Goal: Task Accomplishment & Management: Manage account settings

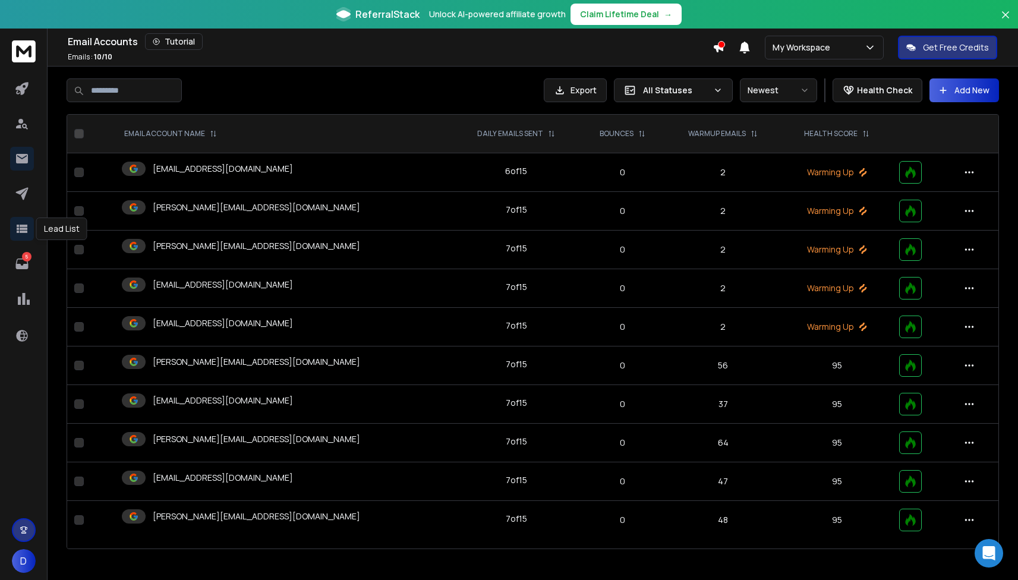
click at [21, 227] on icon at bounding box center [22, 229] width 11 height 8
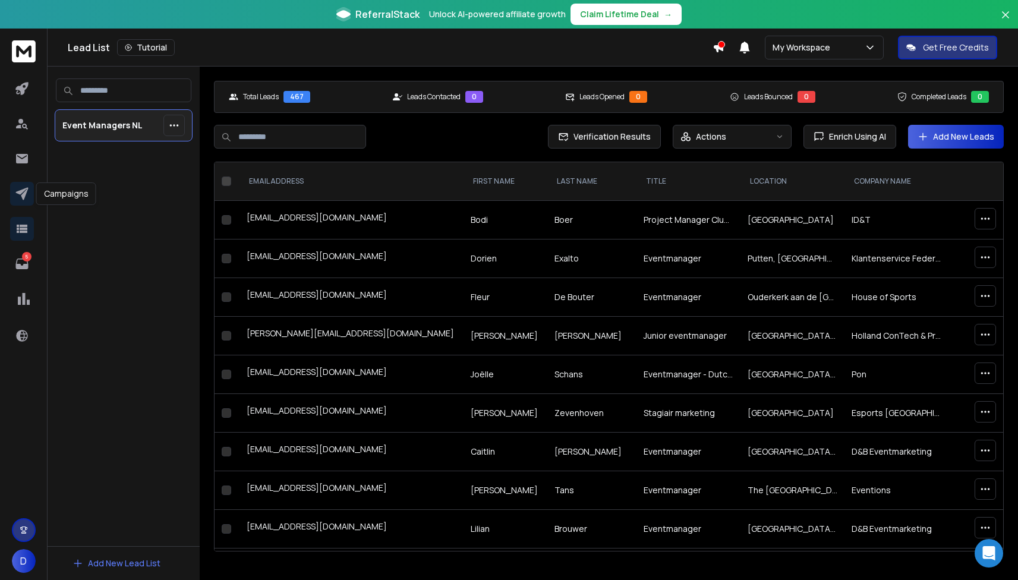
click at [24, 193] on icon at bounding box center [21, 194] width 12 height 12
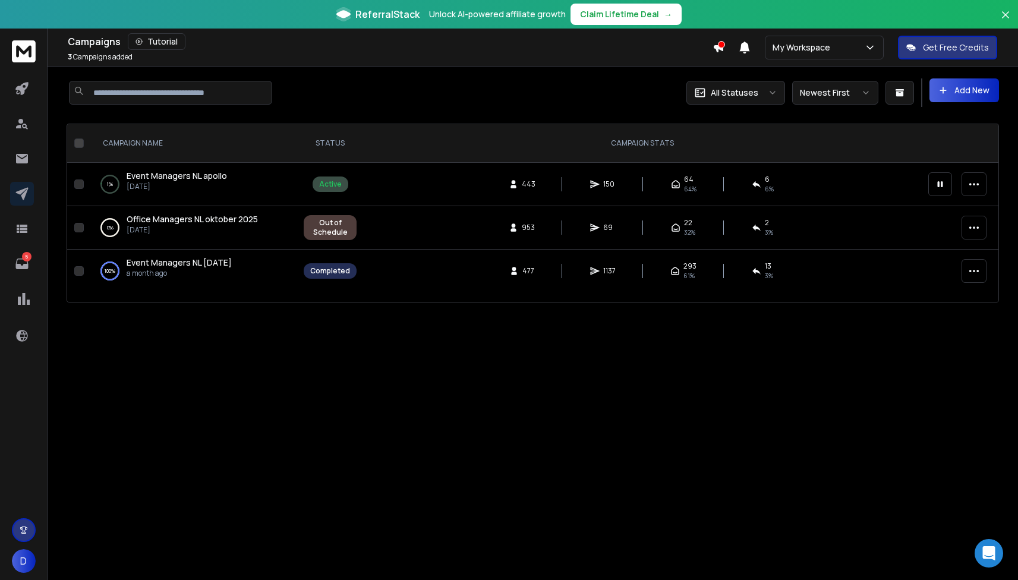
click at [328, 224] on div "Out of Schedule" at bounding box center [330, 227] width 40 height 19
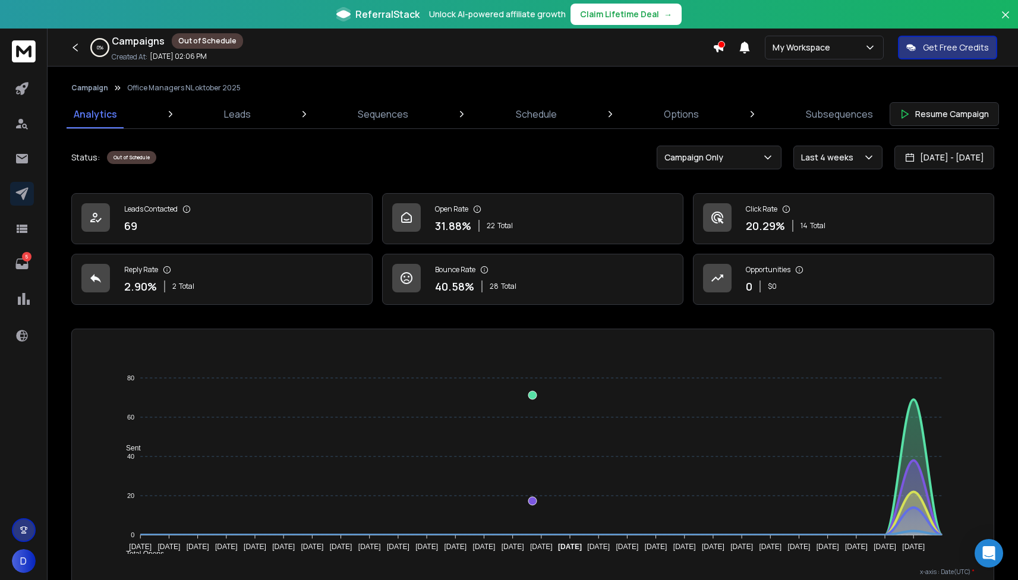
click at [134, 158] on div "Out of Schedule" at bounding box center [131, 157] width 49 height 13
click at [193, 41] on div "Out of Schedule" at bounding box center [207, 40] width 71 height 15
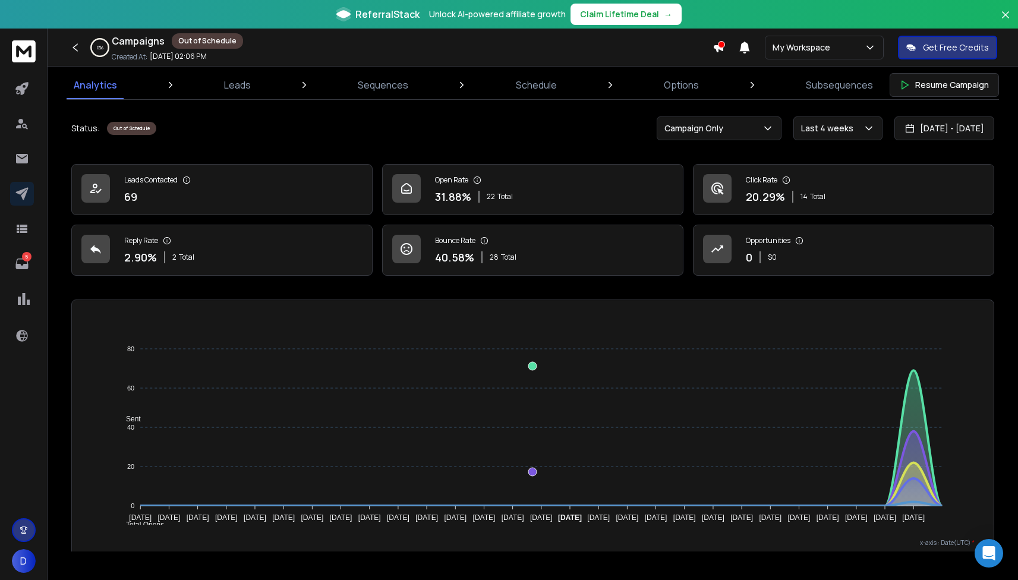
scroll to position [29, 0]
click at [148, 131] on div "Out of Schedule" at bounding box center [131, 128] width 49 height 13
click at [944, 88] on button "Resume Campaign" at bounding box center [944, 86] width 109 height 24
click at [801, 133] on p "Last 4 weeks" at bounding box center [829, 129] width 57 height 12
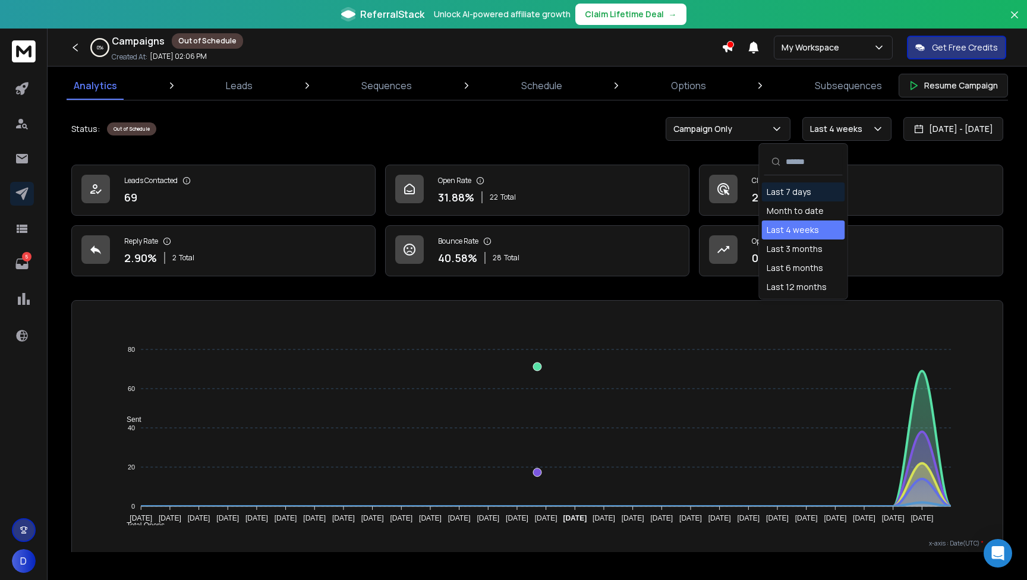
click at [728, 147] on div "Status: Out of Schedule Resume Campaign Campaign Only Last 4 weeks 16 Sep 2025 …" at bounding box center [537, 334] width 932 height 435
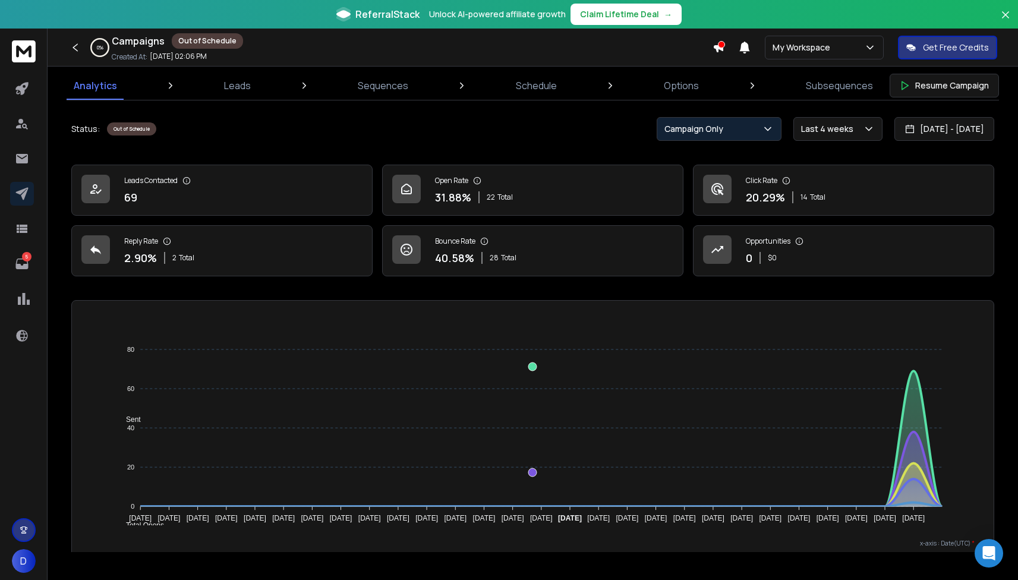
click at [728, 120] on button "Campaign Only" at bounding box center [719, 129] width 125 height 24
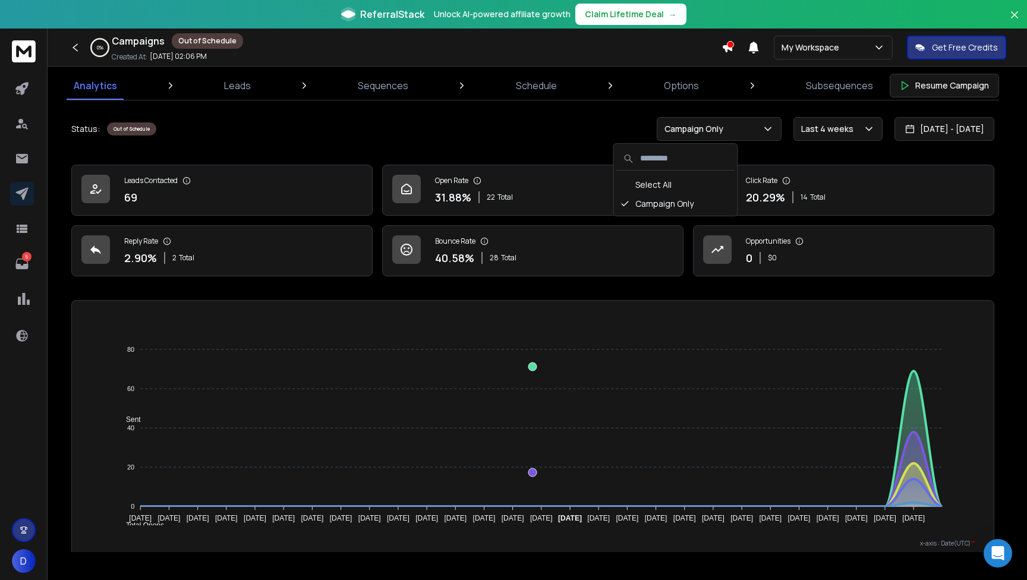
click at [576, 176] on link "Open Rate 31.88 % 22 Total" at bounding box center [532, 190] width 301 height 51
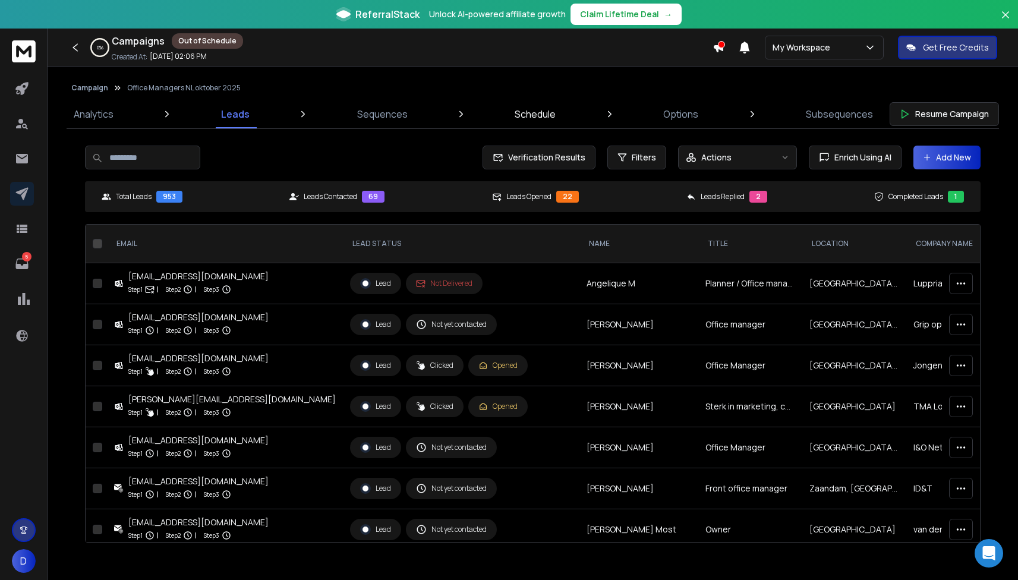
click at [547, 107] on p "Schedule" at bounding box center [535, 114] width 41 height 14
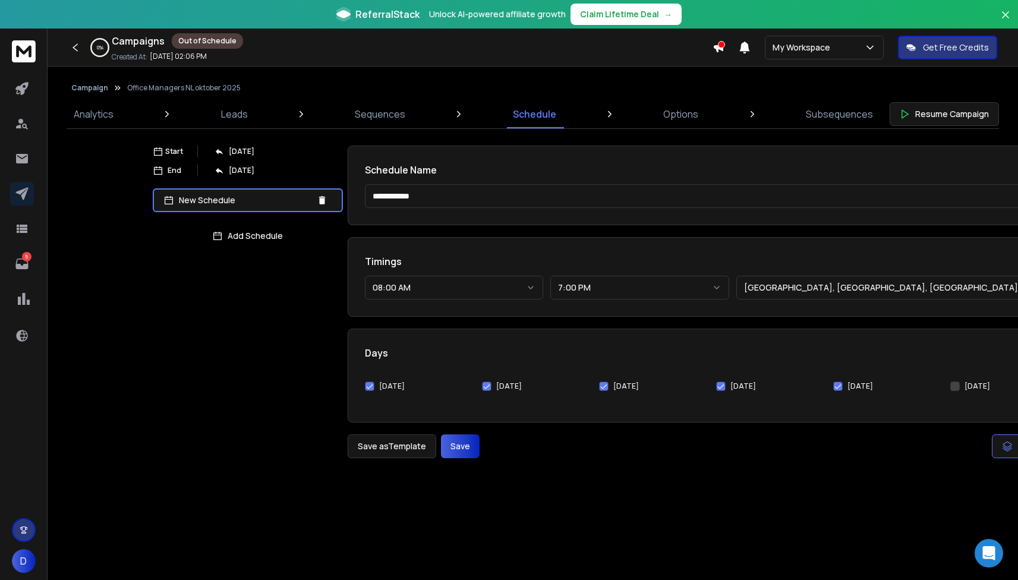
click at [238, 166] on p "Mon Oct 13 2025" at bounding box center [242, 171] width 26 height 10
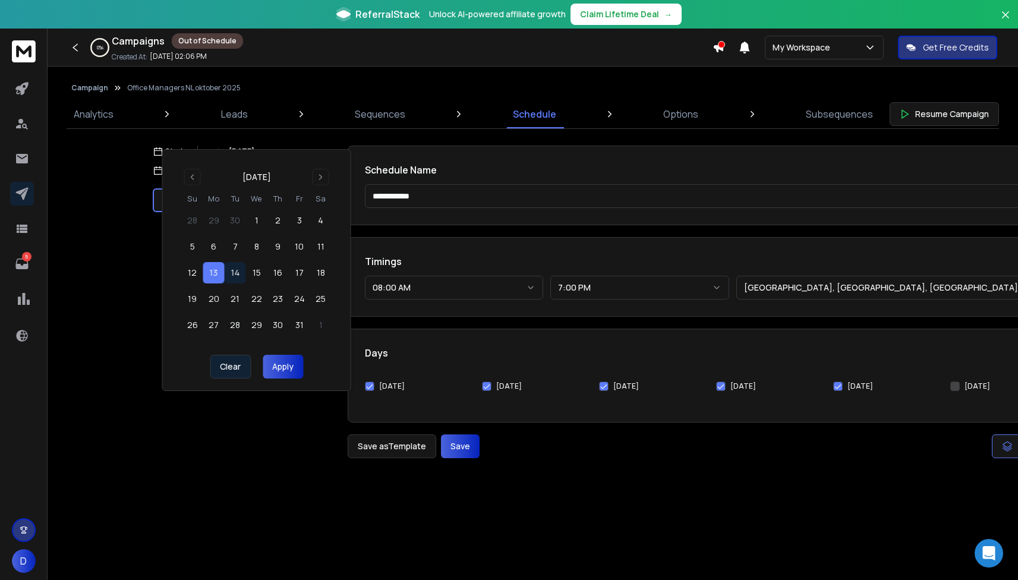
click at [228, 363] on button "Clear" at bounding box center [230, 367] width 41 height 24
click at [236, 369] on button "Clear" at bounding box center [230, 367] width 41 height 24
click at [291, 364] on button "Apply" at bounding box center [283, 367] width 40 height 24
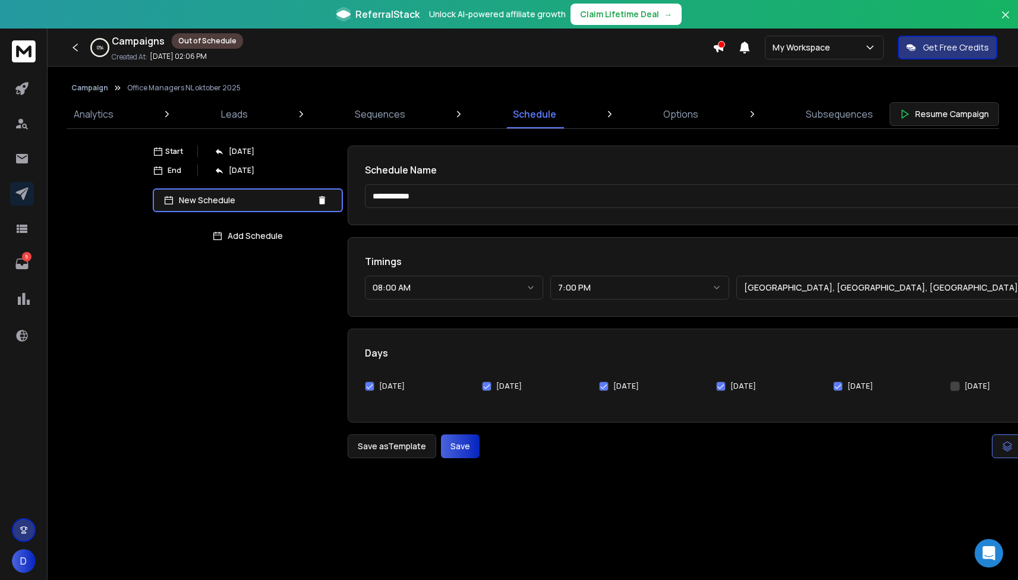
click at [251, 166] on p "Tue Oct 14 2025" at bounding box center [242, 171] width 26 height 10
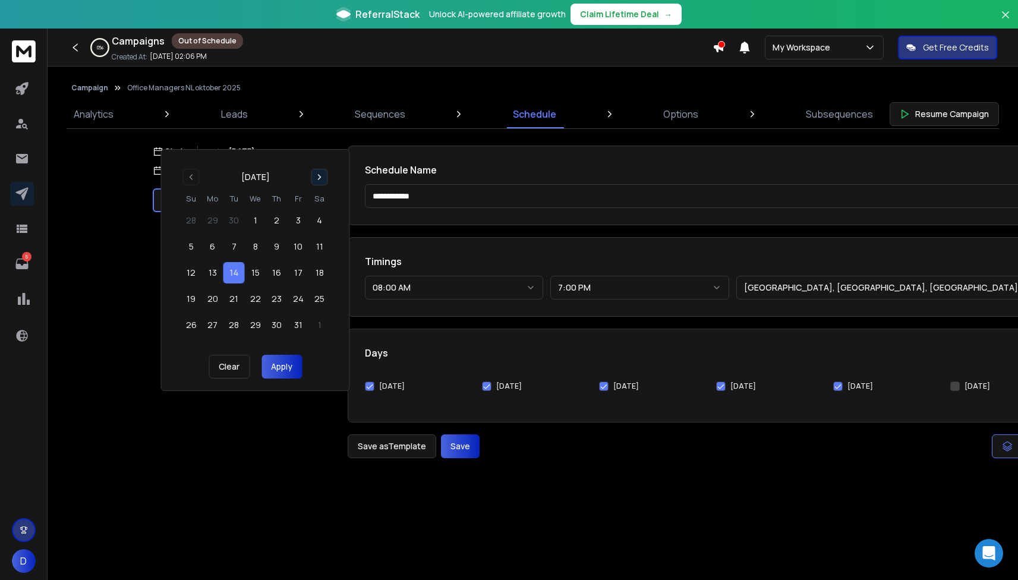
click at [324, 172] on button "Go to next month" at bounding box center [320, 177] width 17 height 17
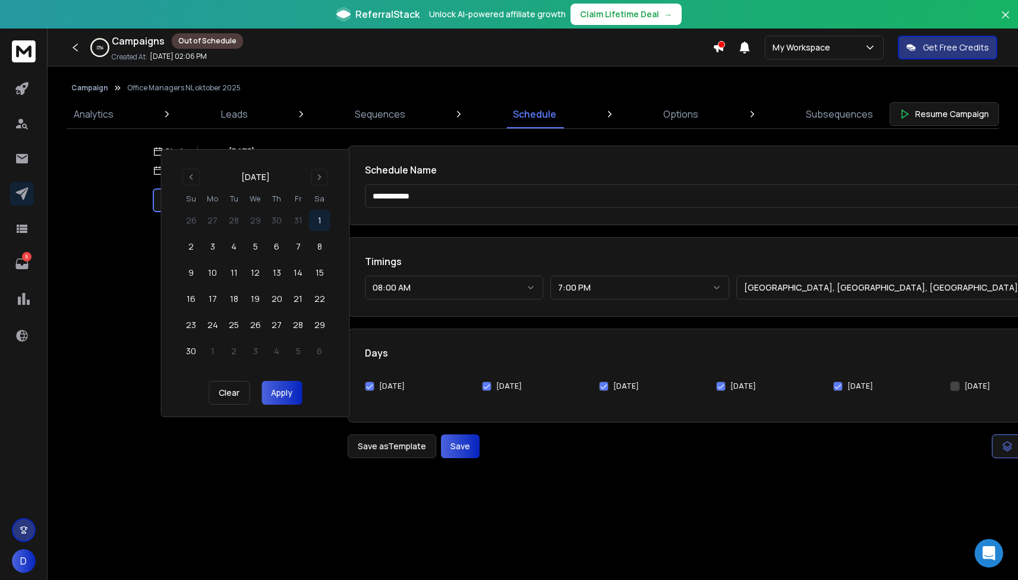
click at [322, 218] on button "1" at bounding box center [319, 220] width 21 height 21
click at [289, 395] on button "Apply" at bounding box center [282, 393] width 40 height 24
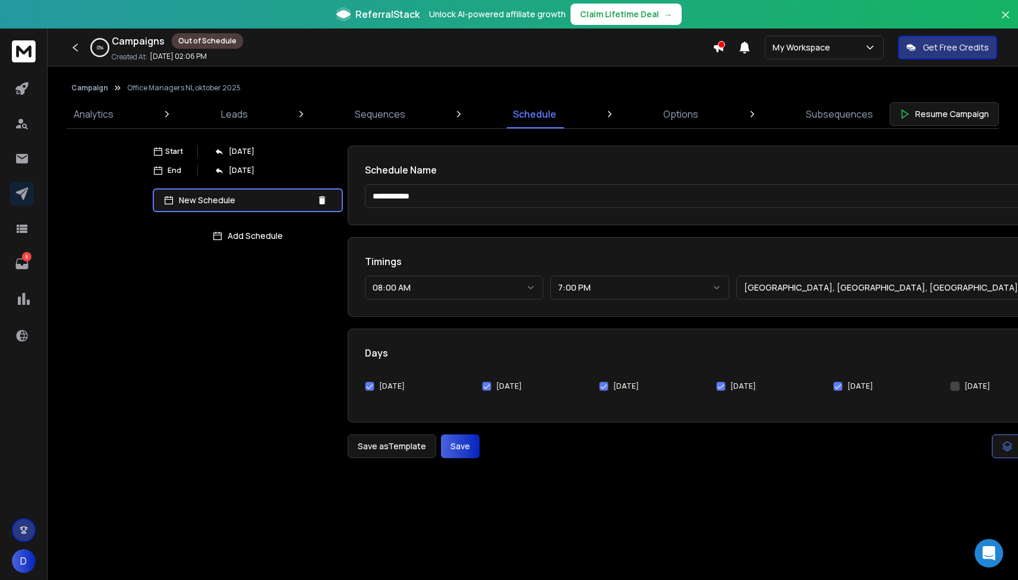
click at [466, 435] on button "Save" at bounding box center [460, 447] width 39 height 24
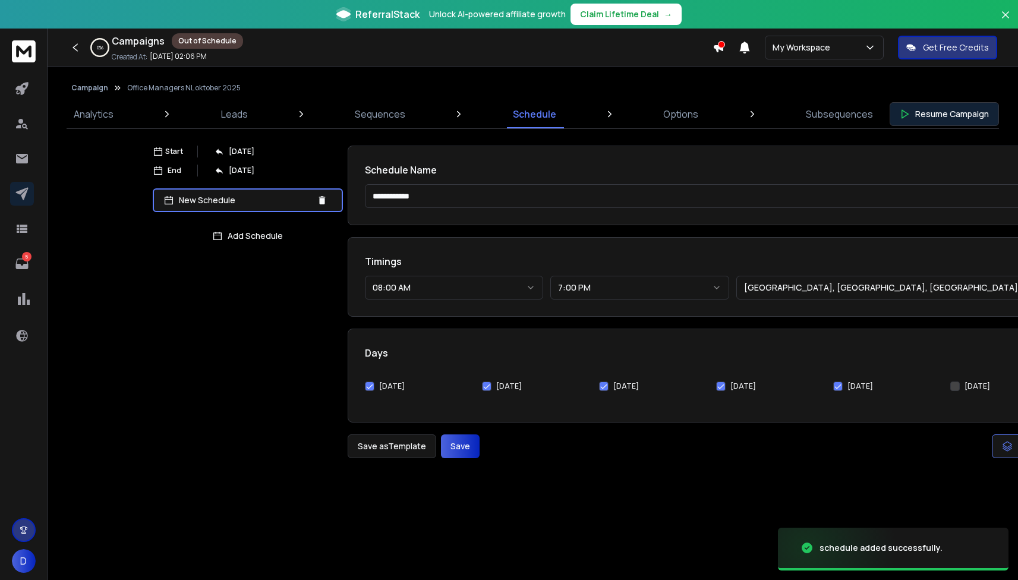
click at [956, 102] on button "Resume Campaign" at bounding box center [944, 114] width 109 height 24
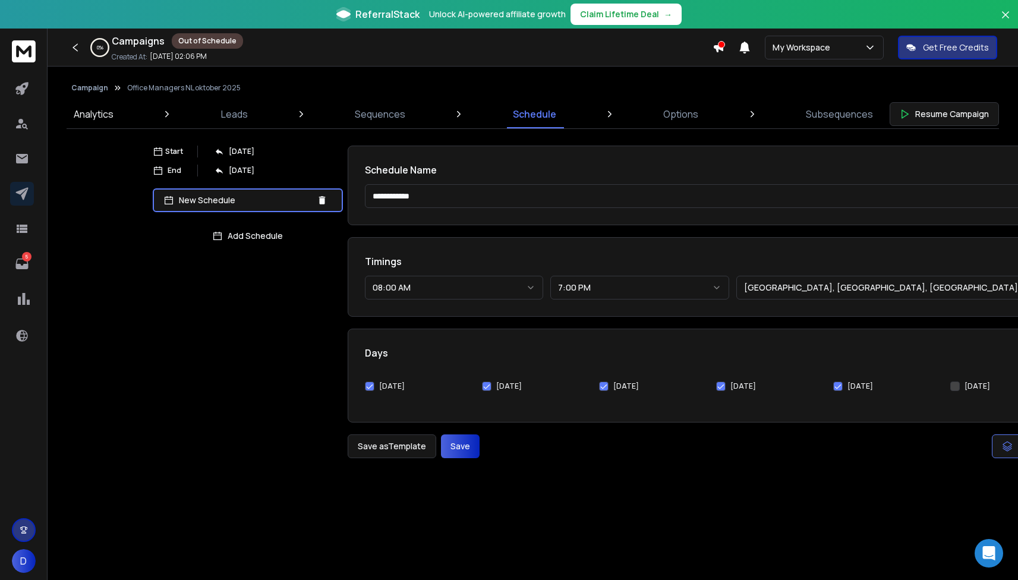
click at [85, 107] on p "Analytics" at bounding box center [94, 114] width 40 height 14
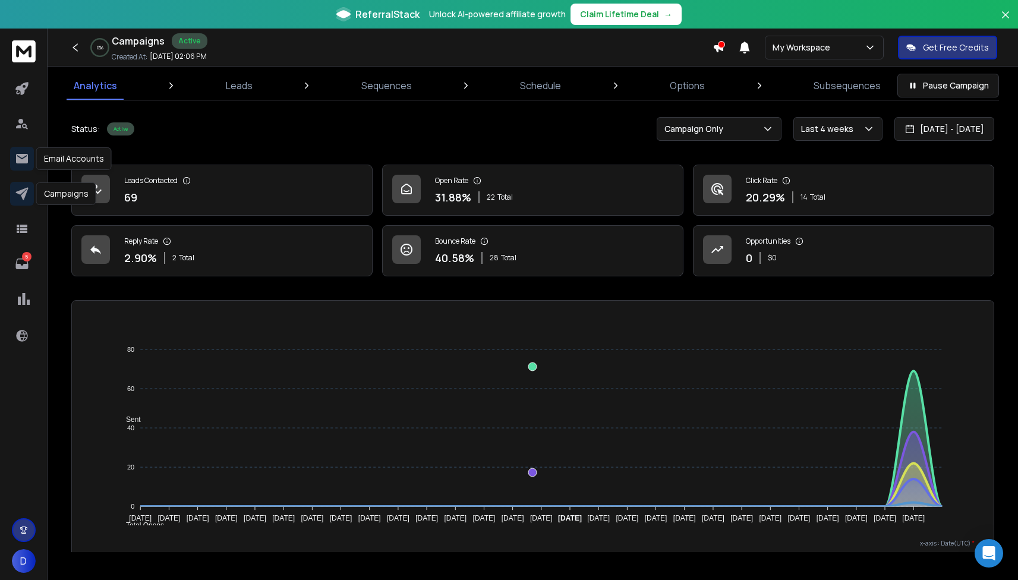
click at [24, 159] on icon at bounding box center [22, 159] width 12 height 10
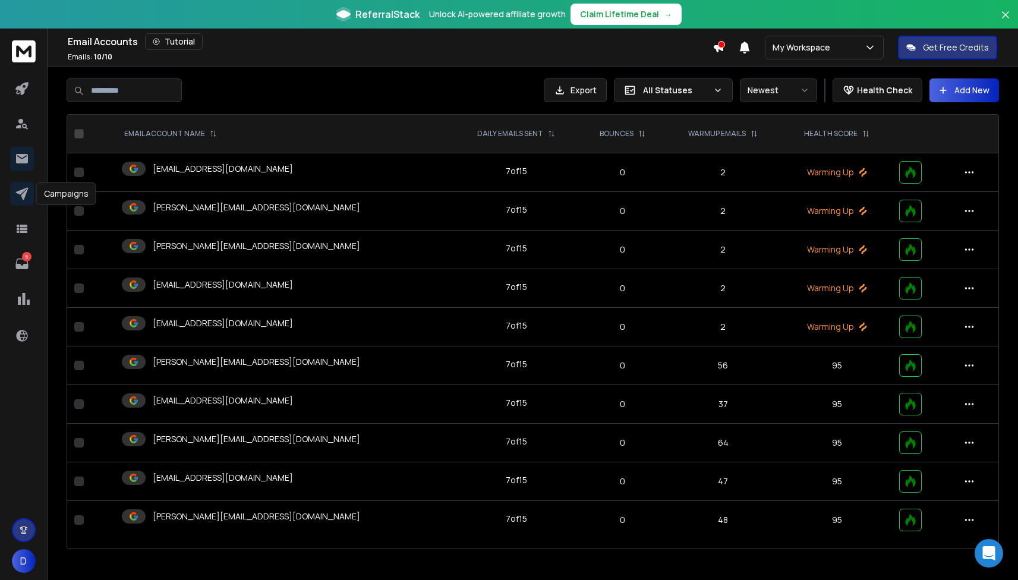
click at [24, 195] on icon at bounding box center [21, 194] width 12 height 12
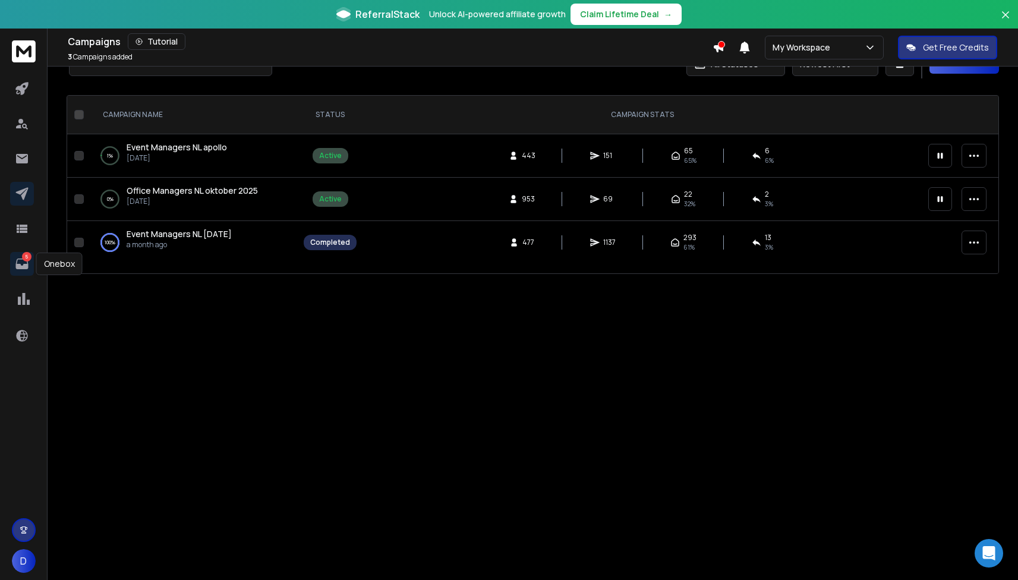
click at [23, 265] on icon at bounding box center [21, 264] width 12 height 11
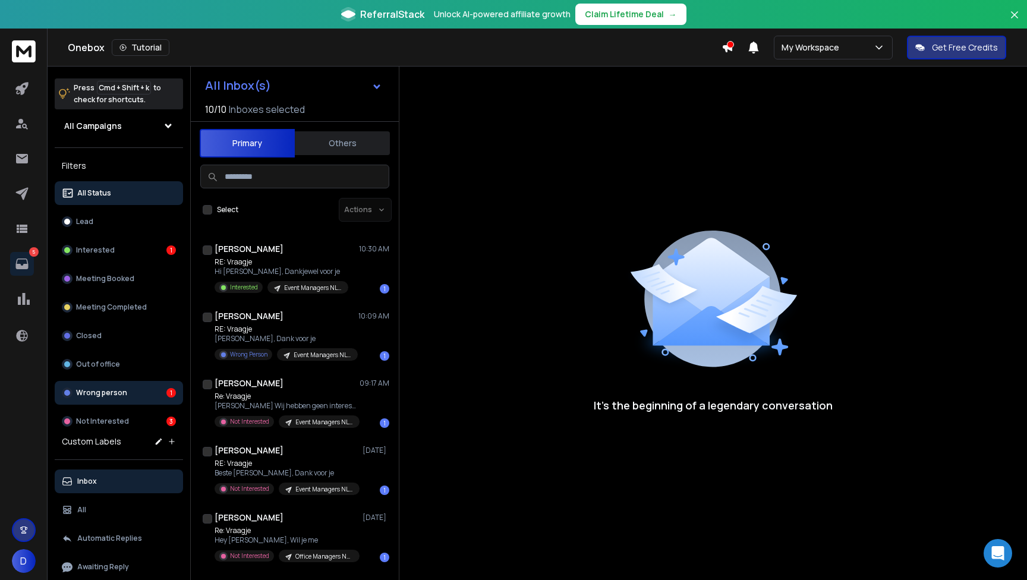
click at [121, 397] on p "Wrong person" at bounding box center [101, 393] width 51 height 10
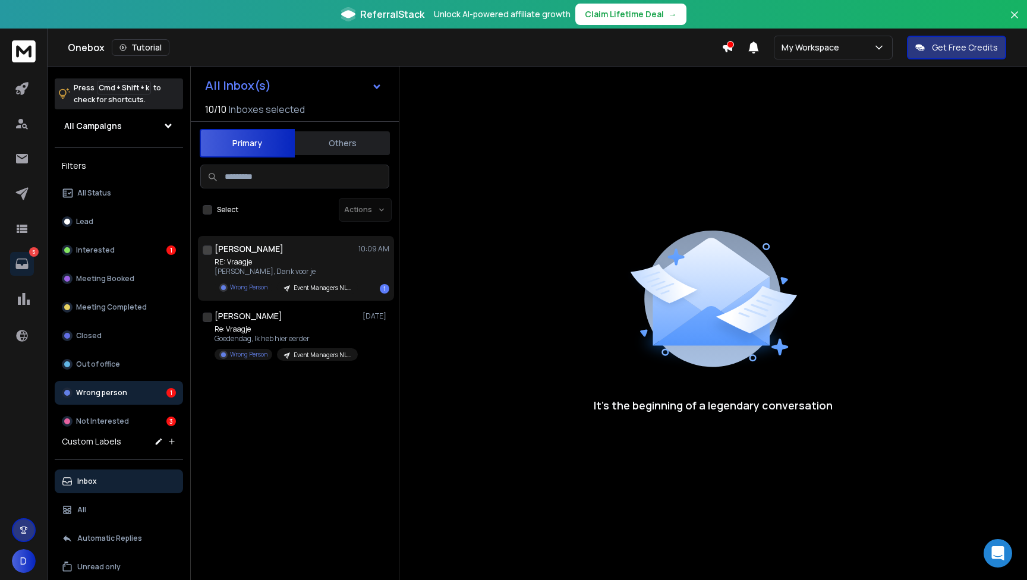
click at [297, 272] on p "Hoi David, Dank voor je" at bounding box center [286, 272] width 143 height 10
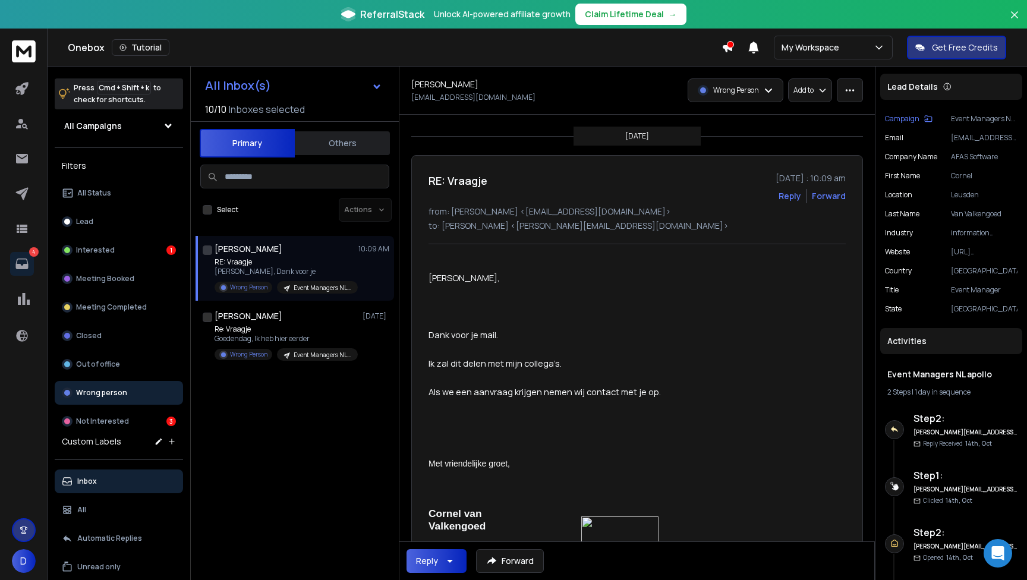
click at [445, 568] on button "Reply" at bounding box center [437, 561] width 60 height 24
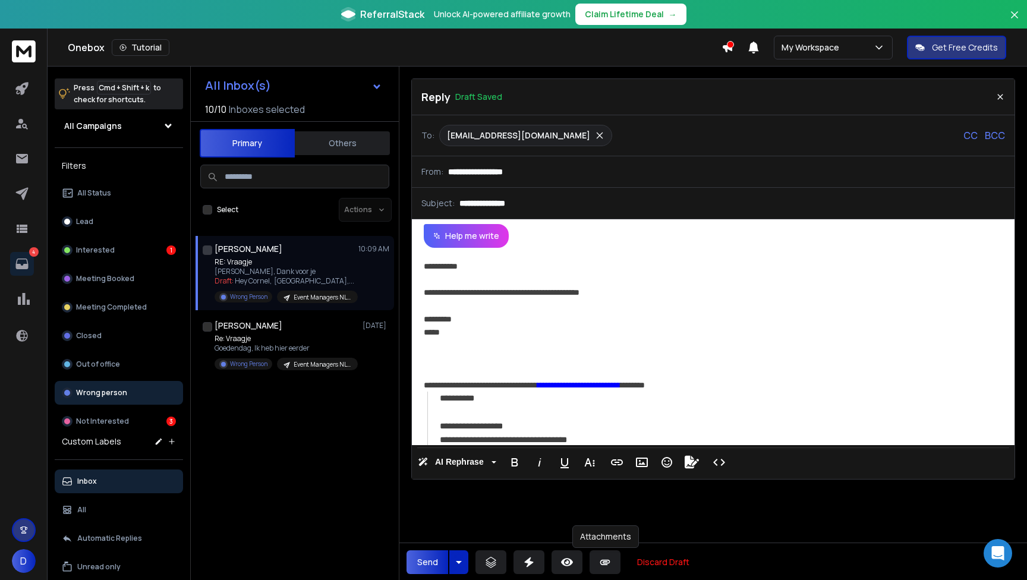
click at [611, 563] on icon at bounding box center [605, 562] width 12 height 12
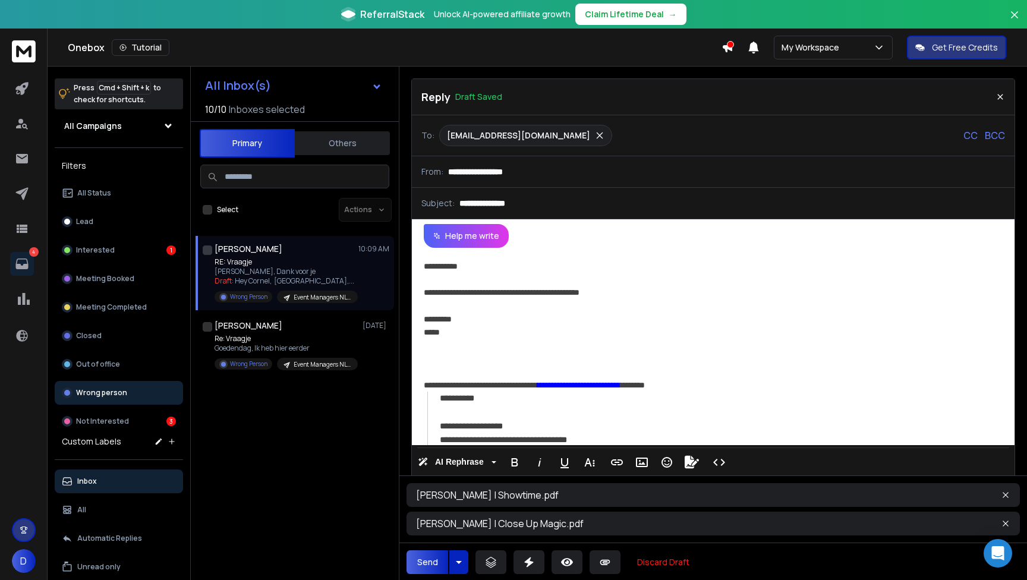
click at [422, 565] on button "Send" at bounding box center [428, 563] width 42 height 24
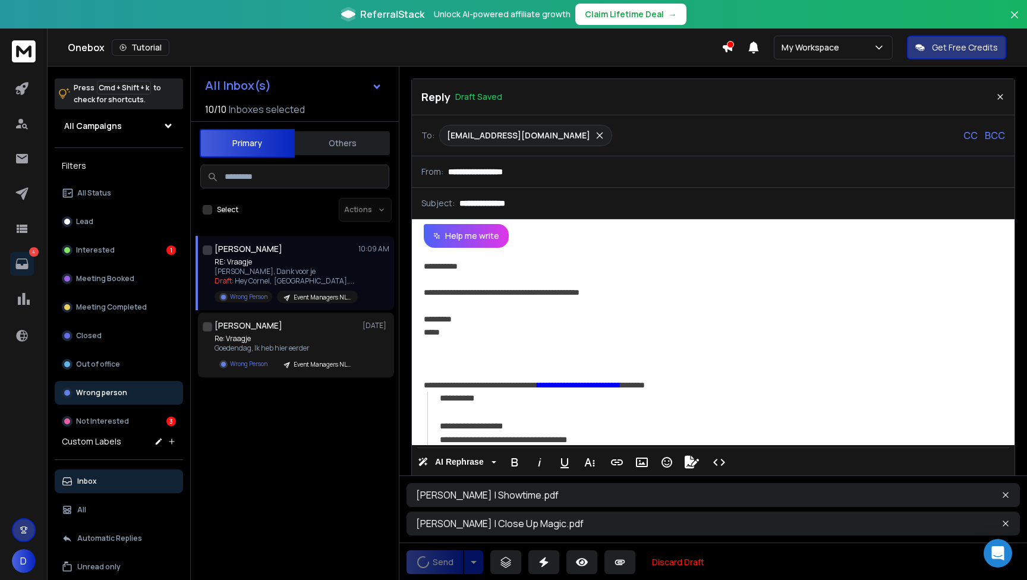
click at [306, 337] on p "Re: Vraagje" at bounding box center [286, 339] width 143 height 10
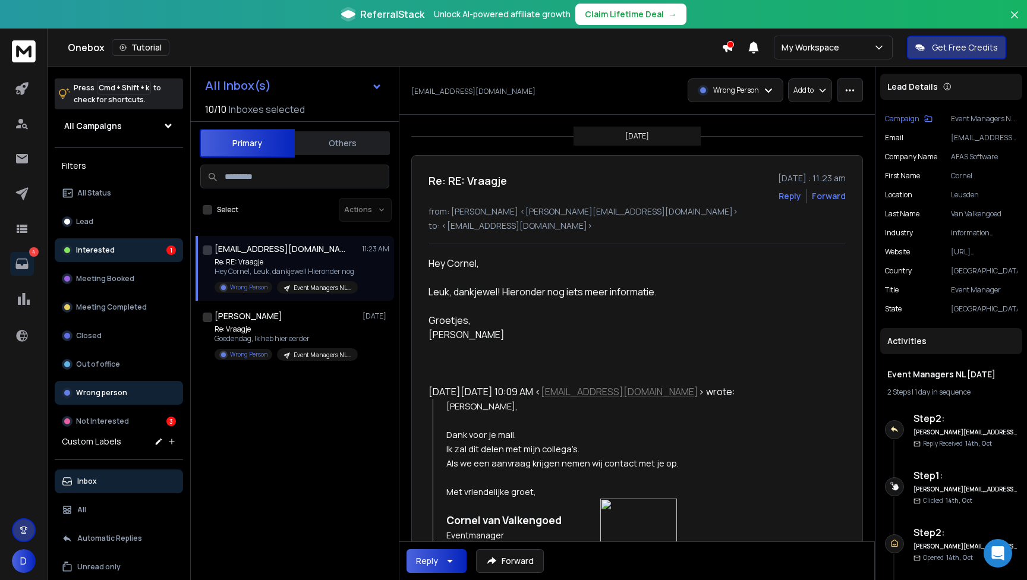
click at [121, 246] on button "Interested 1" at bounding box center [119, 250] width 128 height 24
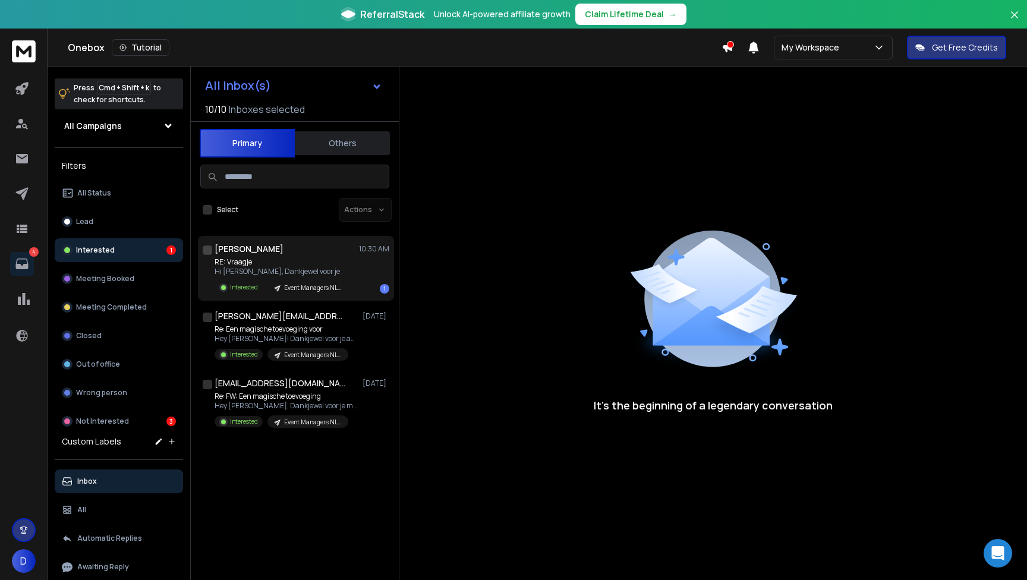
click at [273, 262] on p "RE: Vraagje" at bounding box center [282, 262] width 134 height 10
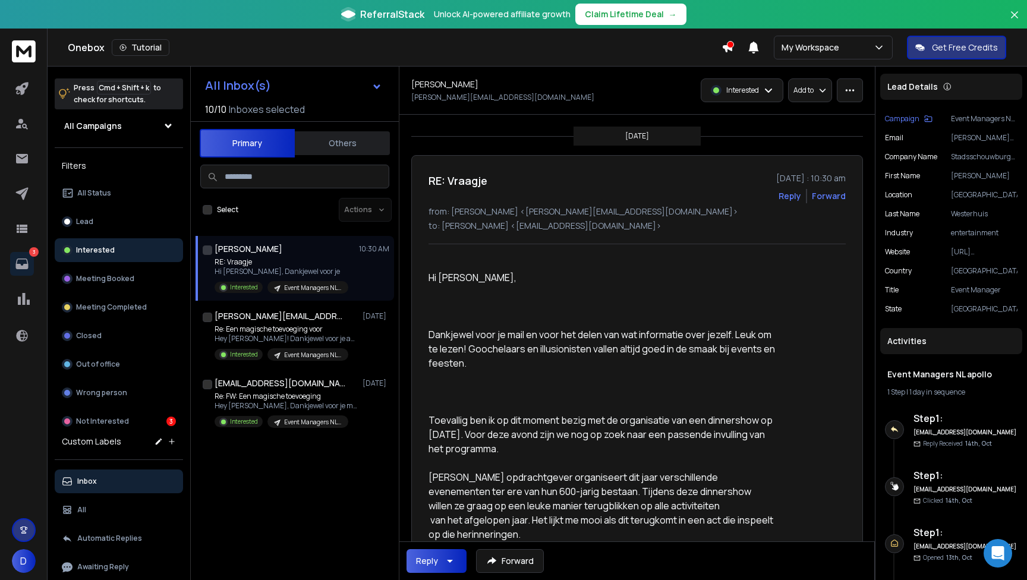
click at [826, 198] on div "Forward" at bounding box center [829, 196] width 34 height 12
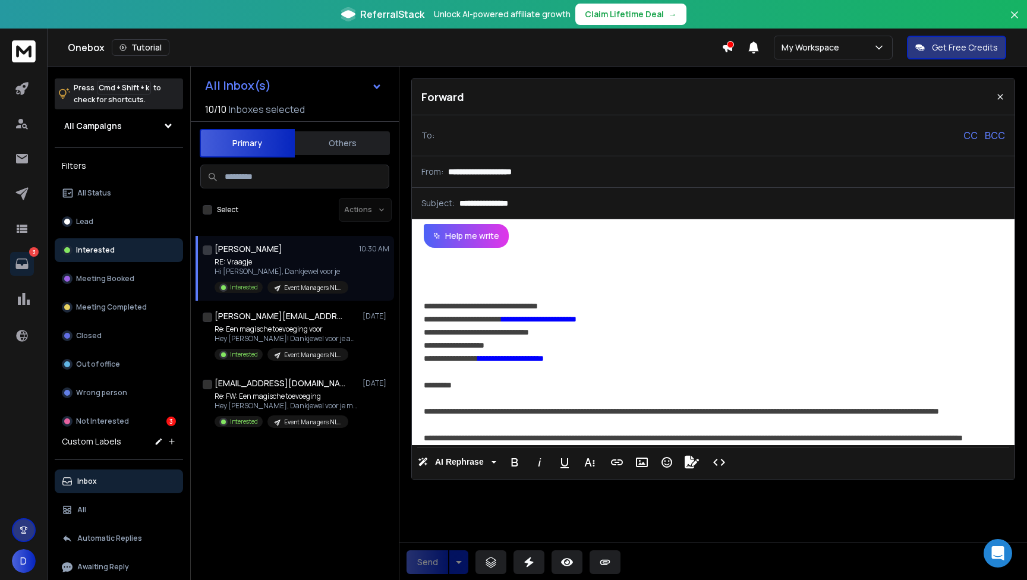
click at [467, 130] on input at bounding box center [480, 135] width 83 height 21
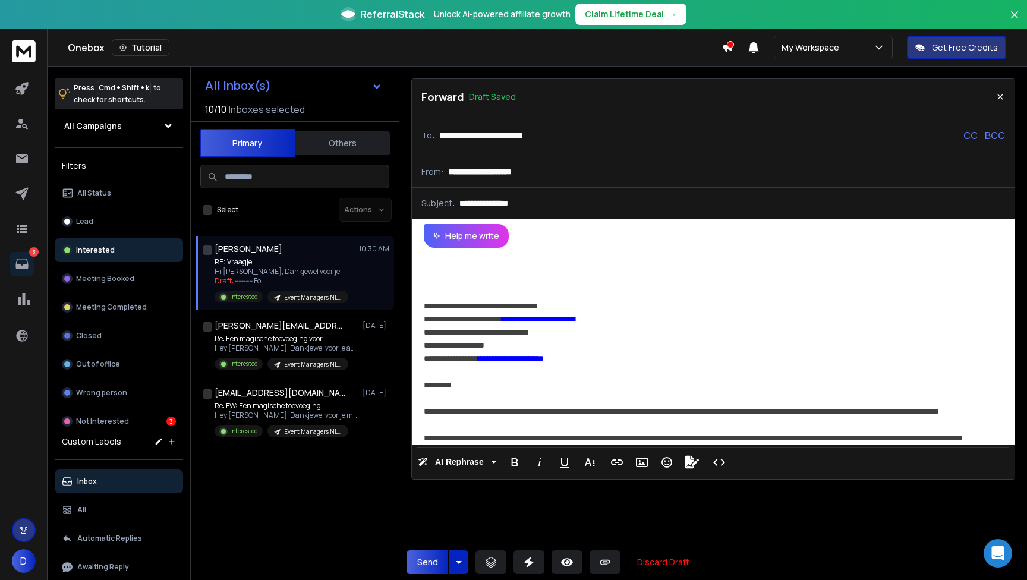
type input "**********"
click at [424, 565] on button "Send" at bounding box center [428, 563] width 42 height 24
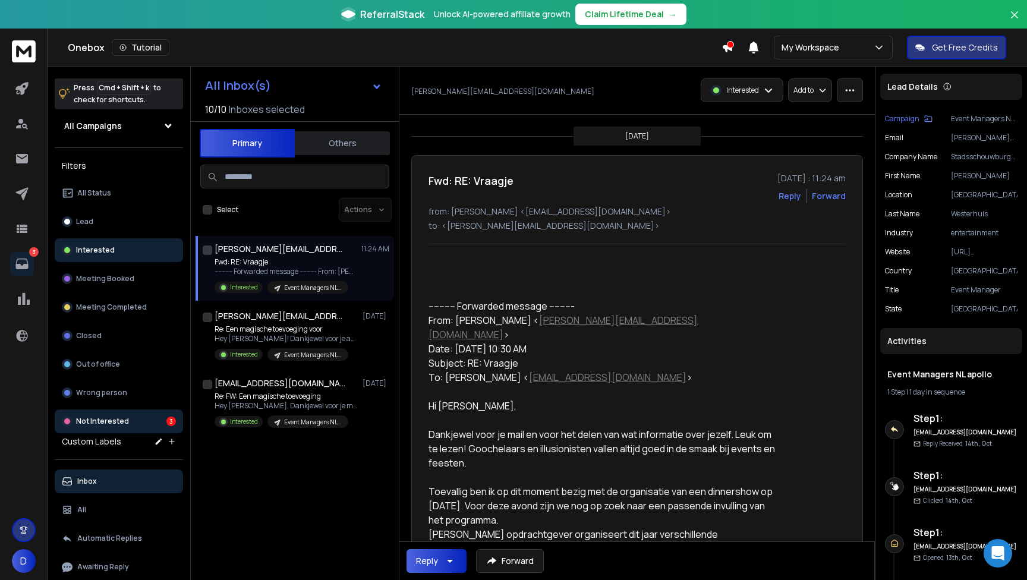
click at [121, 419] on p "Not Interested" at bounding box center [102, 422] width 53 height 10
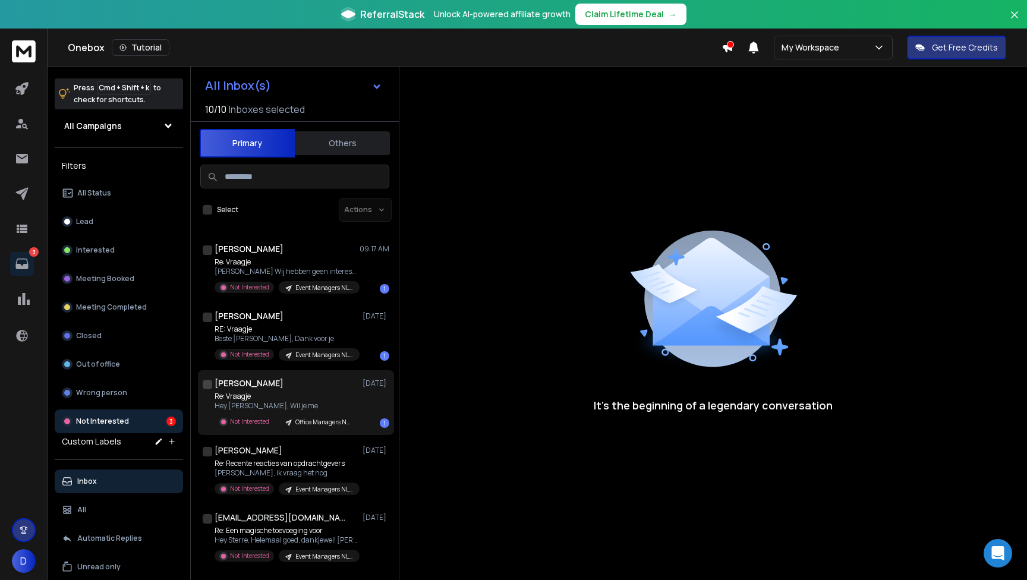
click at [273, 399] on p "Re: Vraagje" at bounding box center [286, 397] width 143 height 10
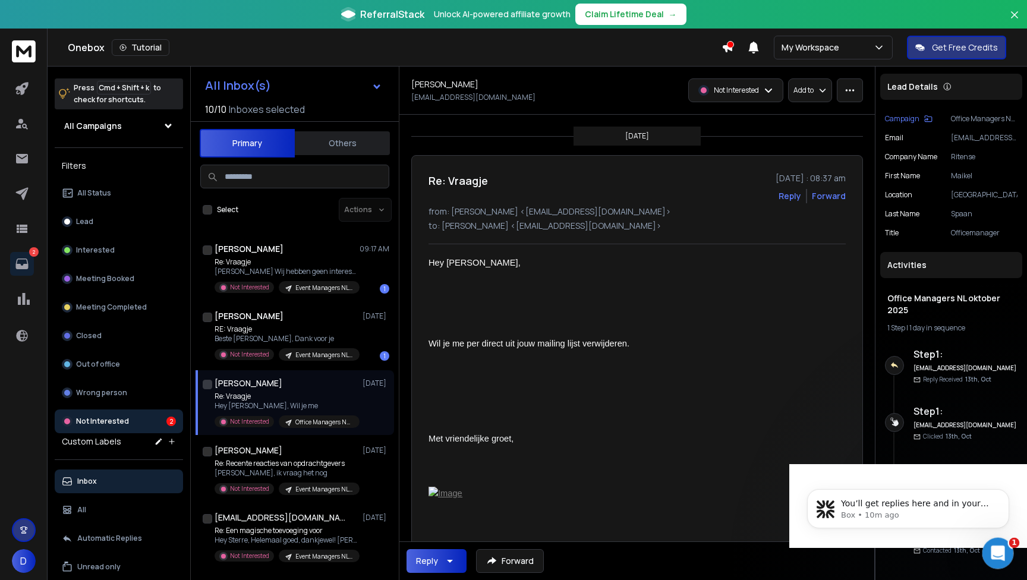
click at [1001, 556] on icon "Open Intercom Messenger" at bounding box center [997, 552] width 20 height 20
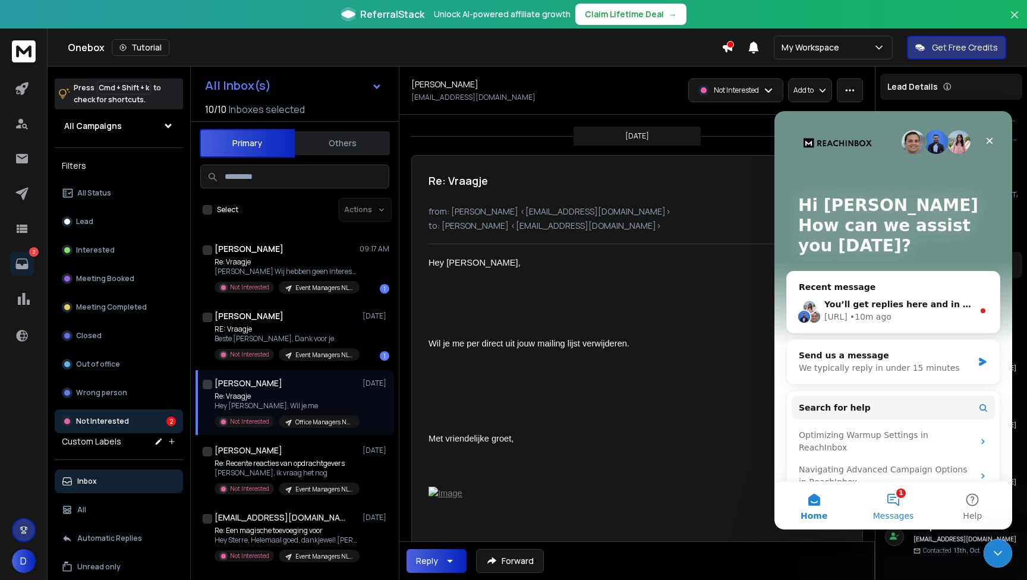
click at [887, 515] on span "Messages" at bounding box center [893, 516] width 41 height 8
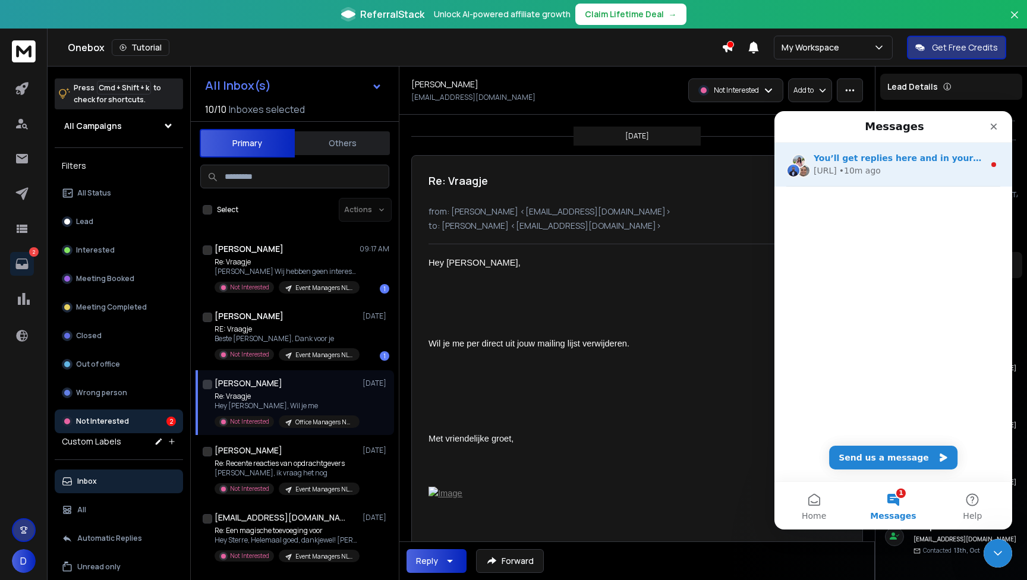
click at [878, 165] on div "• 10m ago" at bounding box center [860, 171] width 42 height 12
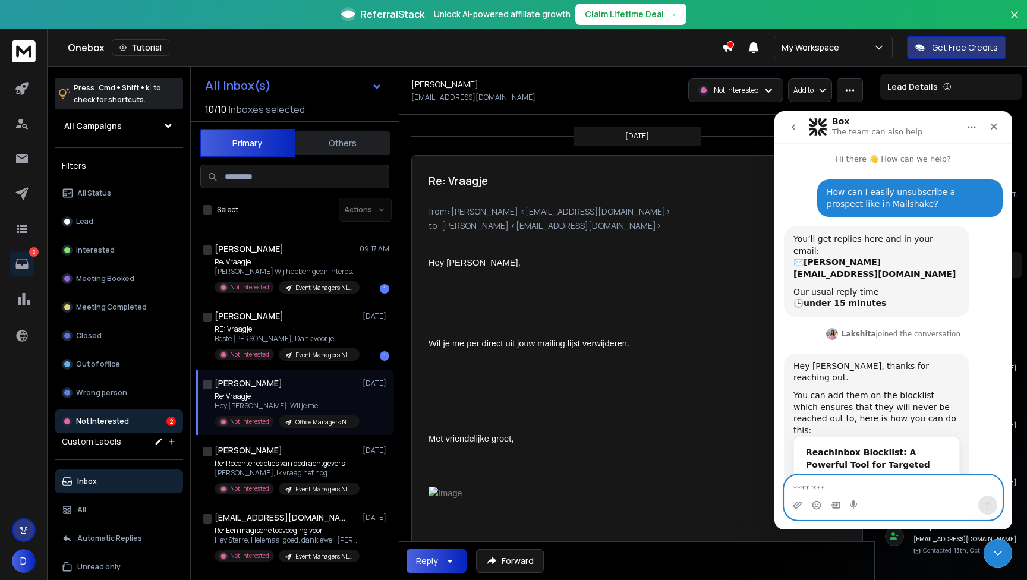
scroll to position [12, 0]
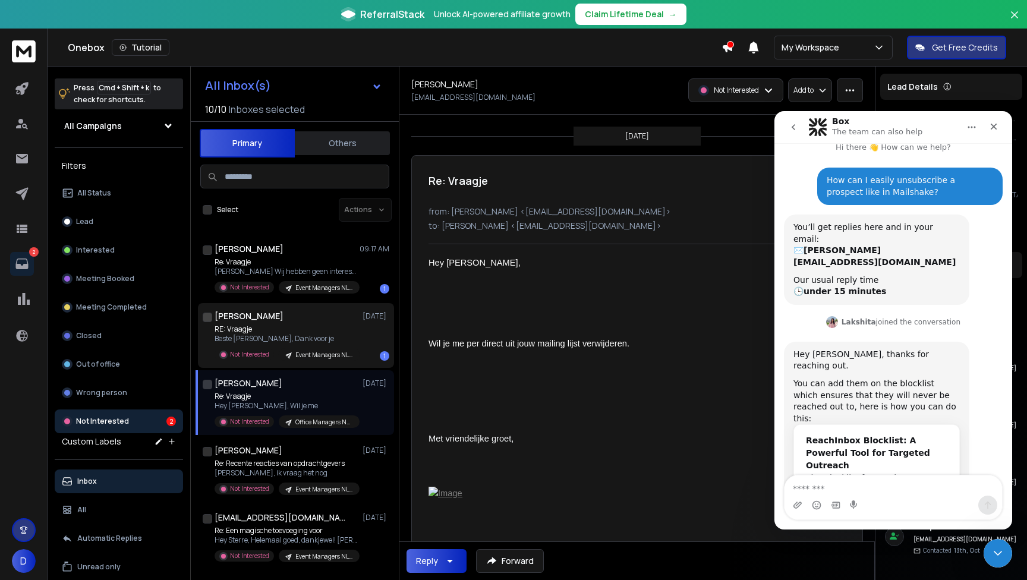
click at [295, 325] on p "RE: Vraagje" at bounding box center [286, 330] width 143 height 10
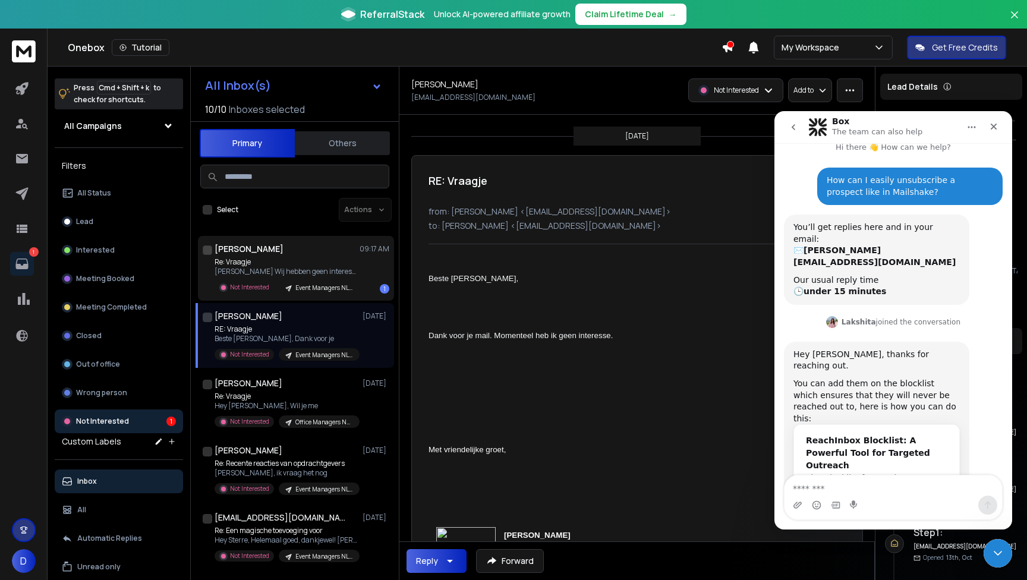
click at [282, 266] on p "Re: Vraagje" at bounding box center [286, 262] width 143 height 10
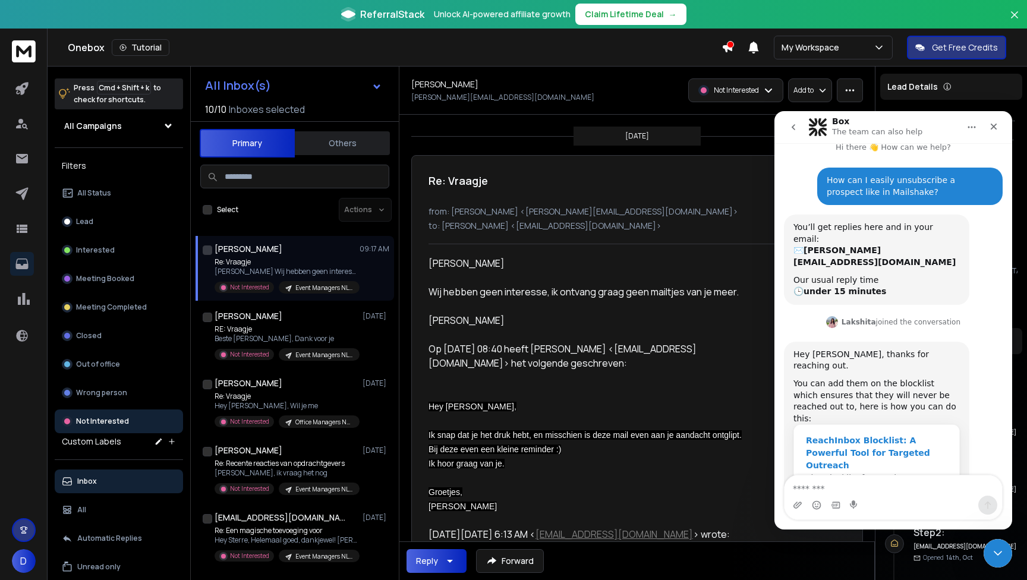
click at [852, 435] on div "ReachInbox Blocklist: A Powerful Tool for Targeted Outreach" at bounding box center [876, 453] width 141 height 37
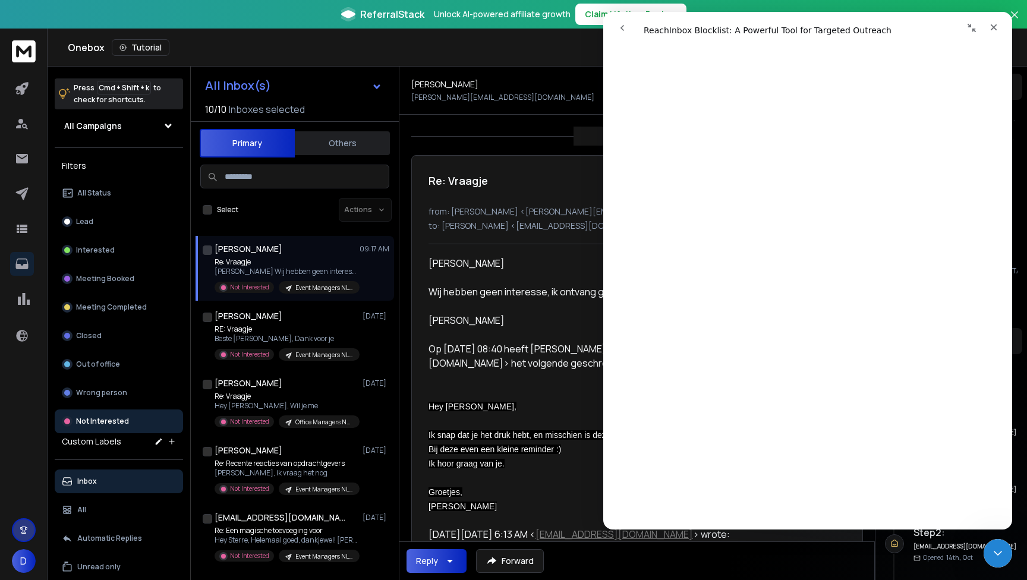
scroll to position [430, 0]
click at [36, 427] on div "D" at bounding box center [24, 307] width 48 height 556
click at [992, 29] on icon "Close" at bounding box center [994, 27] width 7 height 7
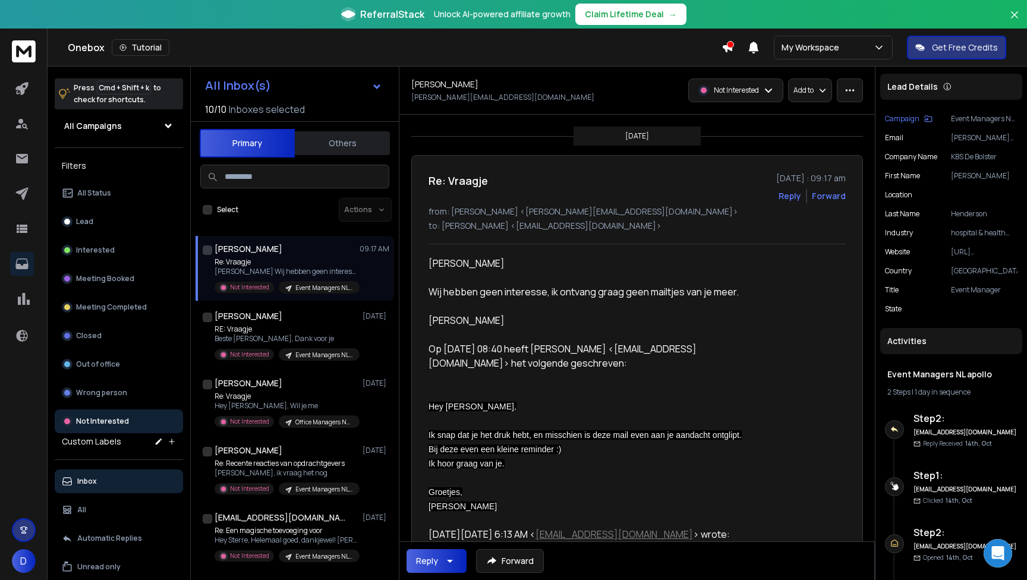
scroll to position [0, 0]
click at [872, 48] on div "My Workspace" at bounding box center [833, 48] width 103 height 12
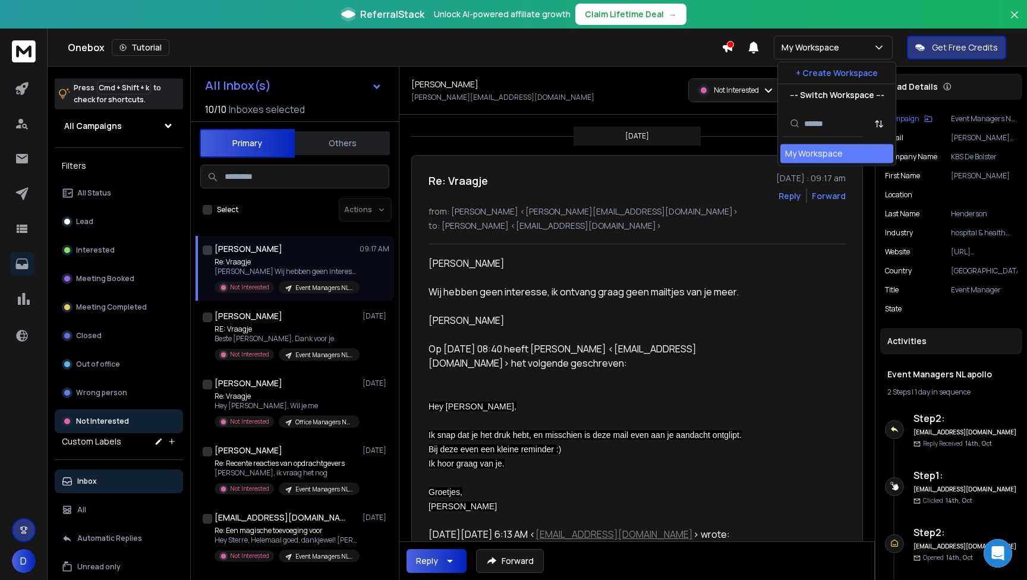
click at [846, 156] on div "My Workspace" at bounding box center [837, 153] width 113 height 19
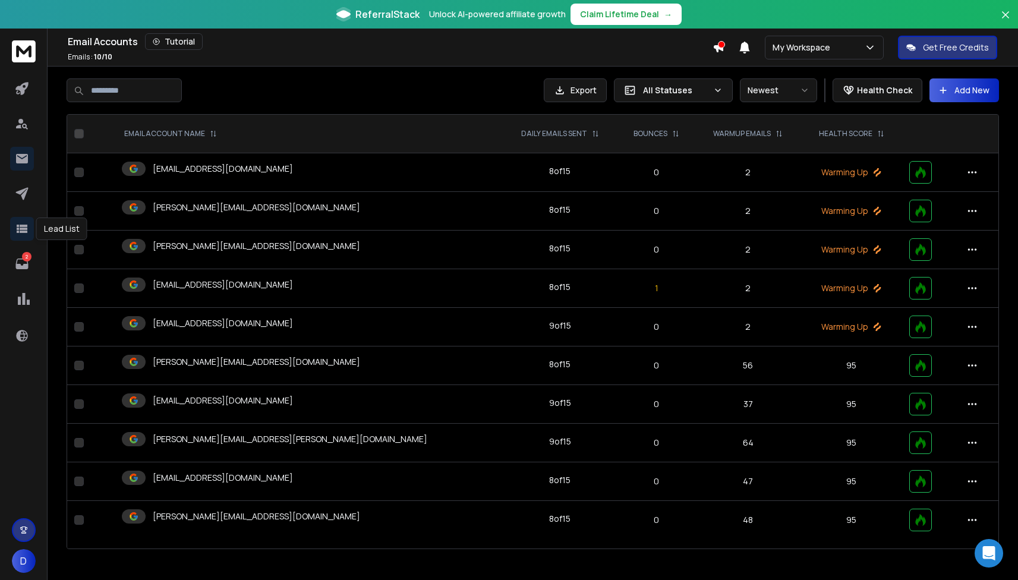
click at [20, 225] on icon at bounding box center [22, 229] width 11 height 8
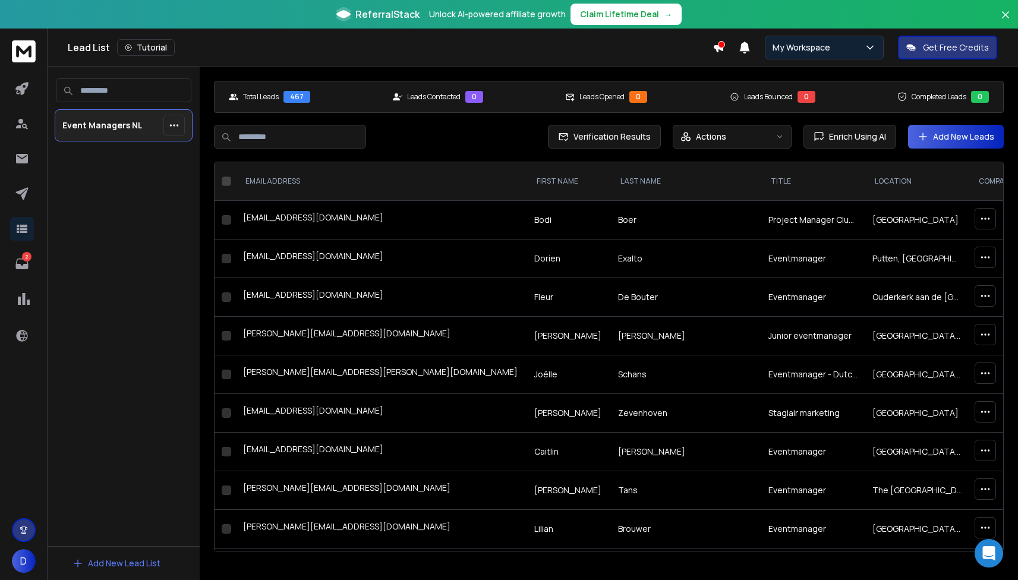
click at [827, 52] on p "My Workspace" at bounding box center [804, 48] width 62 height 12
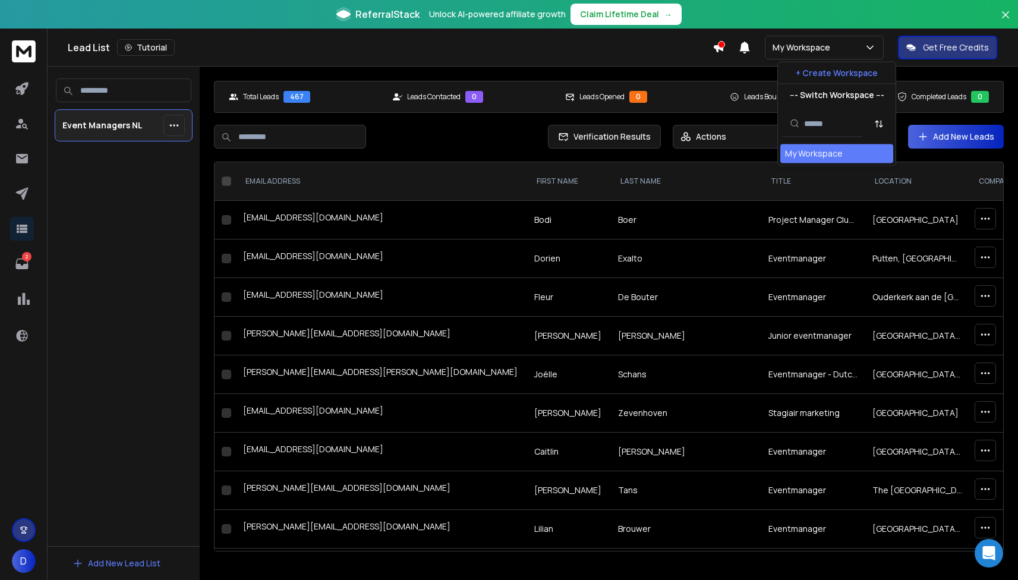
click at [743, 64] on div "Lead List Tutorial My Workspace Get Free Credits" at bounding box center [509, 48] width 1018 height 38
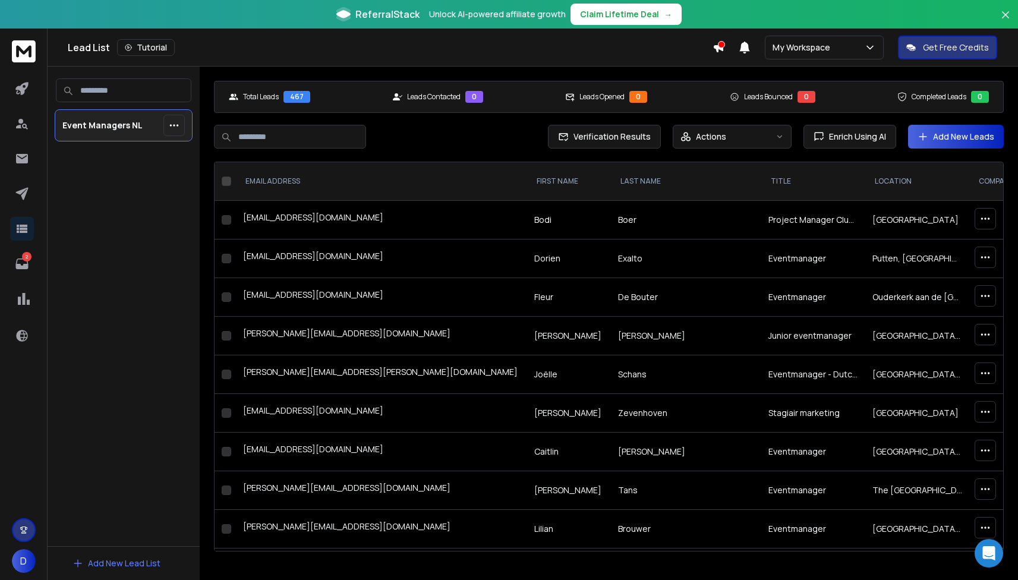
click at [118, 88] on input at bounding box center [124, 90] width 136 height 24
click at [19, 128] on icon at bounding box center [22, 127] width 12 height 6
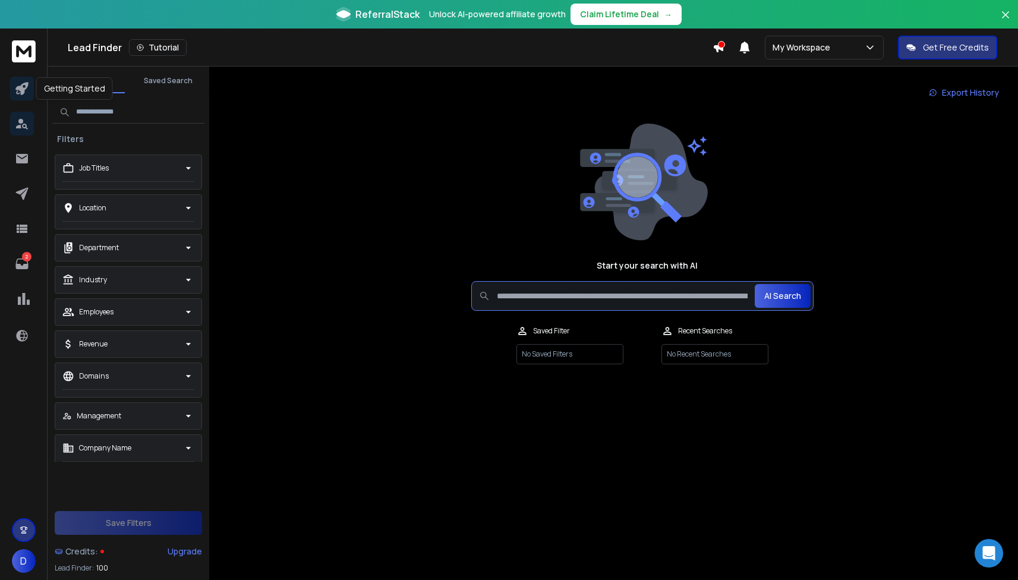
click at [17, 95] on icon at bounding box center [22, 88] width 14 height 14
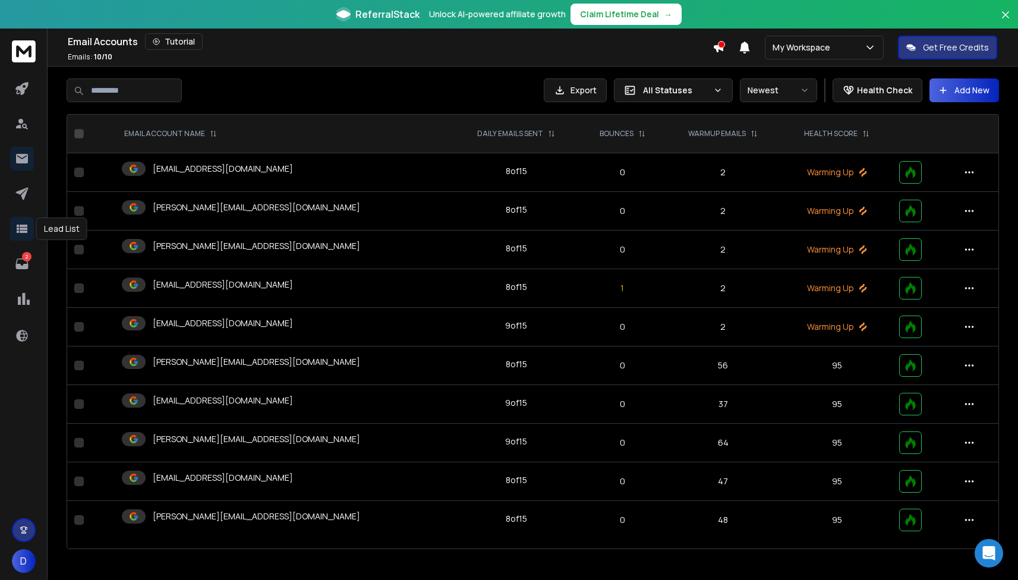
click at [27, 224] on icon at bounding box center [22, 229] width 14 height 14
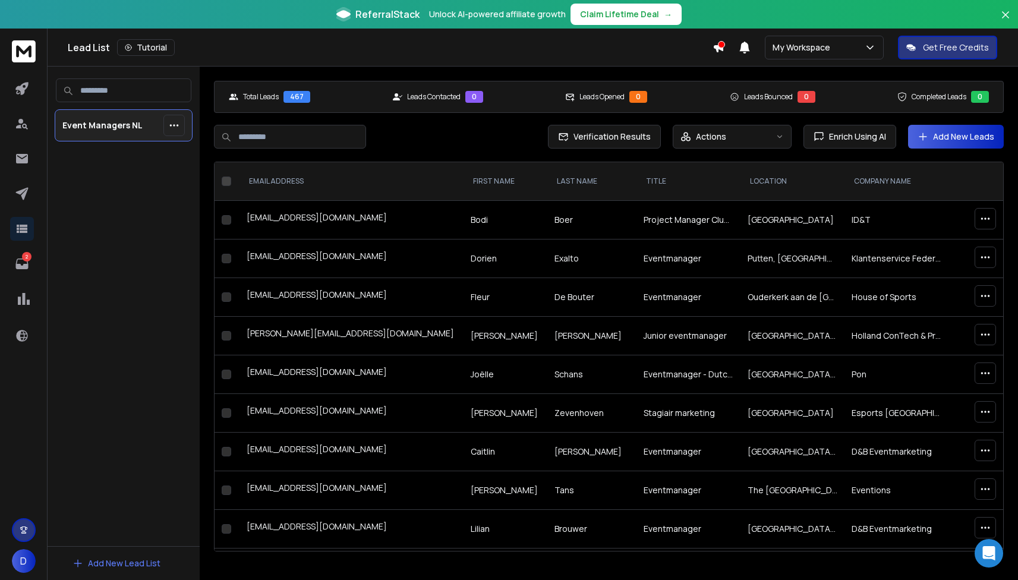
click at [296, 140] on input at bounding box center [290, 137] width 152 height 24
type input "******"
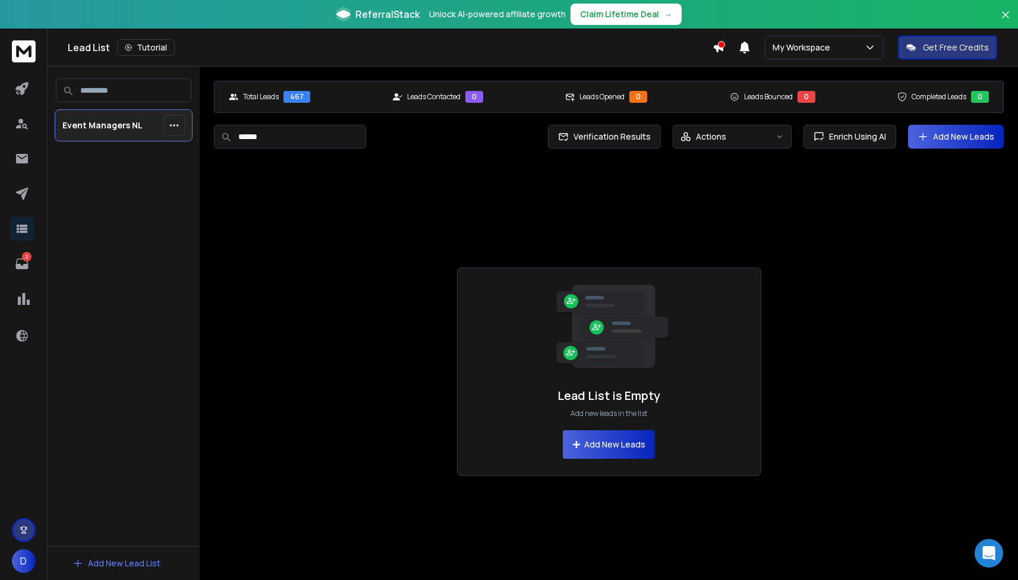
click at [119, 561] on button "Add New Lead List" at bounding box center [116, 564] width 107 height 24
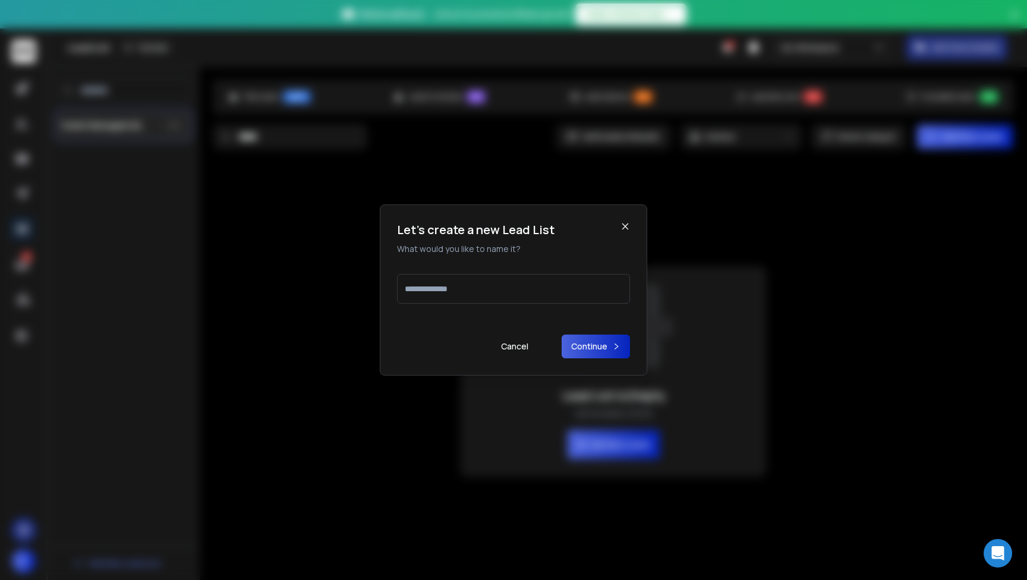
click at [494, 282] on input at bounding box center [513, 289] width 233 height 30
click at [582, 346] on button "Continue" at bounding box center [596, 347] width 68 height 24
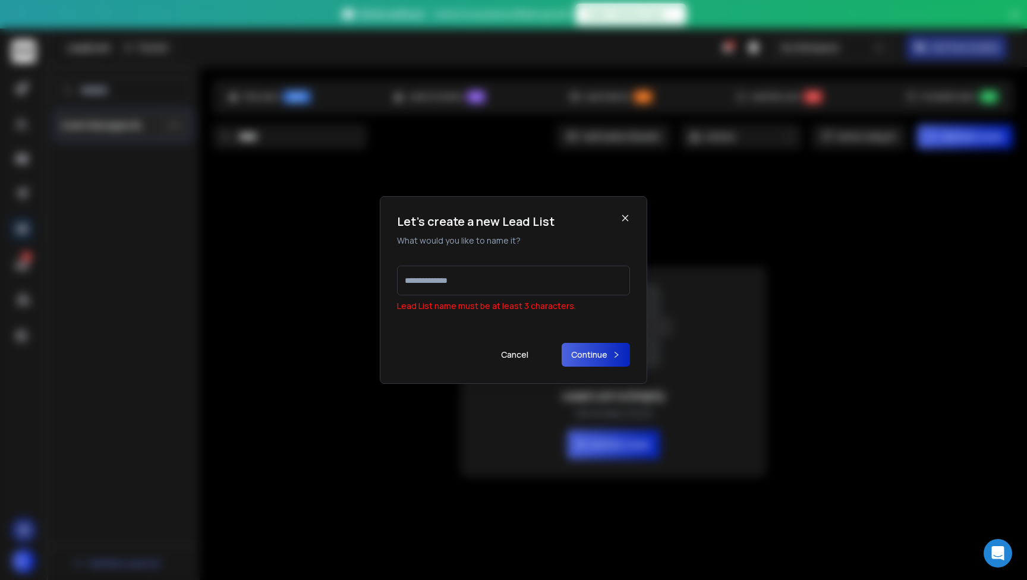
click at [624, 218] on icon at bounding box center [626, 218] width 10 height 10
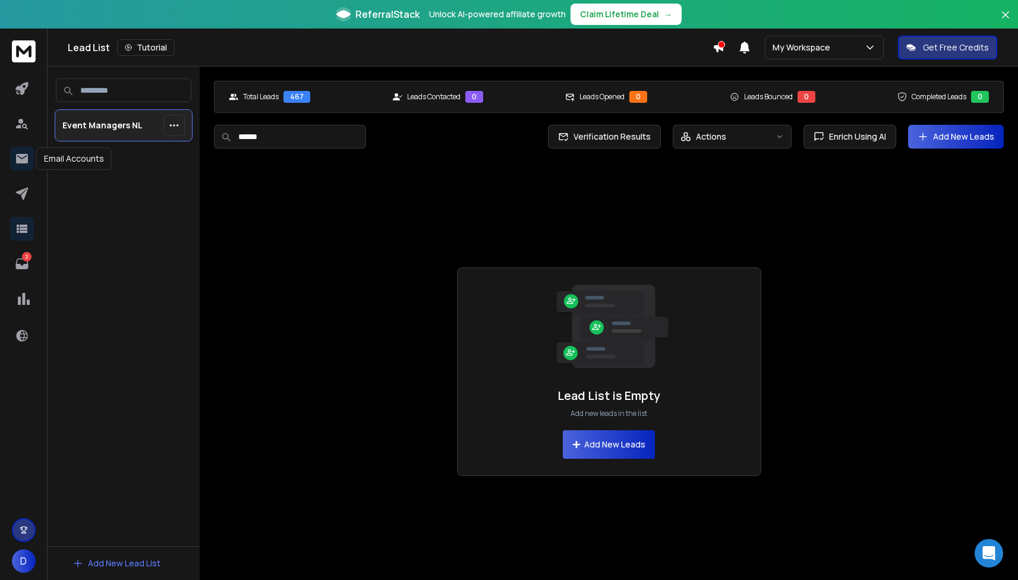
click at [29, 161] on icon at bounding box center [22, 159] width 14 height 14
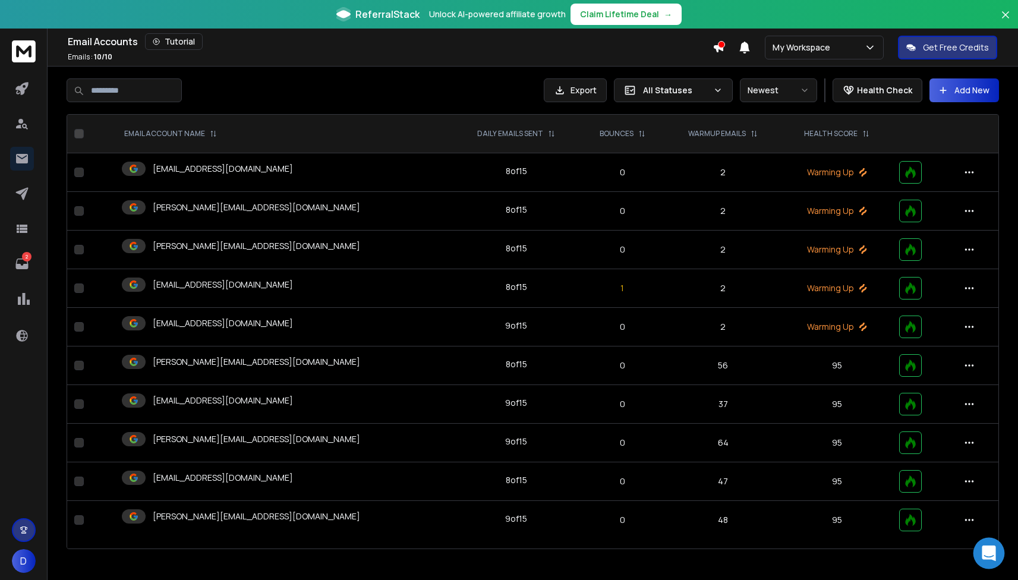
click at [992, 561] on div "Open Intercom Messenger" at bounding box center [990, 554] width 32 height 32
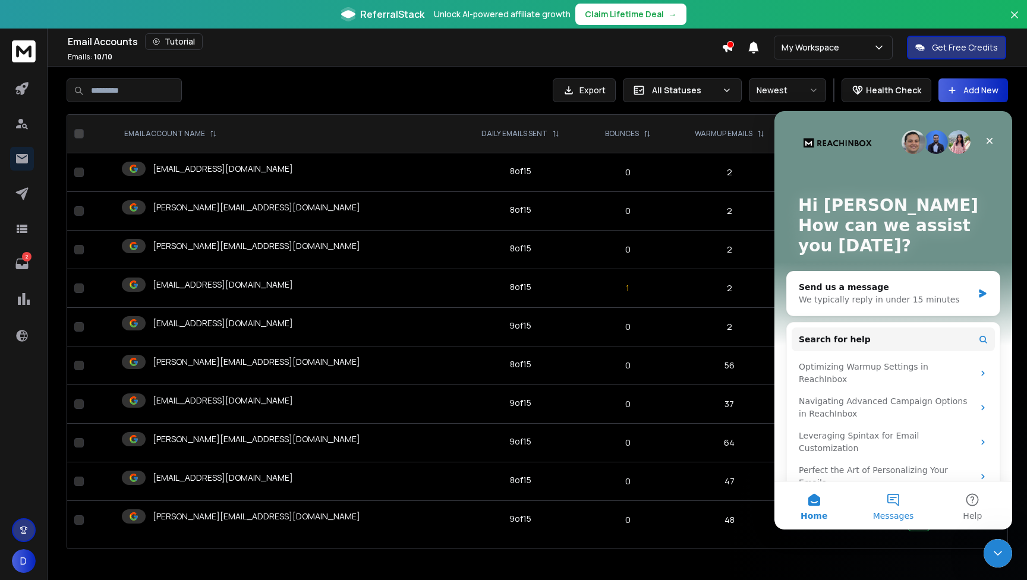
click at [887, 506] on button "Messages" at bounding box center [893, 506] width 79 height 48
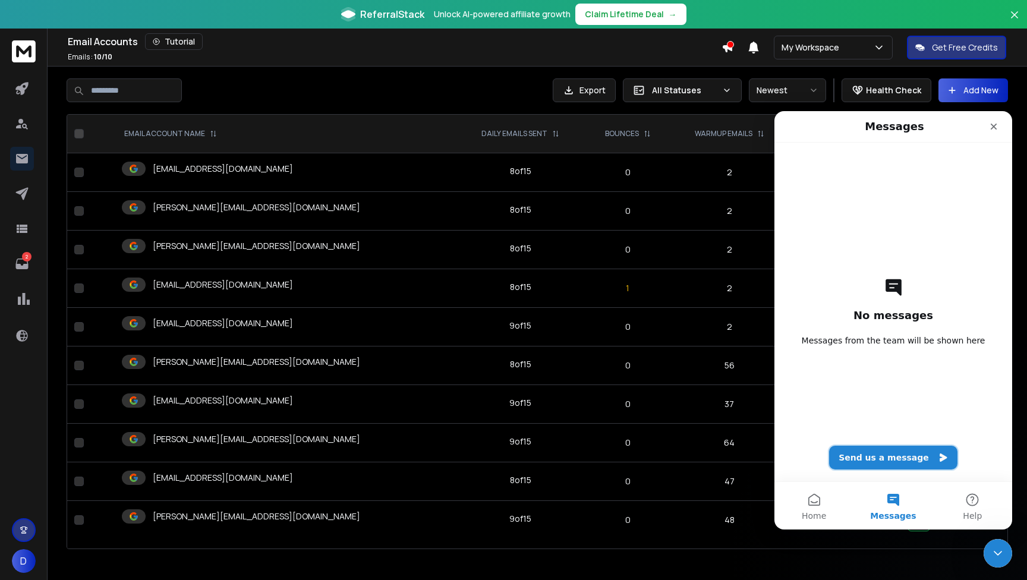
click at [866, 462] on button "Send us a message" at bounding box center [893, 458] width 128 height 24
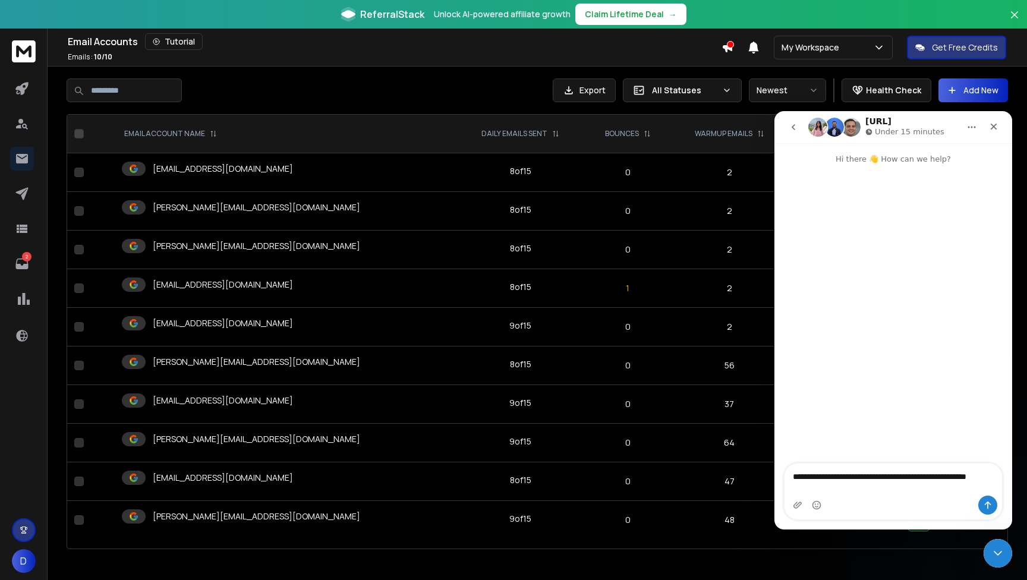
type textarea "**********"
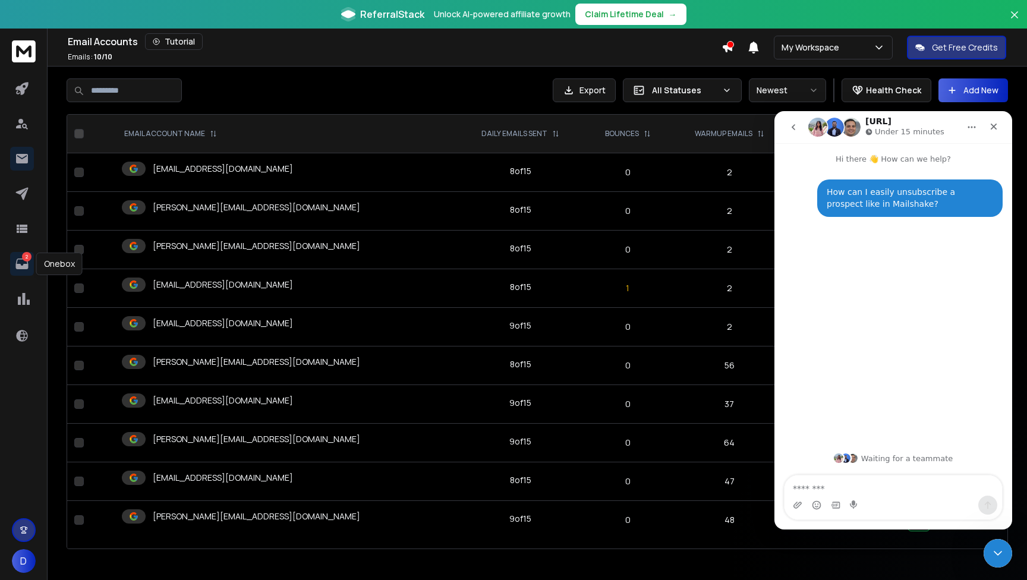
click at [16, 267] on icon at bounding box center [21, 264] width 12 height 11
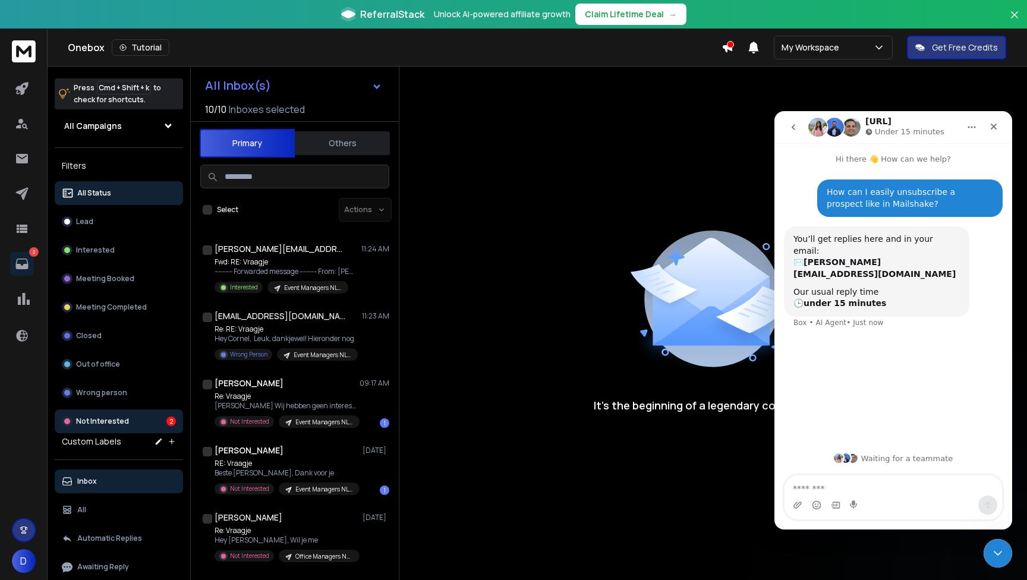
click at [104, 426] on p "Not Interested" at bounding box center [102, 422] width 53 height 10
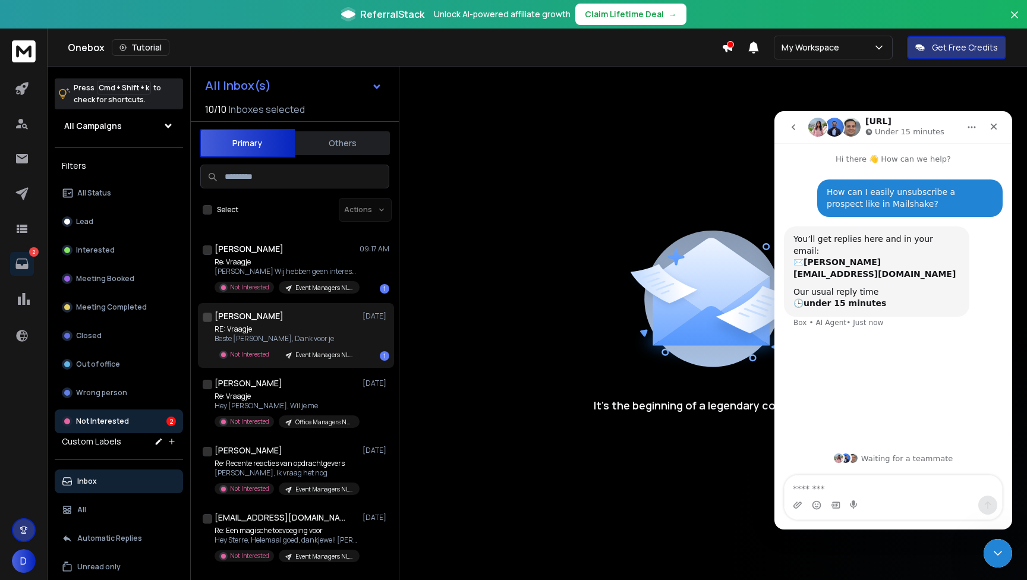
click at [282, 325] on p "RE: Vraagje" at bounding box center [286, 330] width 143 height 10
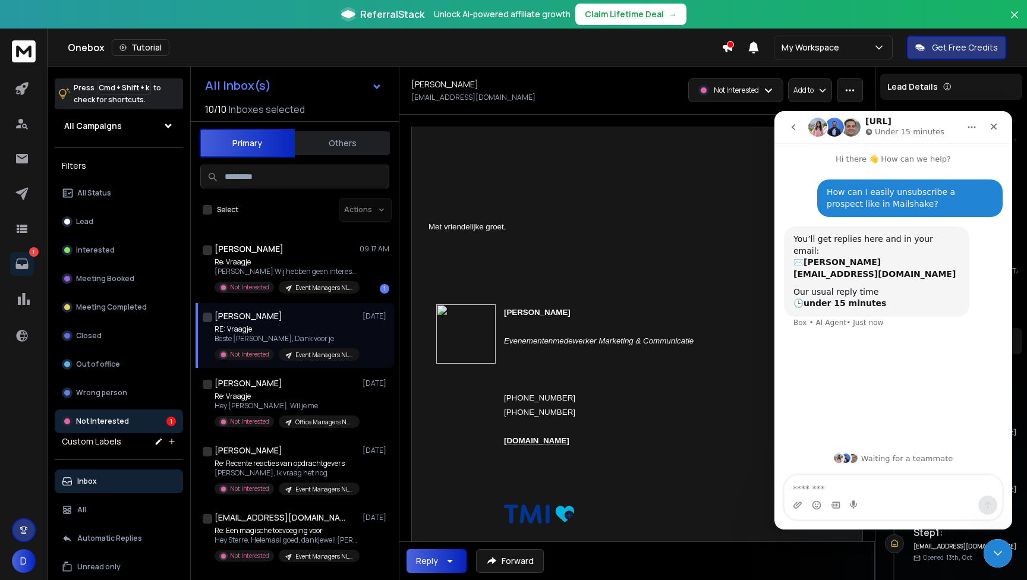
scroll to position [149, 0]
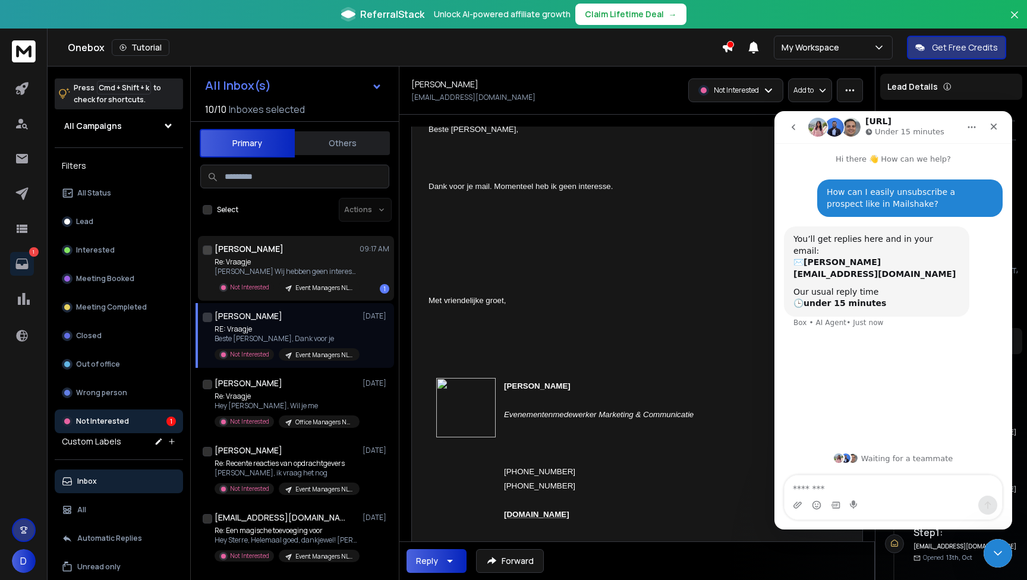
click at [307, 270] on p "[PERSON_NAME] Wij hebben geen interesse," at bounding box center [286, 272] width 143 height 10
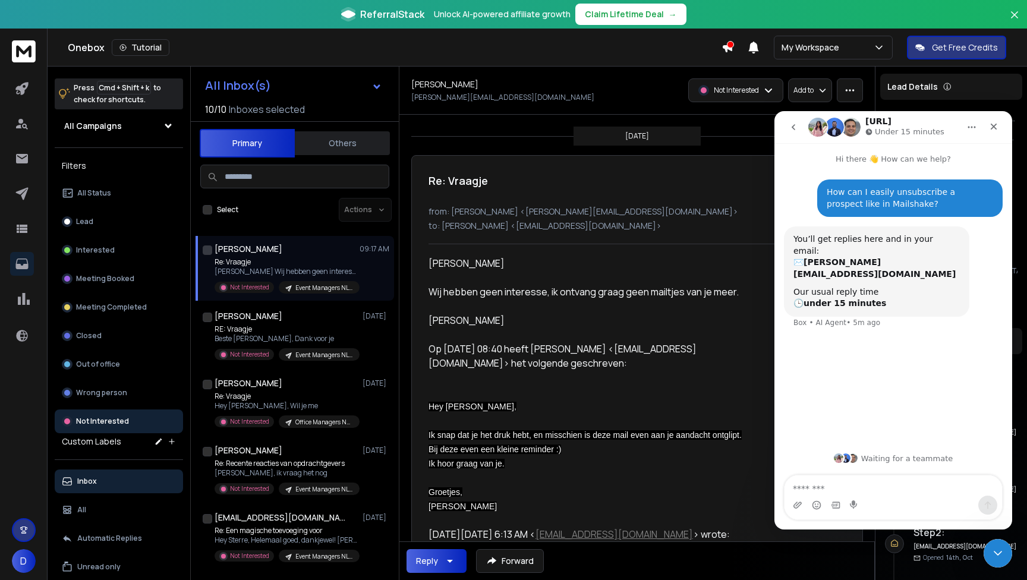
scroll to position [0, 0]
click at [35, 54] on icon at bounding box center [24, 51] width 24 height 22
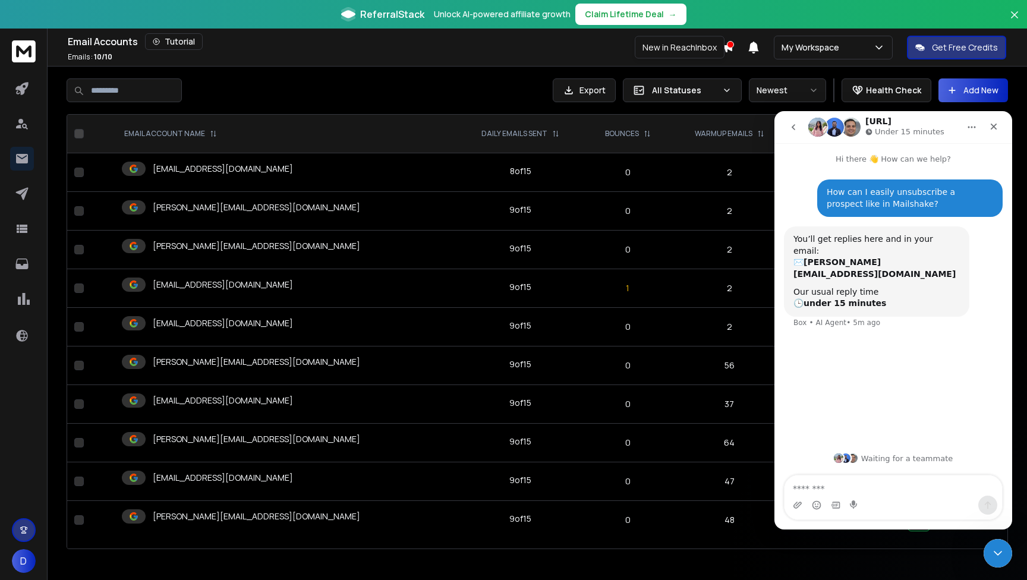
click at [728, 47] on icon at bounding box center [728, 48] width 10 height 10
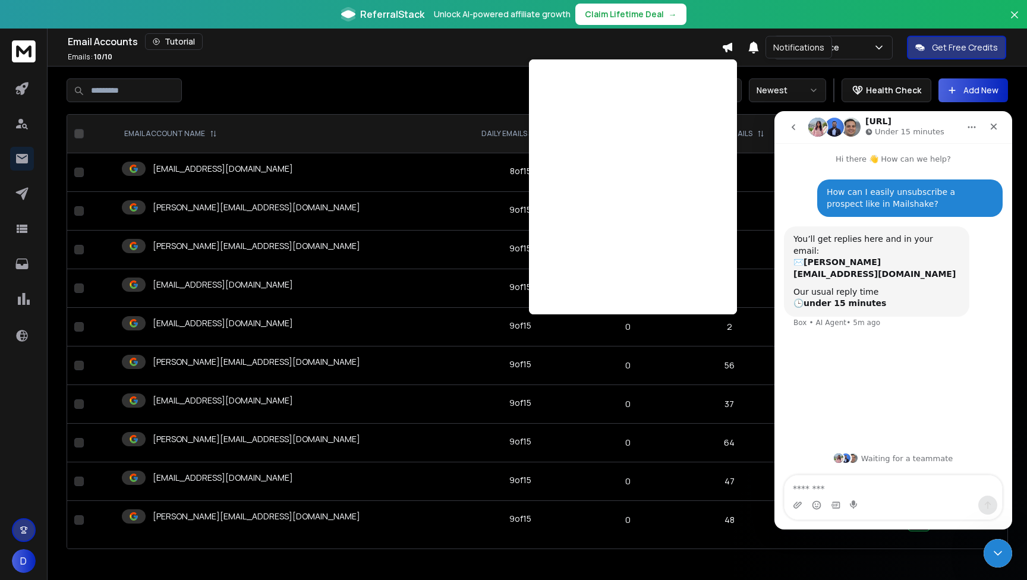
click at [751, 45] on icon at bounding box center [754, 48] width 12 height 12
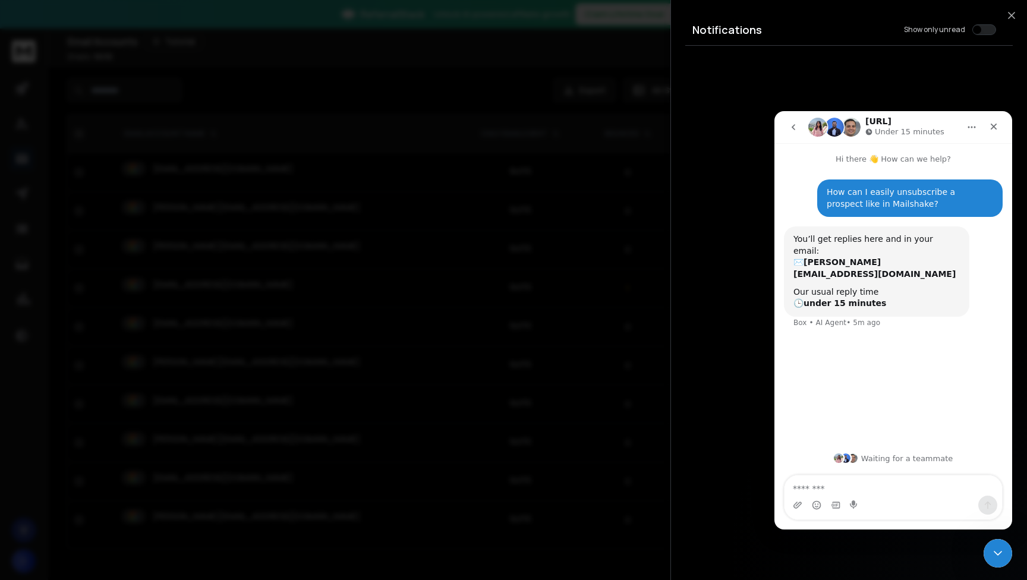
click at [684, 74] on div "Sheet Title Notifications Show only unread No Notifications found Close" at bounding box center [849, 290] width 357 height 580
click at [995, 125] on icon "Close" at bounding box center [994, 127] width 7 height 7
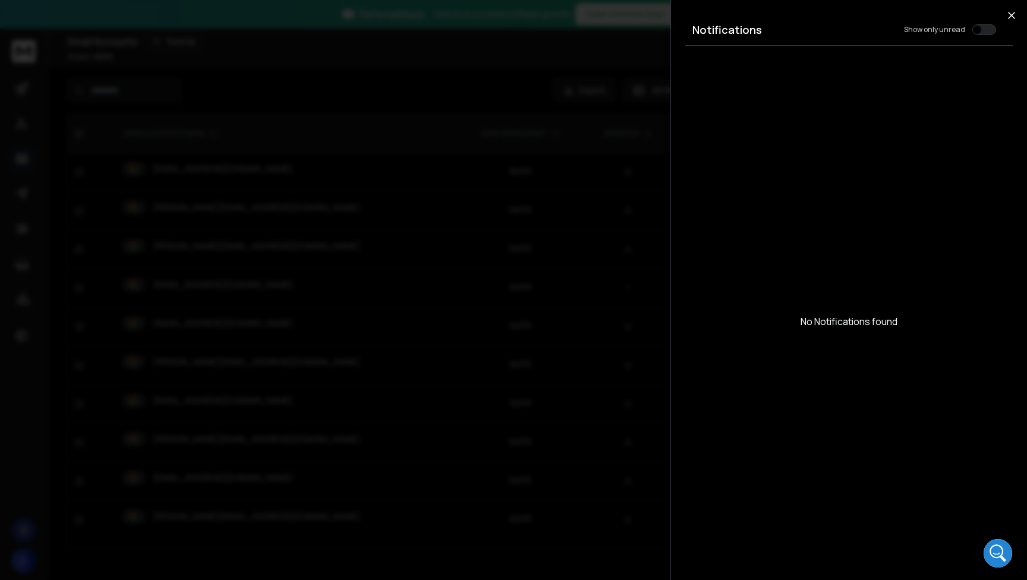
click at [1011, 14] on icon "button" at bounding box center [1012, 16] width 12 height 12
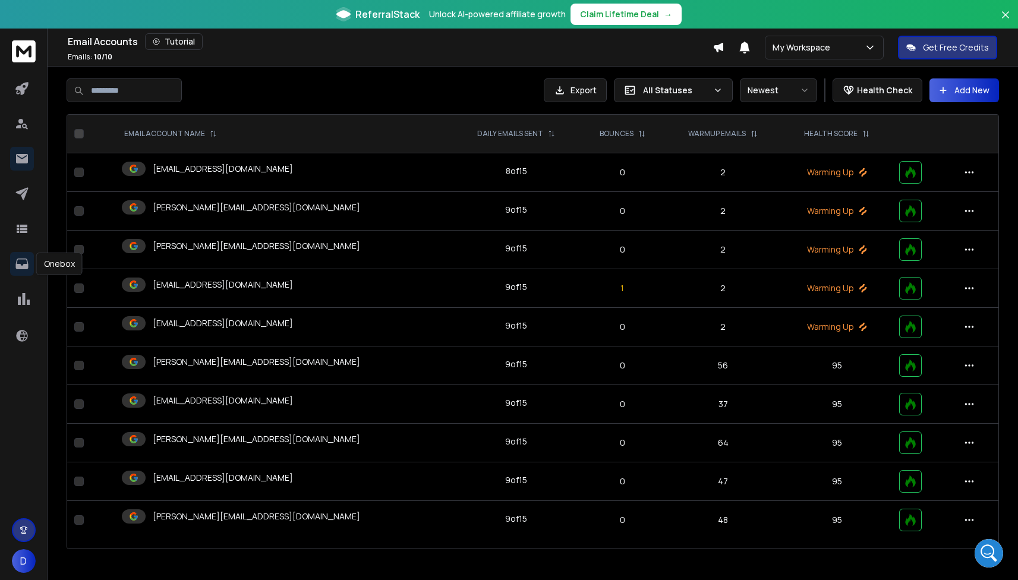
click at [24, 262] on icon at bounding box center [22, 264] width 14 height 14
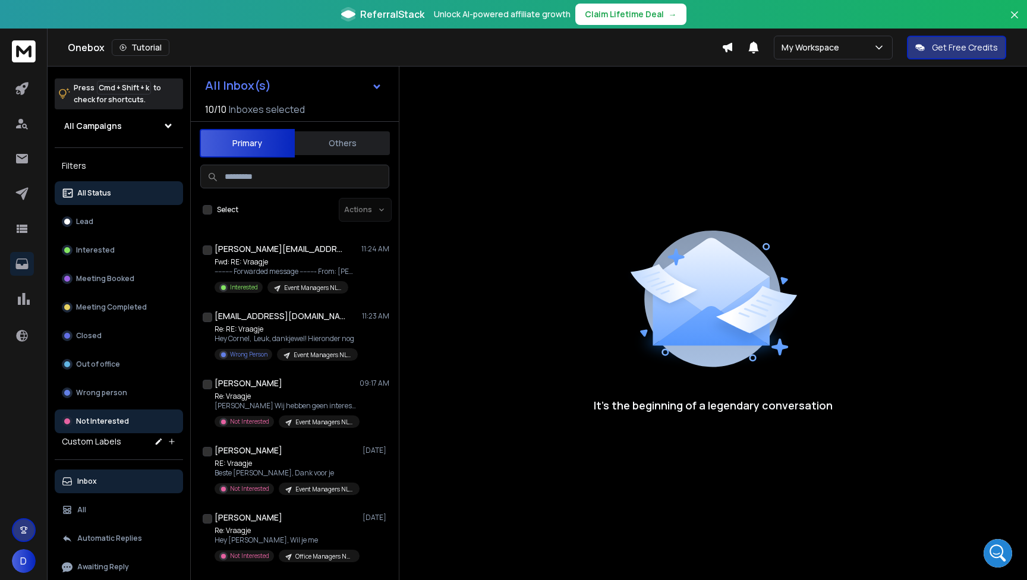
click at [107, 415] on button "Not Interested" at bounding box center [119, 422] width 128 height 24
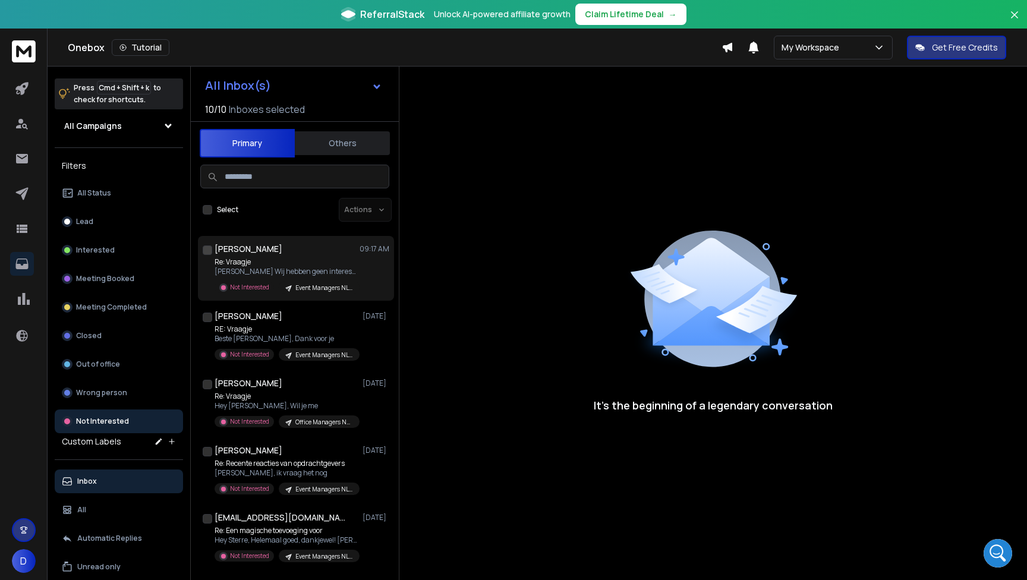
click at [207, 249] on button "button" at bounding box center [208, 251] width 10 height 10
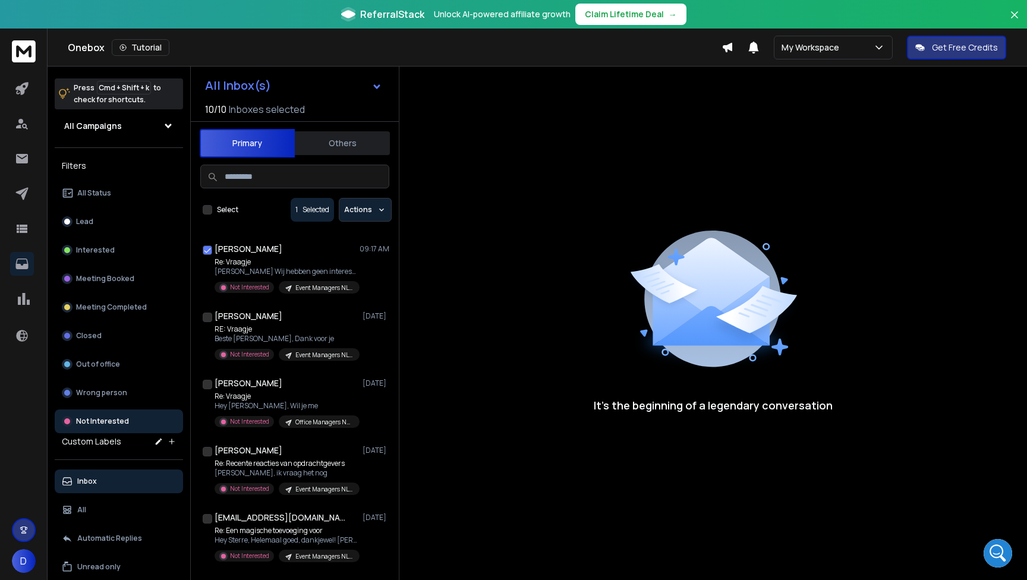
click at [378, 206] on icon "button" at bounding box center [382, 210] width 10 height 10
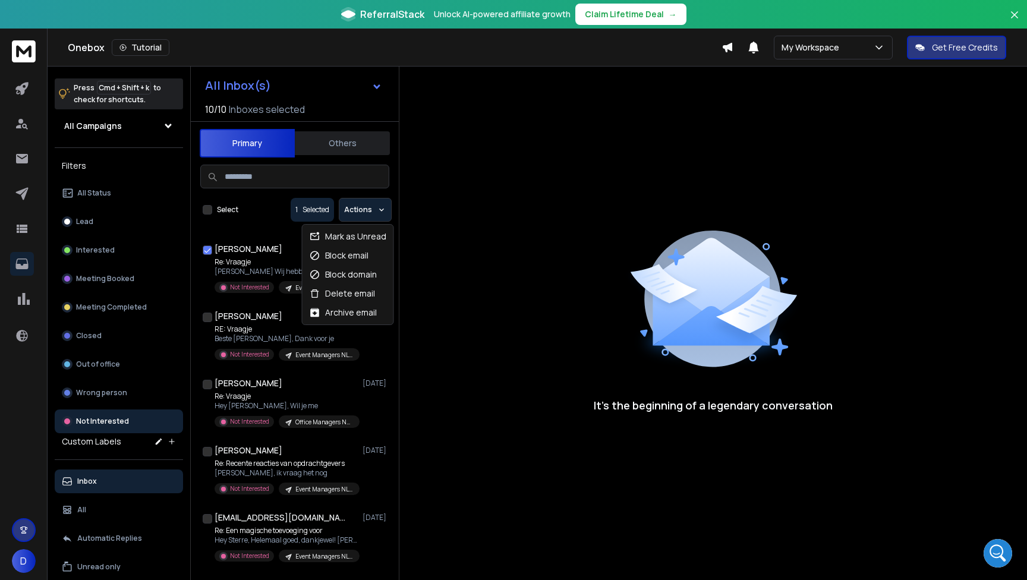
click at [378, 205] on button "Actions" at bounding box center [365, 210] width 53 height 24
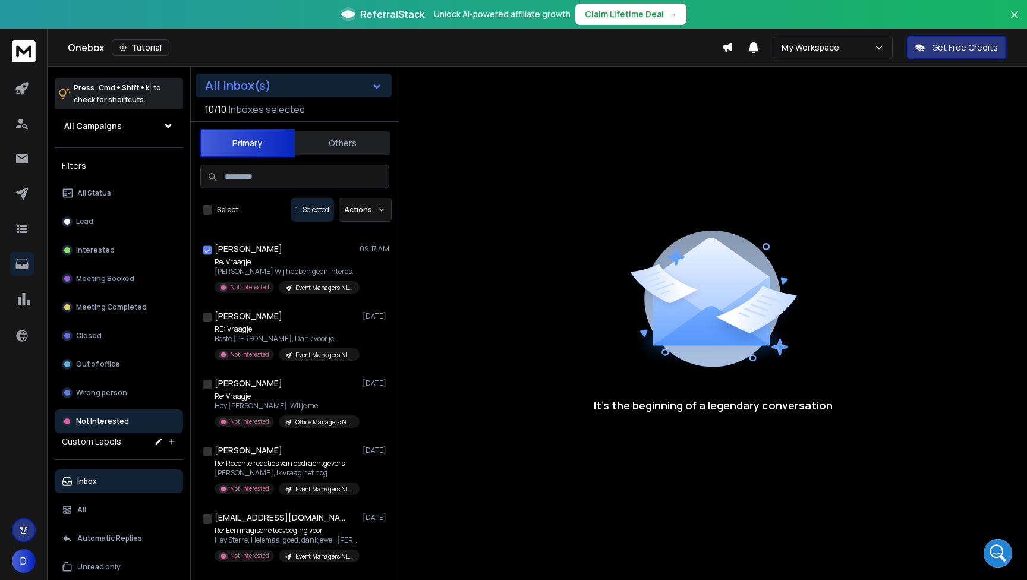
click at [370, 89] on button "All Inbox(s)" at bounding box center [294, 86] width 196 height 24
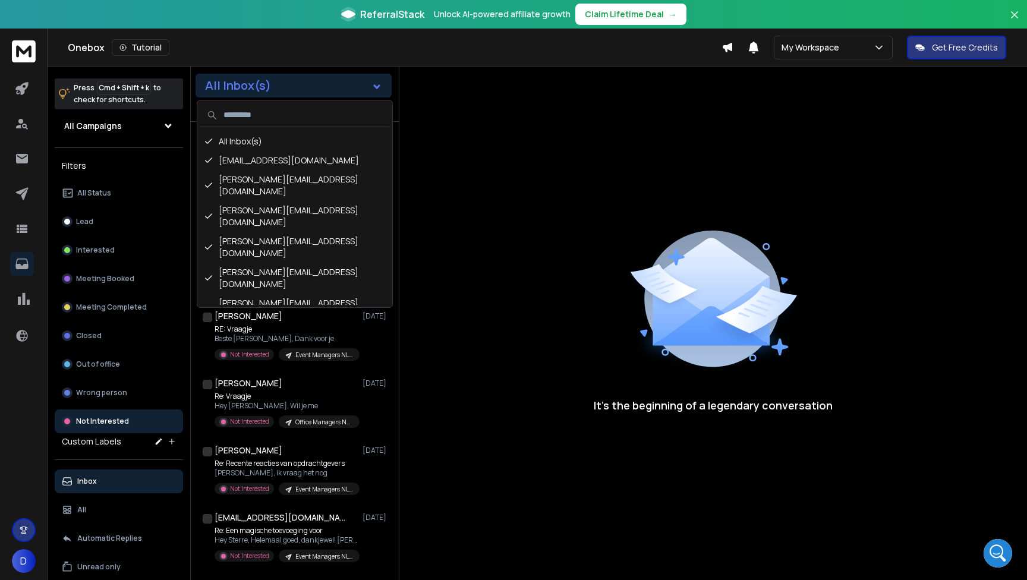
click at [373, 86] on icon at bounding box center [377, 86] width 11 height 11
click at [379, 87] on icon at bounding box center [377, 86] width 11 height 11
click at [408, 83] on div "It’s the beginning of a legendary conversation" at bounding box center [714, 313] width 628 height 493
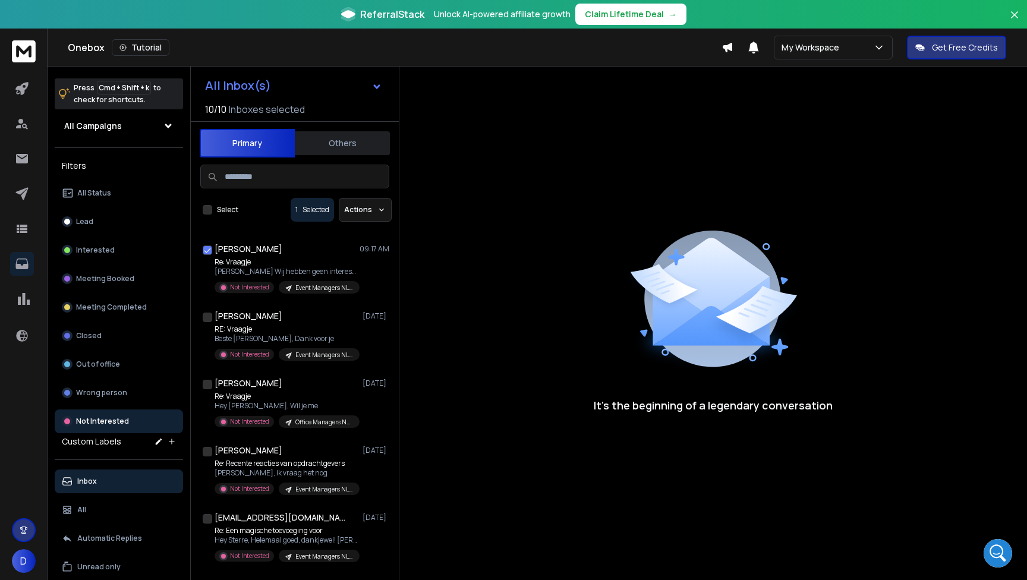
click at [334, 149] on button "Others" at bounding box center [342, 143] width 95 height 26
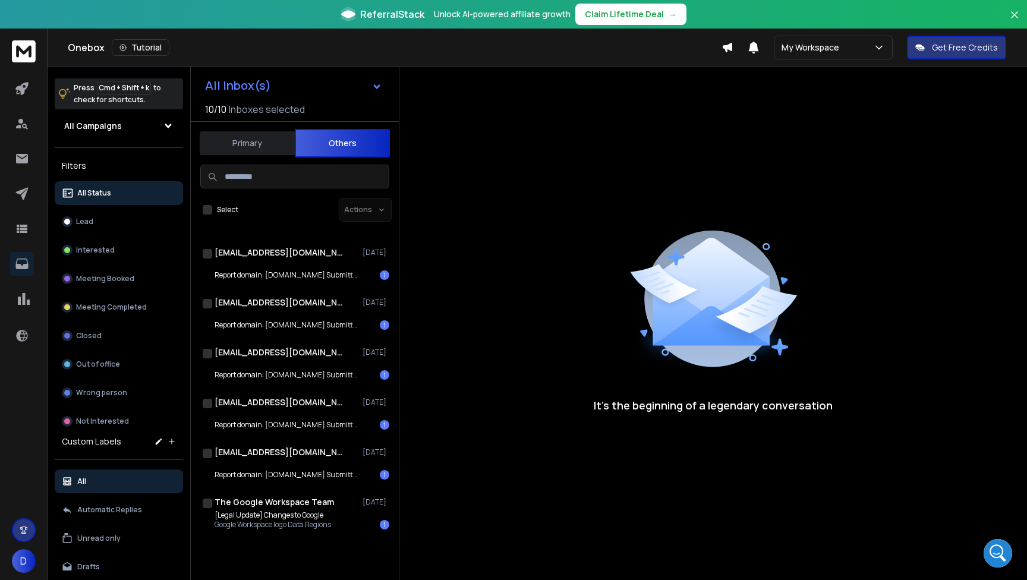
scroll to position [546, 0]
click at [259, 147] on button "Primary" at bounding box center [247, 143] width 95 height 26
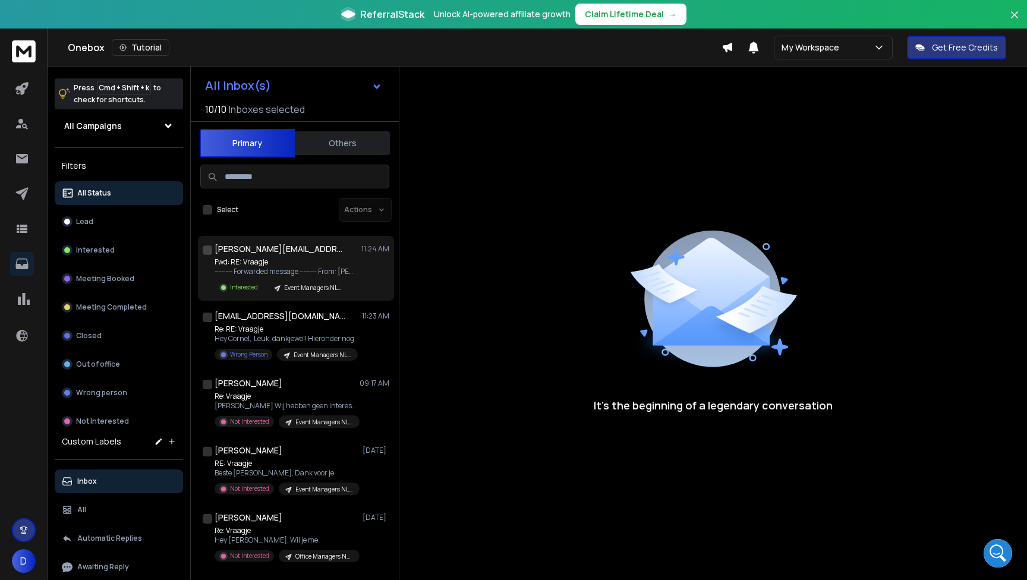
scroll to position [0, 0]
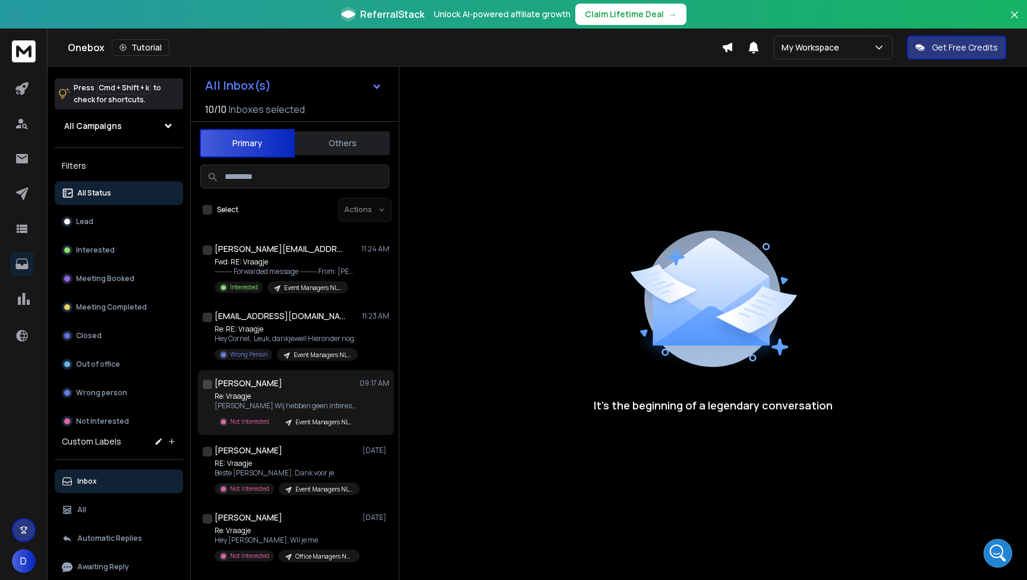
click at [203, 386] on button "button" at bounding box center [208, 385] width 10 height 10
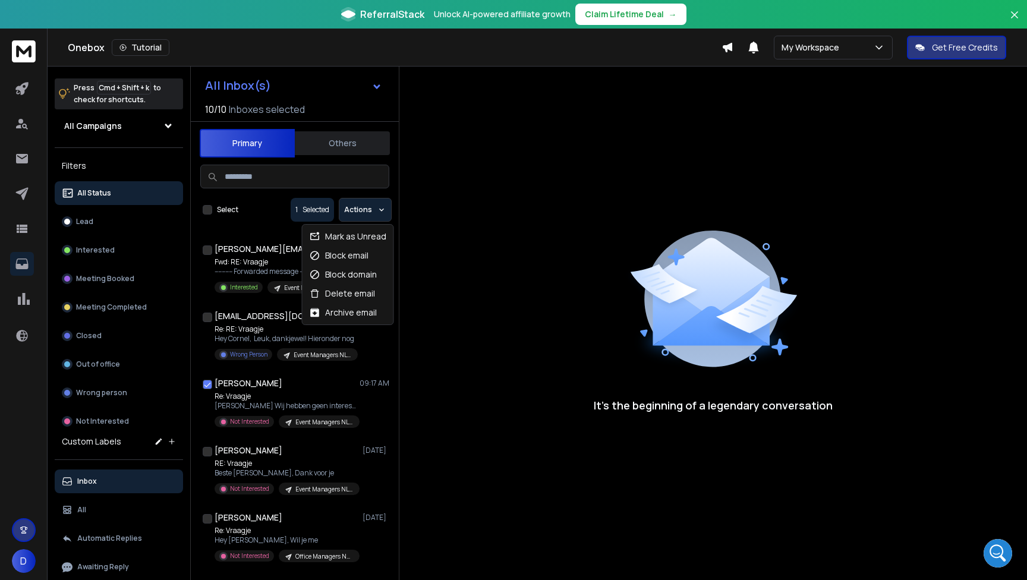
click at [359, 219] on button "Actions" at bounding box center [365, 210] width 53 height 24
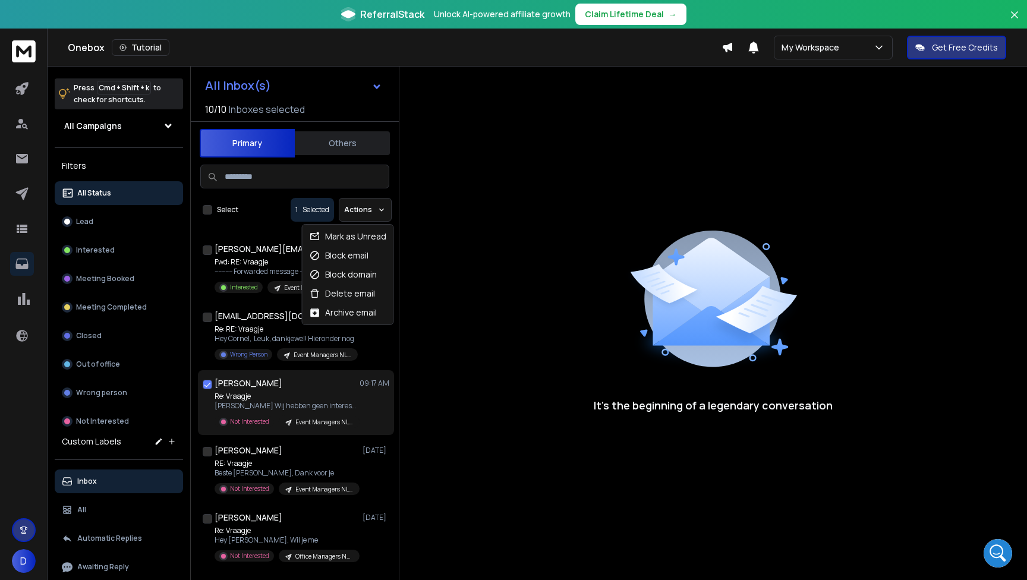
click at [266, 411] on div "Re: Vraagje Hoi David Wij hebben geen interesse, Not Interested Event Managers …" at bounding box center [287, 410] width 145 height 36
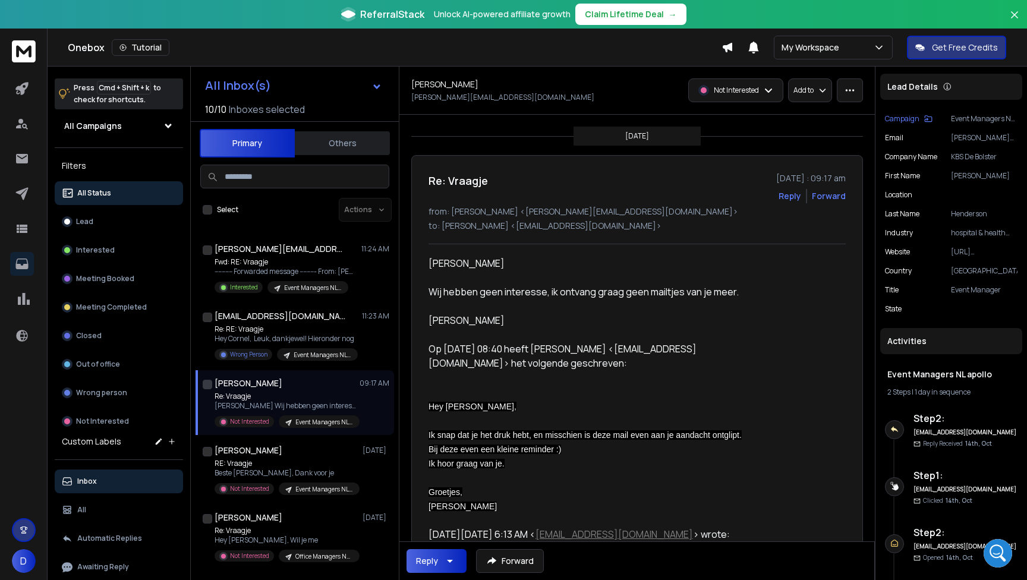
click at [528, 215] on p "from: Britt Henderson <b.henderson@debolstergilze.nl>" at bounding box center [637, 212] width 417 height 12
click at [852, 87] on icon "button" at bounding box center [850, 90] width 11 height 11
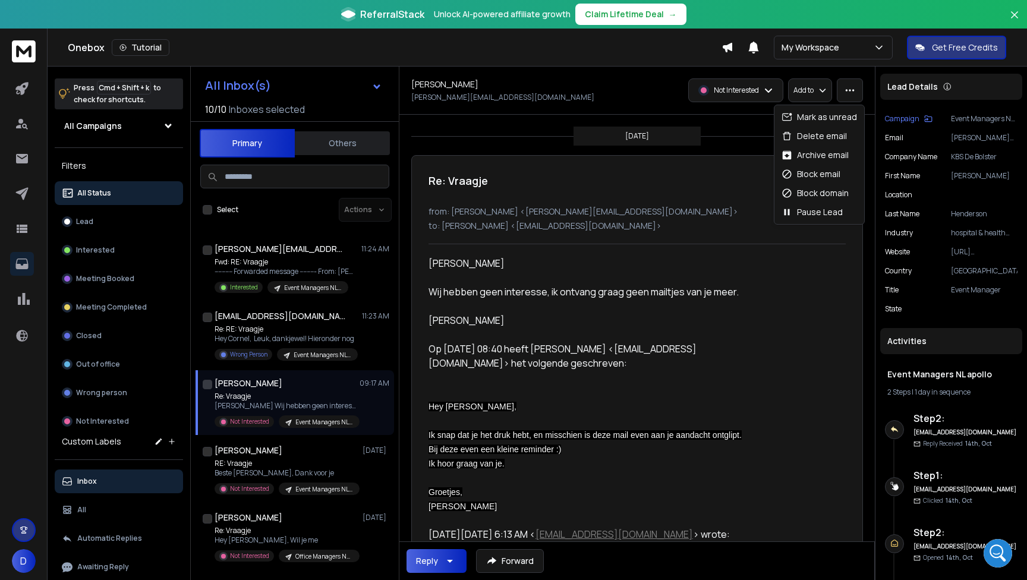
click at [852, 87] on icon "button" at bounding box center [850, 90] width 11 height 11
click at [826, 92] on icon at bounding box center [823, 90] width 8 height 8
click at [854, 92] on icon "button" at bounding box center [850, 90] width 11 height 11
click at [763, 218] on div "Re: Vraagje 14 October 2025 : 09:17 am Reply Forward from: Britt Henderson <b.h…" at bounding box center [637, 201] width 417 height 59
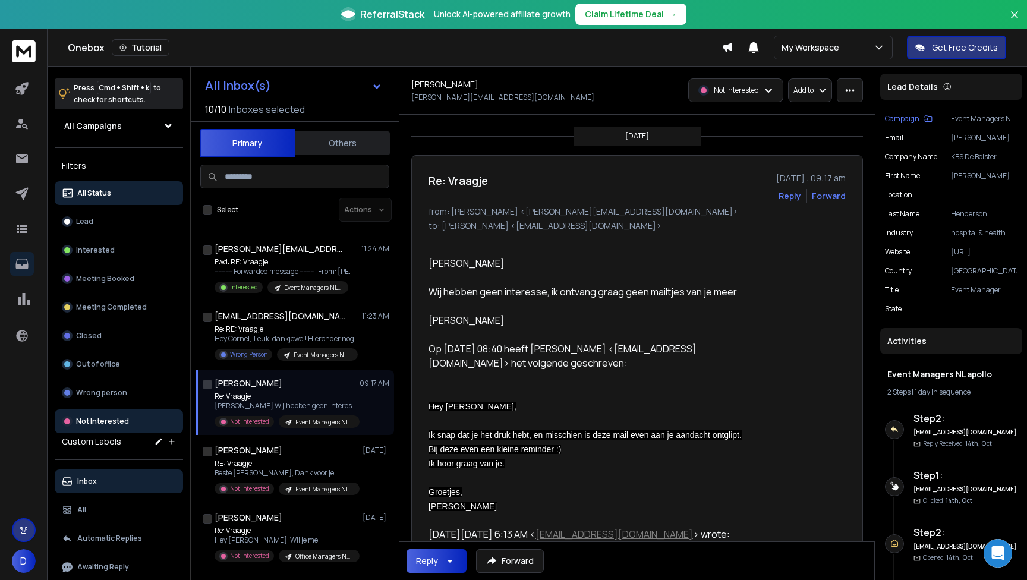
click at [114, 422] on p "Not Interested" at bounding box center [102, 422] width 53 height 10
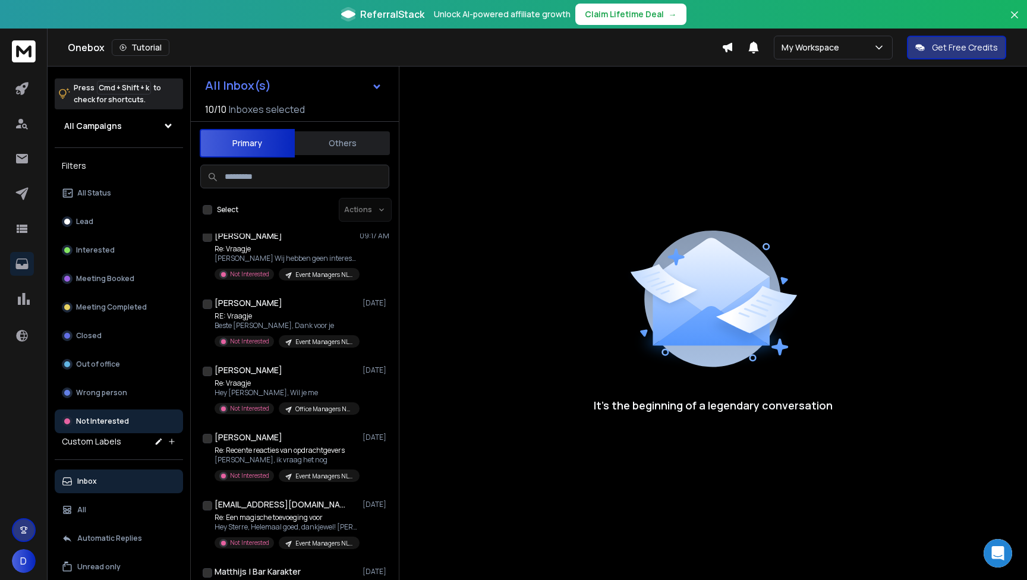
scroll to position [5, 0]
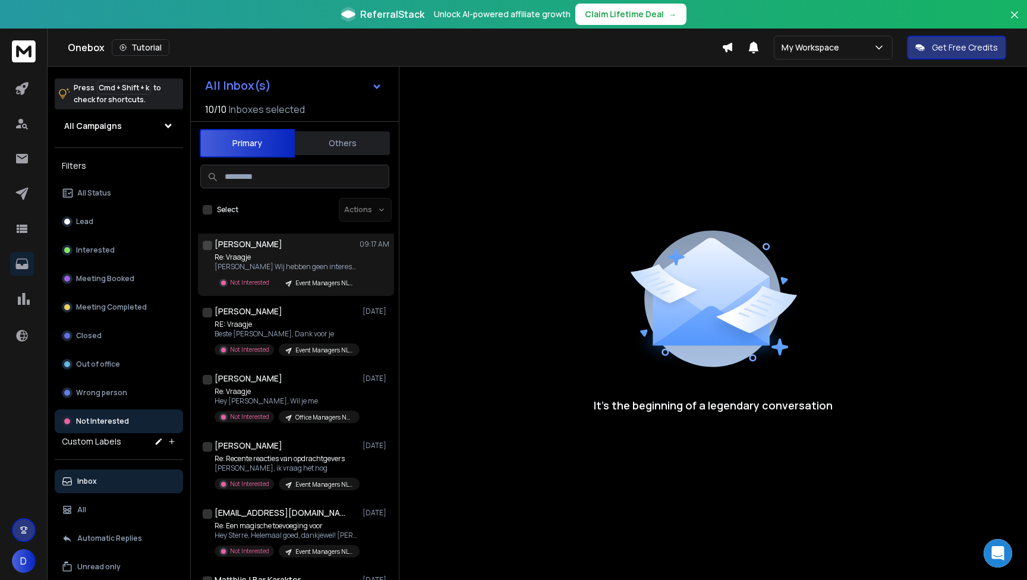
click at [238, 242] on h1 "[PERSON_NAME]" at bounding box center [249, 244] width 68 height 12
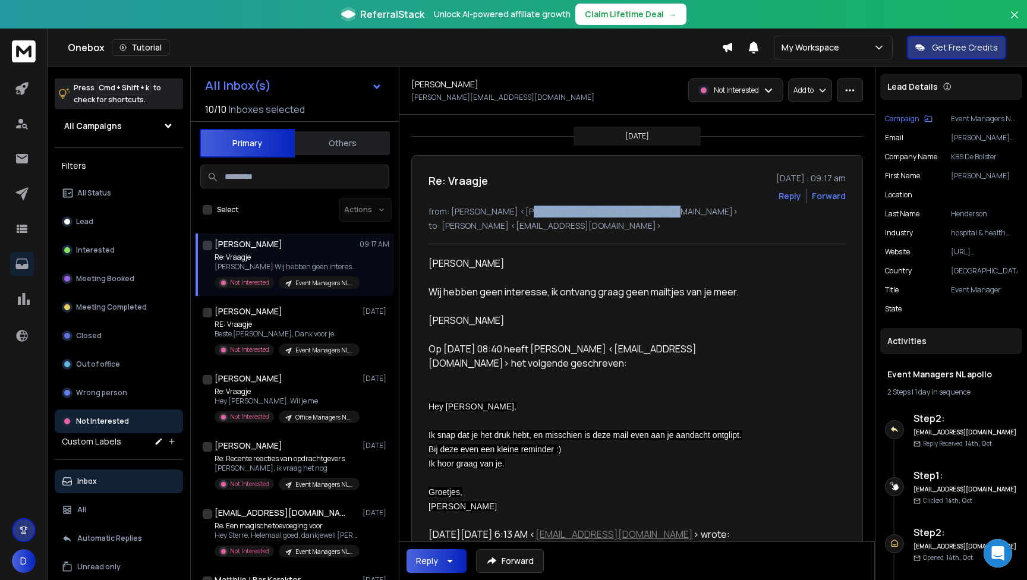
drag, startPoint x: 517, startPoint y: 211, endPoint x: 638, endPoint y: 215, distance: 121.4
click at [638, 215] on p "from: Britt Henderson <b.henderson@debolstergilze.nl>" at bounding box center [637, 212] width 417 height 12
copy p "[PERSON_NAME][EMAIL_ADDRESS][DOMAIN_NAME]"
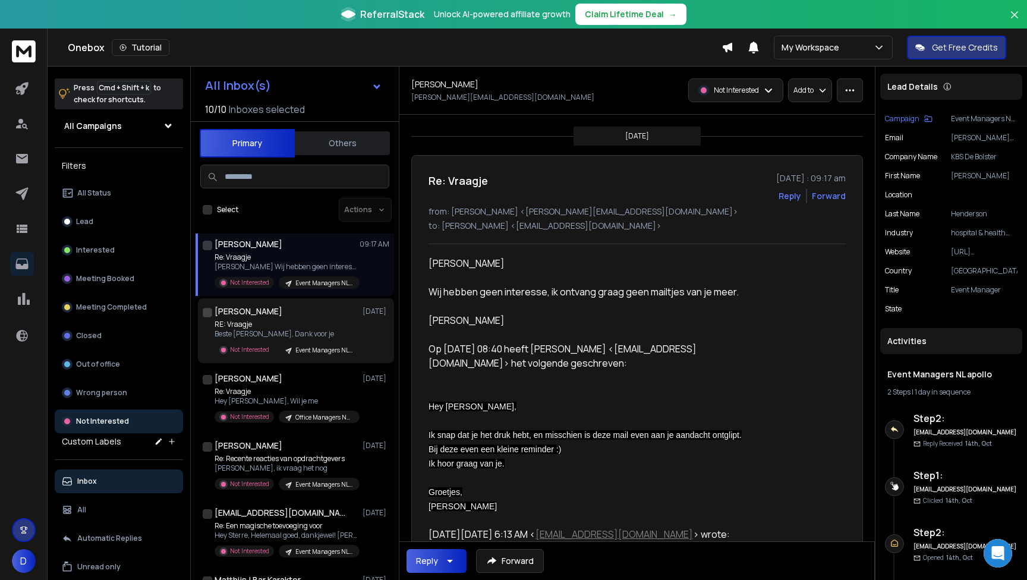
click at [251, 312] on h1 "[PERSON_NAME]" at bounding box center [249, 312] width 68 height 12
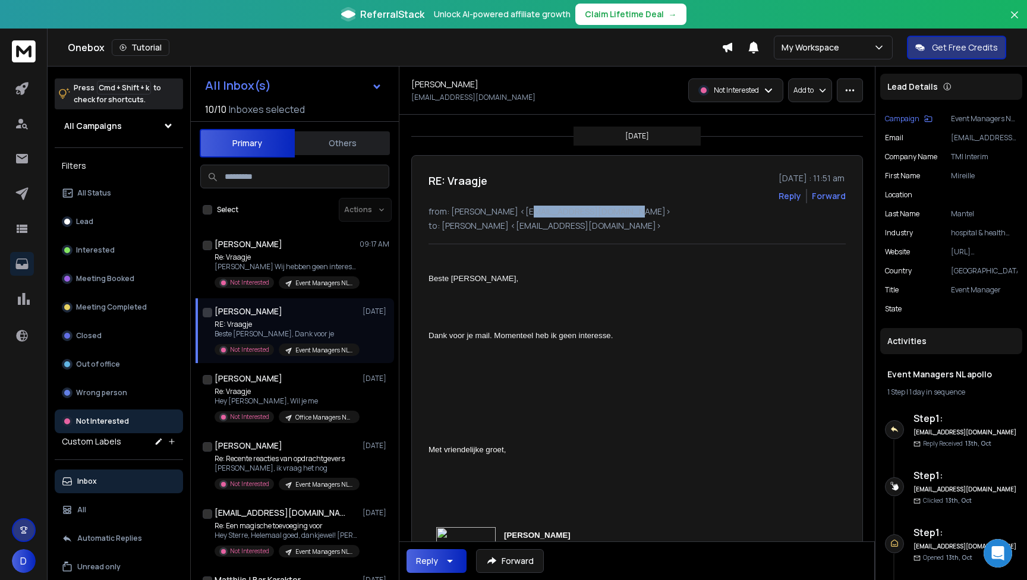
drag, startPoint x: 514, startPoint y: 211, endPoint x: 599, endPoint y: 212, distance: 84.4
click at [599, 212] on p "from: Mireille Mantel <mireille.mantel@tmi.nl>" at bounding box center [637, 212] width 417 height 12
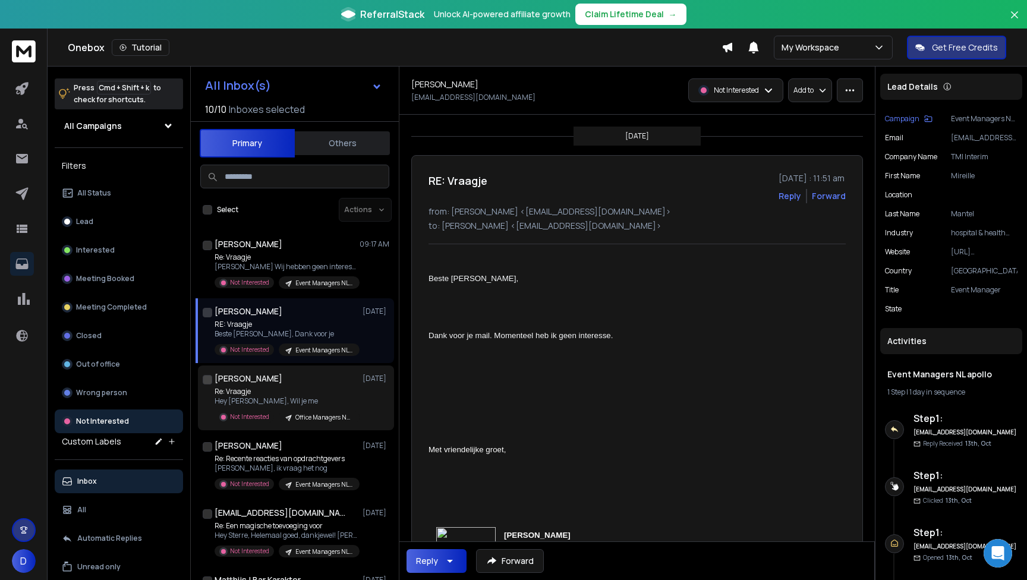
click at [293, 378] on div "Maikel Spaan 13 Oct" at bounding box center [302, 379] width 175 height 12
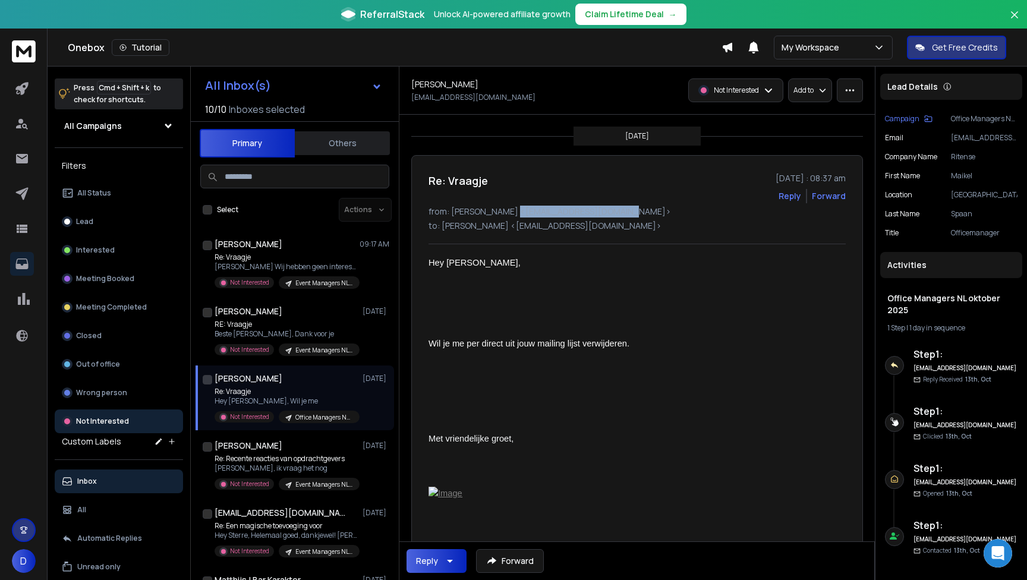
drag, startPoint x: 508, startPoint y: 210, endPoint x: 609, endPoint y: 209, distance: 101.1
click at [609, 209] on p "from: Maikel Spaan <maikel.spaan@ritense.com>" at bounding box center [637, 212] width 417 height 12
copy p "[EMAIL_ADDRESS][DOMAIN_NAME]"
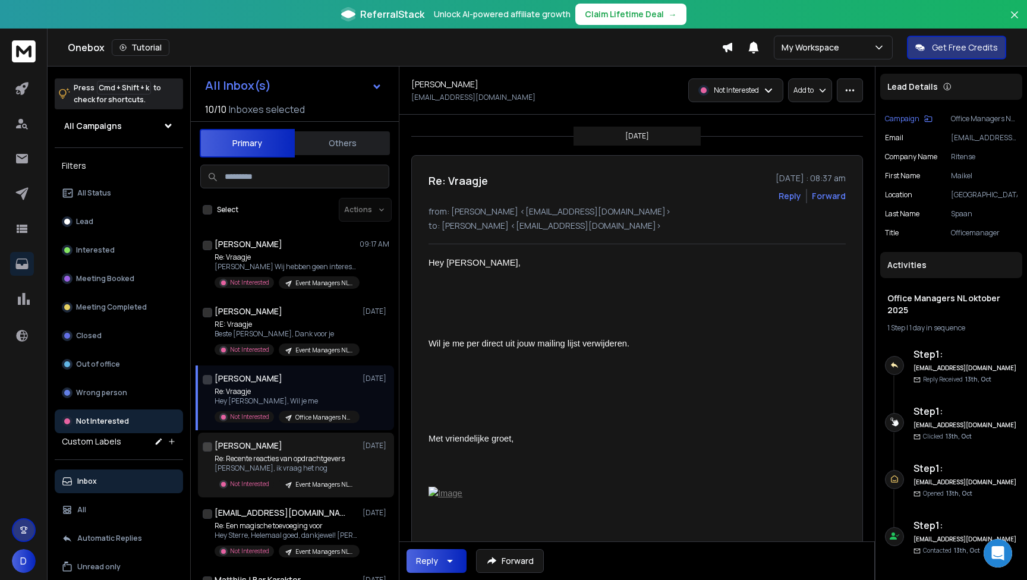
click at [315, 452] on div "Naomi Zeilemaker 26 Sep Re: Recente reacties van opdrachtgevers David, ik vraag…" at bounding box center [302, 465] width 175 height 51
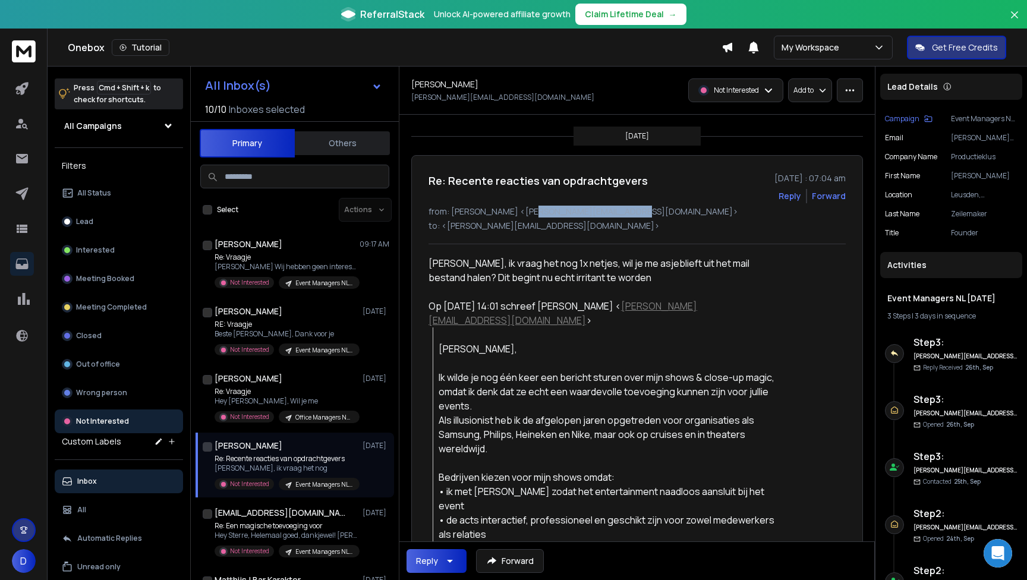
drag, startPoint x: 526, startPoint y: 210, endPoint x: 620, endPoint y: 207, distance: 94.0
click at [620, 207] on p "from: Naomi Zeilemaker <naomi@productieklus.nl>" at bounding box center [637, 212] width 417 height 12
copy p "[PERSON_NAME][EMAIL_ADDRESS][DOMAIN_NAME]"
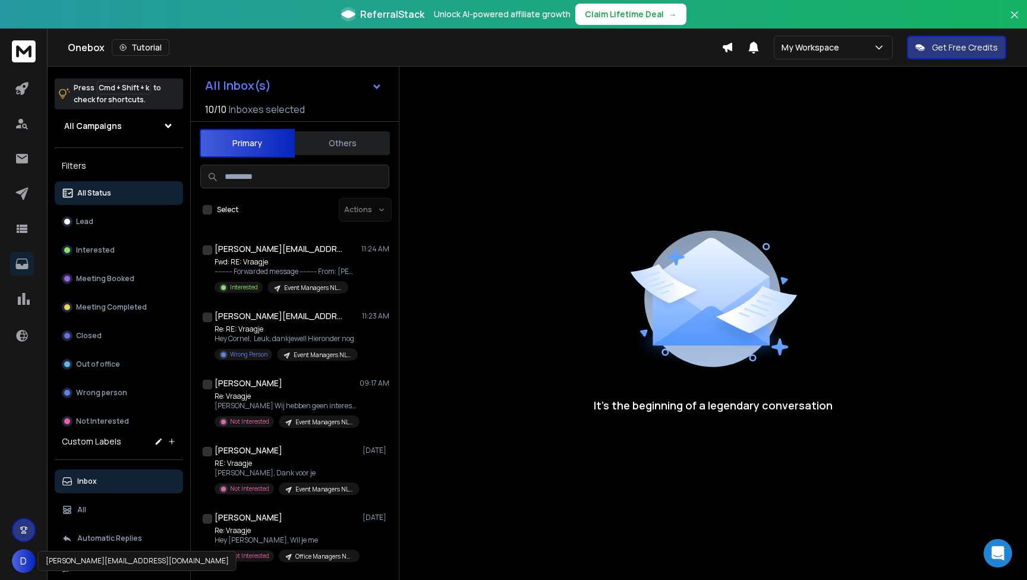
click at [21, 563] on span "D" at bounding box center [24, 561] width 24 height 24
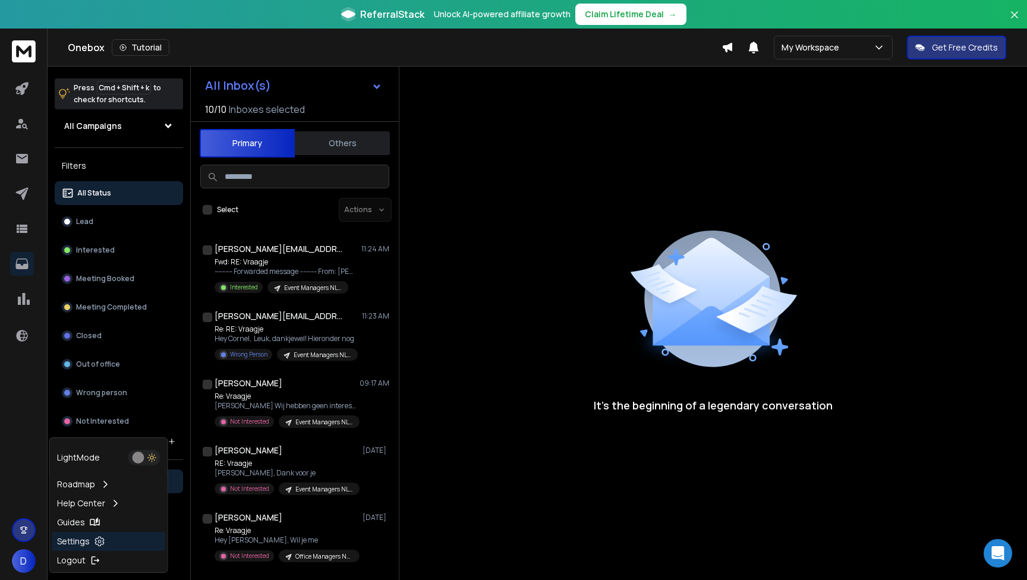
click at [64, 546] on p "Settings" at bounding box center [73, 542] width 33 height 12
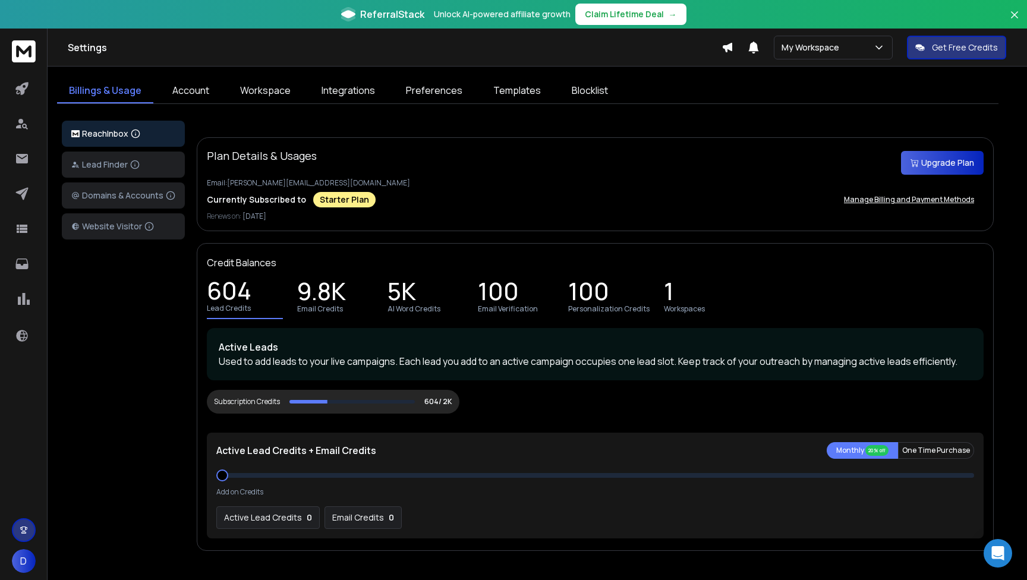
click at [582, 86] on link "Blocklist" at bounding box center [590, 90] width 60 height 25
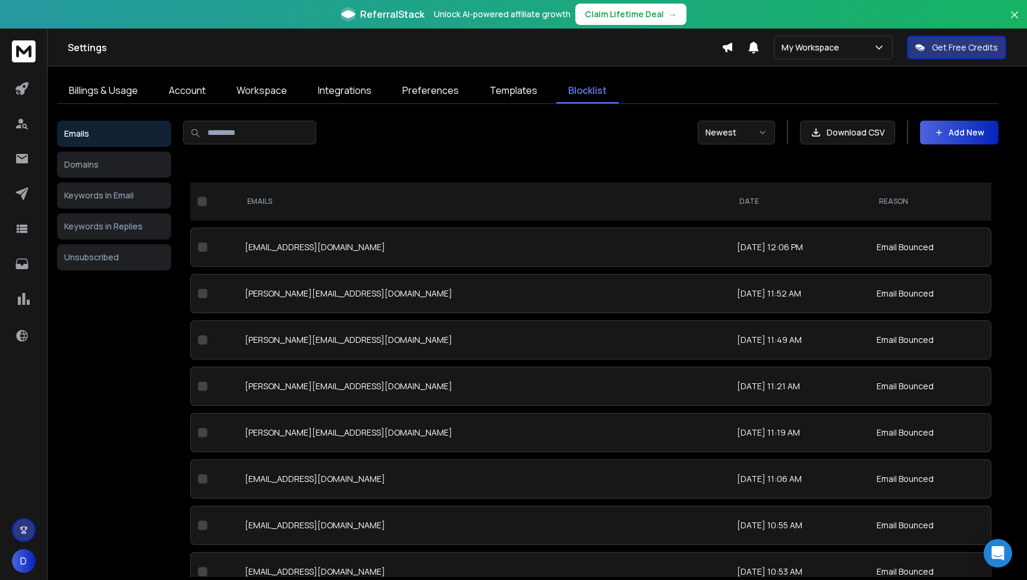
click at [238, 133] on input at bounding box center [249, 133] width 133 height 24
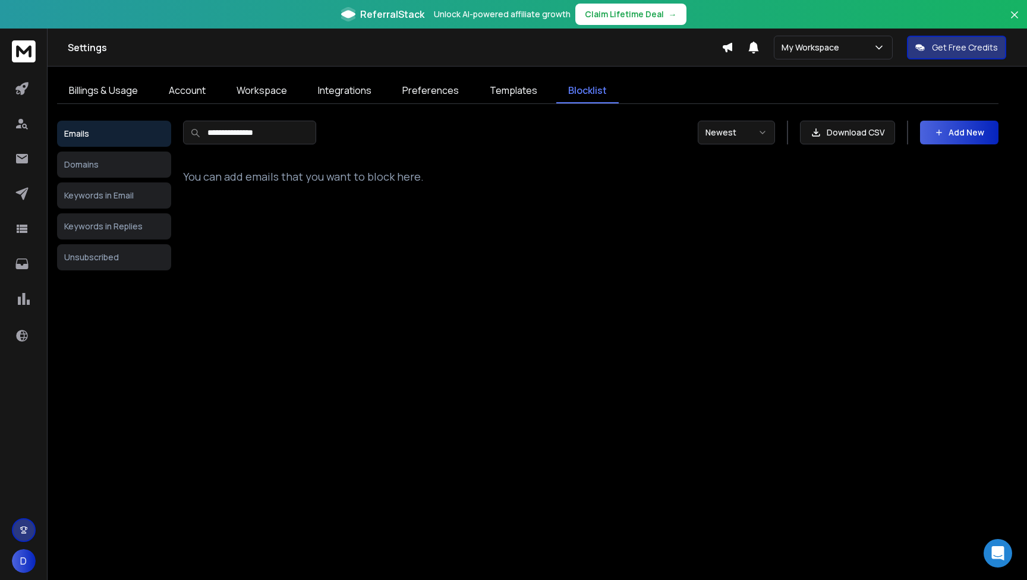
drag, startPoint x: 225, startPoint y: 134, endPoint x: 161, endPoint y: 131, distance: 64.9
click at [161, 131] on div "**********" at bounding box center [528, 344] width 942 height 447
click at [273, 138] on input "*********" at bounding box center [249, 133] width 133 height 24
drag, startPoint x: 268, startPoint y: 132, endPoint x: 124, endPoint y: 130, distance: 143.3
click at [124, 130] on div "Emails Domains Keywords in Email Keywords in Replies Unsubscribed ********* New…" at bounding box center [528, 344] width 942 height 447
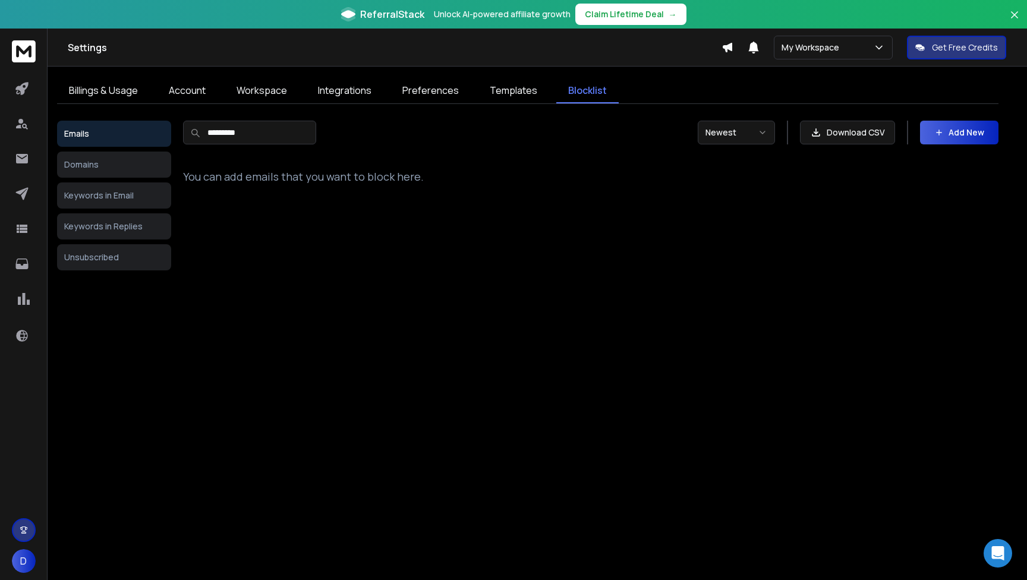
paste input "**********"
type input "*"
click at [381, 370] on div "Newest Download CSV Add New You can add emails that you want to block here." at bounding box center [591, 344] width 816 height 447
click at [121, 159] on button "Domains" at bounding box center [114, 165] width 114 height 26
click at [94, 135] on button "Emails" at bounding box center [114, 134] width 114 height 26
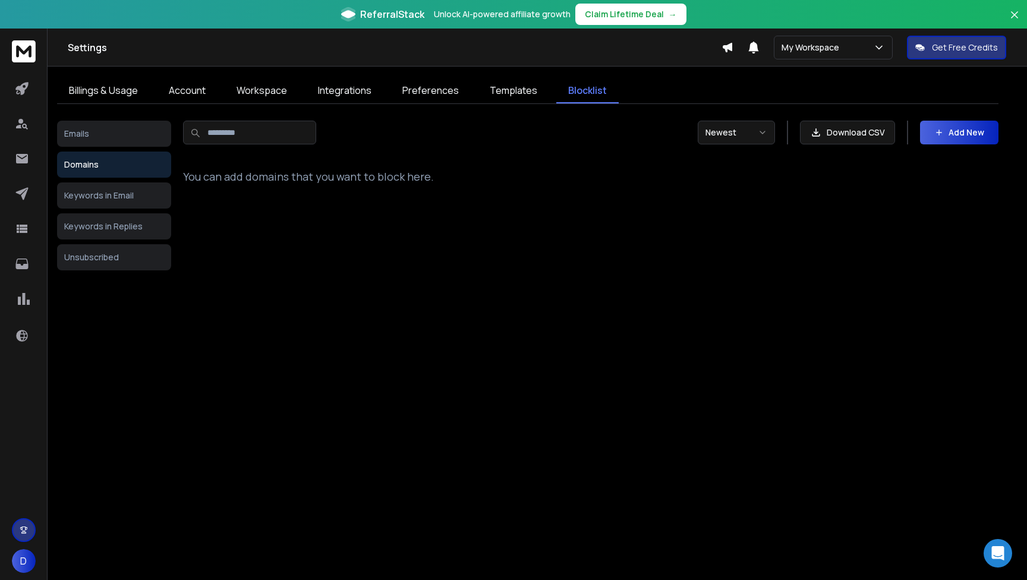
click at [105, 163] on button "Domains" at bounding box center [114, 165] width 114 height 26
click at [109, 195] on email "Keywords in Email" at bounding box center [114, 196] width 114 height 26
click at [109, 221] on replies "Keywords in Replies" at bounding box center [114, 226] width 114 height 26
click at [761, 127] on button "Newest" at bounding box center [736, 133] width 77 height 24
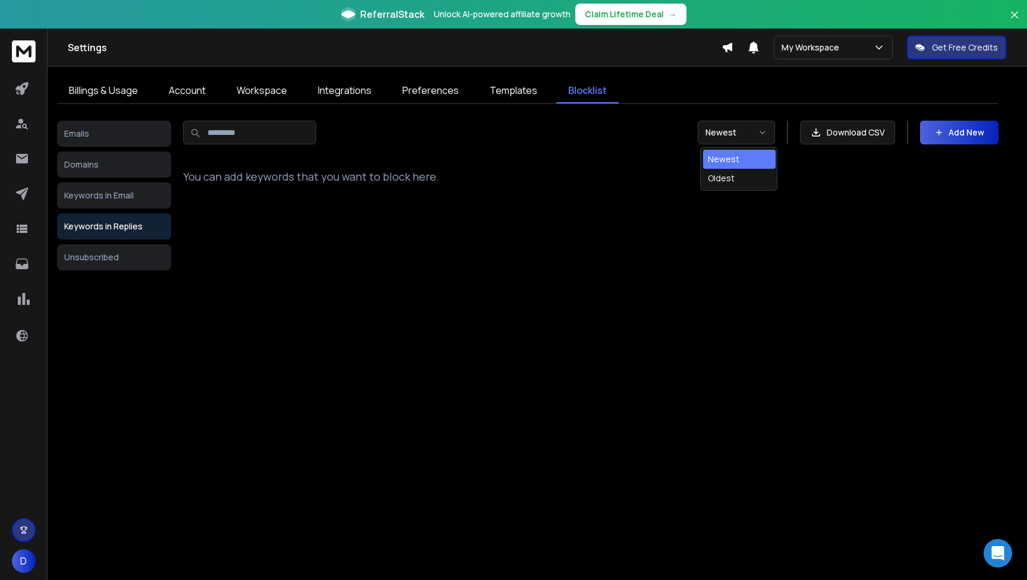
click at [841, 202] on replies "Newest Download CSV Add New You can add keywords that you want to block here." at bounding box center [591, 344] width 816 height 447
click at [149, 259] on button "Unsubscribed" at bounding box center [114, 257] width 114 height 26
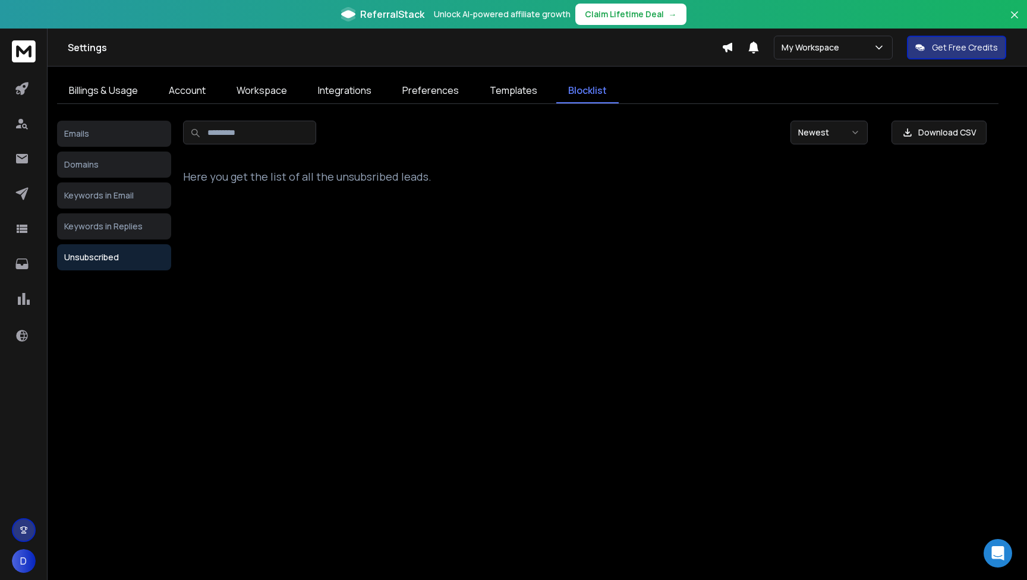
click at [514, 92] on link "Templates" at bounding box center [513, 90] width 71 height 25
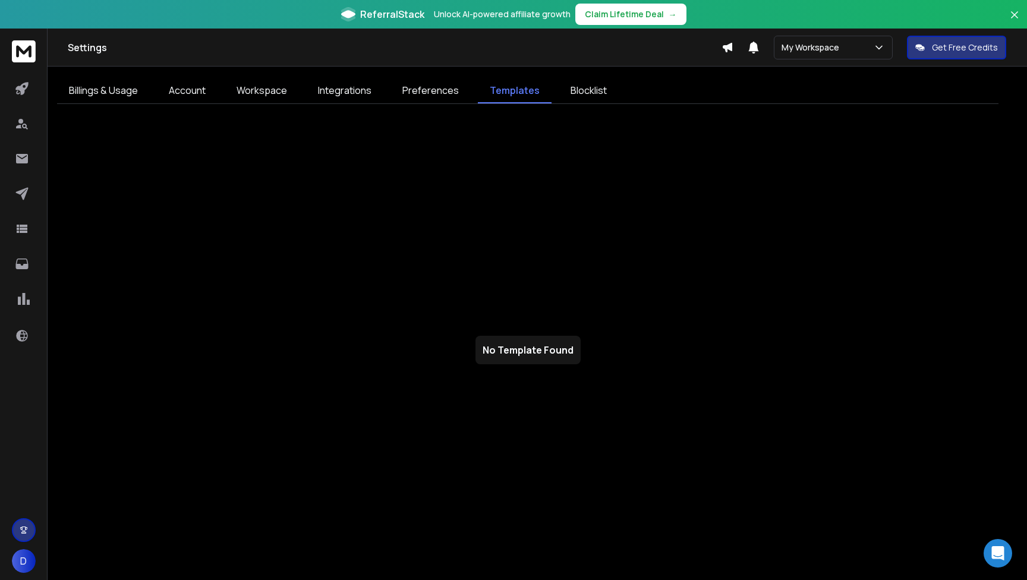
click at [599, 92] on link "Blocklist" at bounding box center [589, 90] width 60 height 25
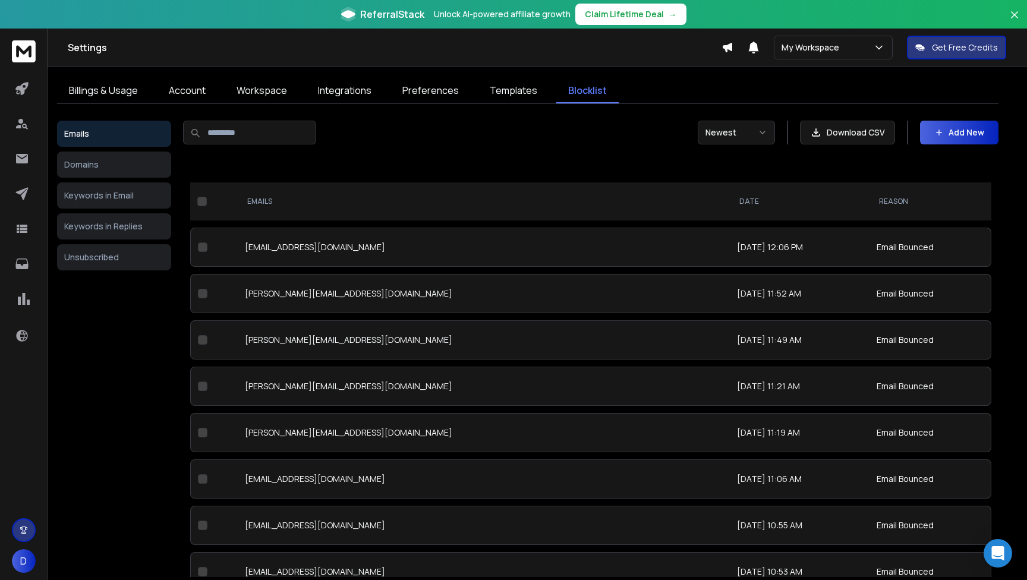
click at [121, 260] on button "Unsubscribed" at bounding box center [114, 257] width 114 height 26
click at [131, 131] on button "Emails" at bounding box center [114, 134] width 114 height 26
click at [963, 127] on p "Add New" at bounding box center [967, 133] width 36 height 12
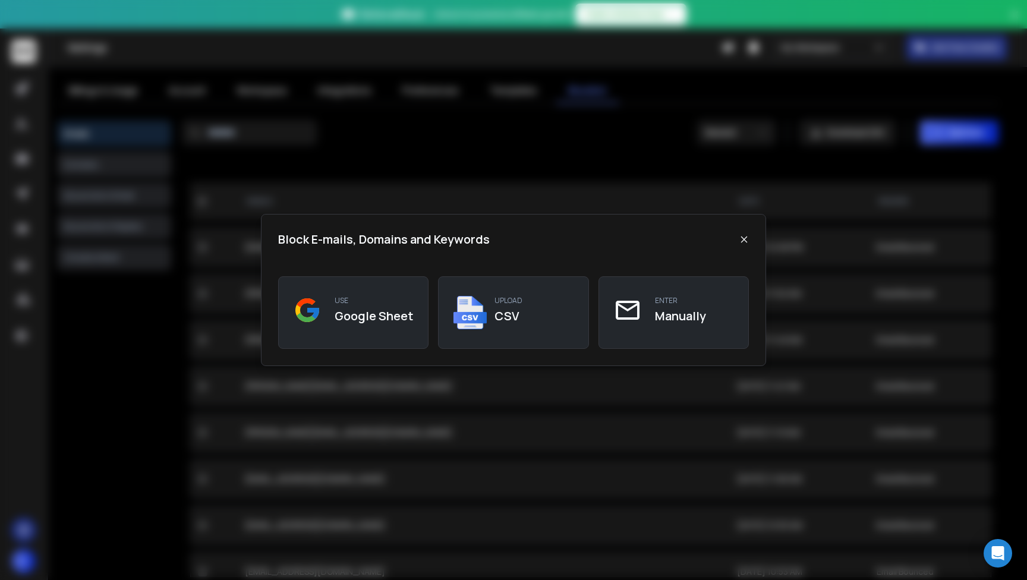
click at [693, 333] on div "enter Manually" at bounding box center [674, 312] width 150 height 73
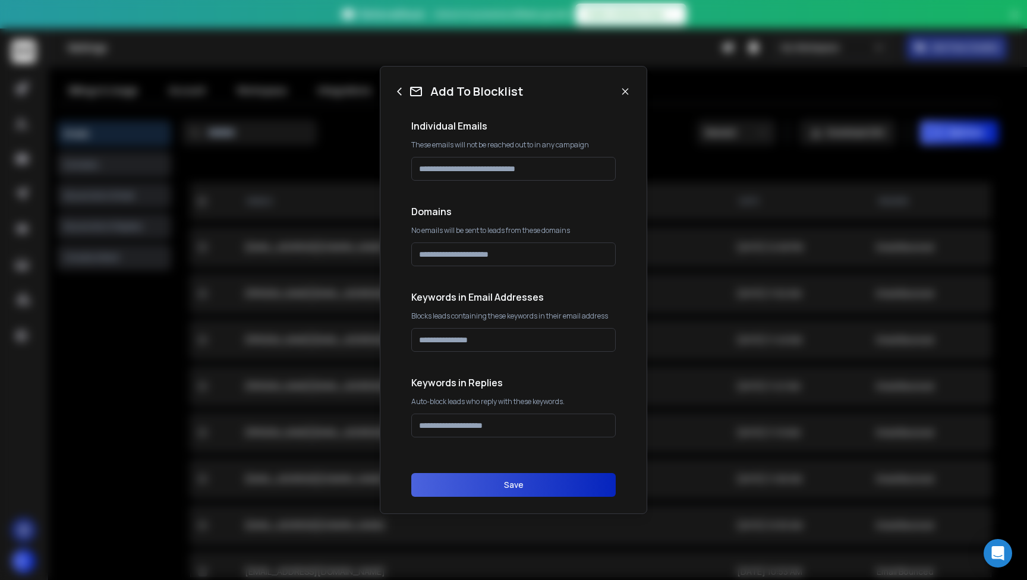
click at [546, 168] on input at bounding box center [513, 169] width 205 height 24
paste input "**********"
type input "**********"
click at [529, 484] on button "Save" at bounding box center [513, 485] width 205 height 24
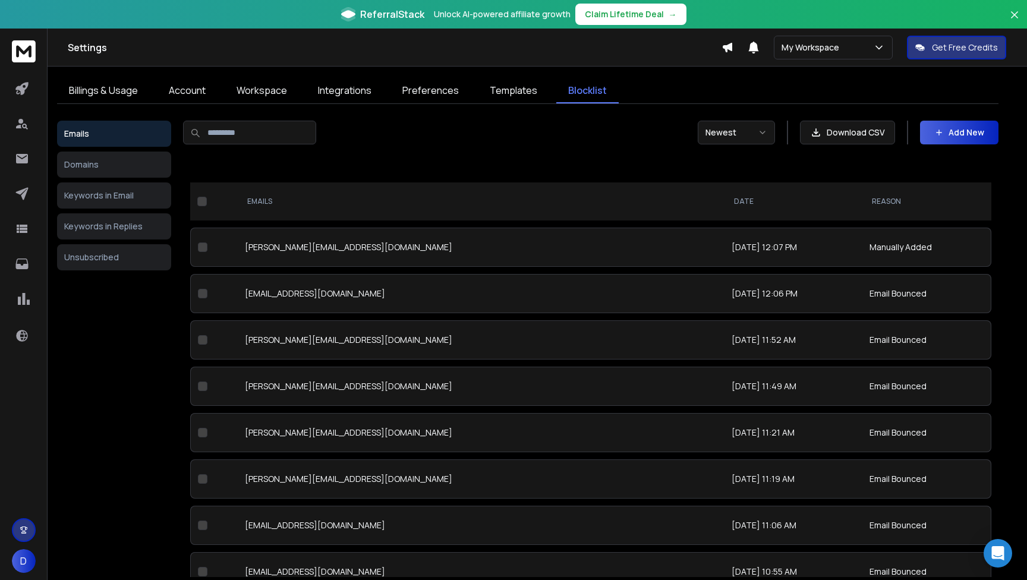
click at [964, 128] on p "Add New" at bounding box center [967, 133] width 36 height 12
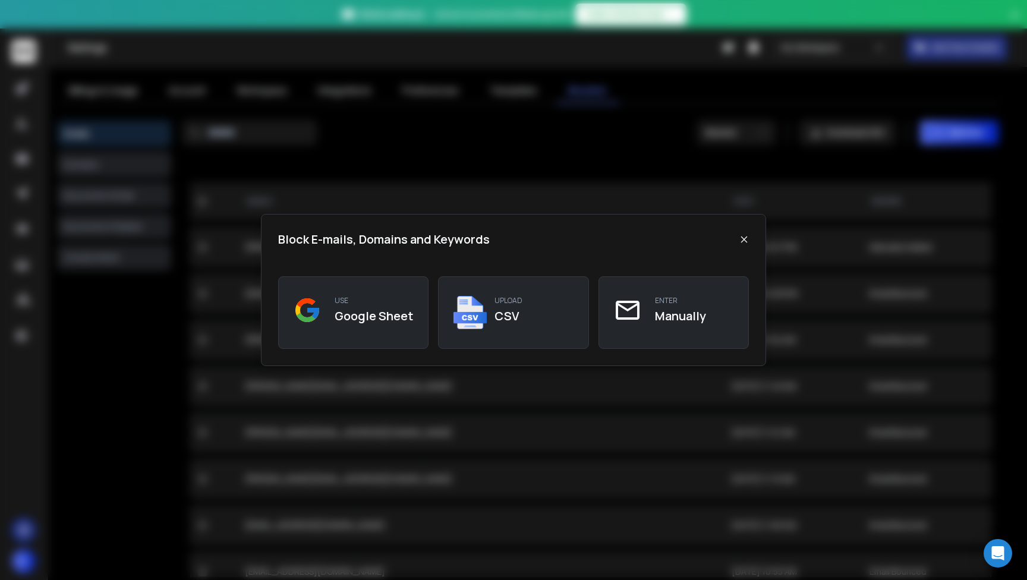
click at [656, 306] on div "enter Manually" at bounding box center [680, 312] width 51 height 33
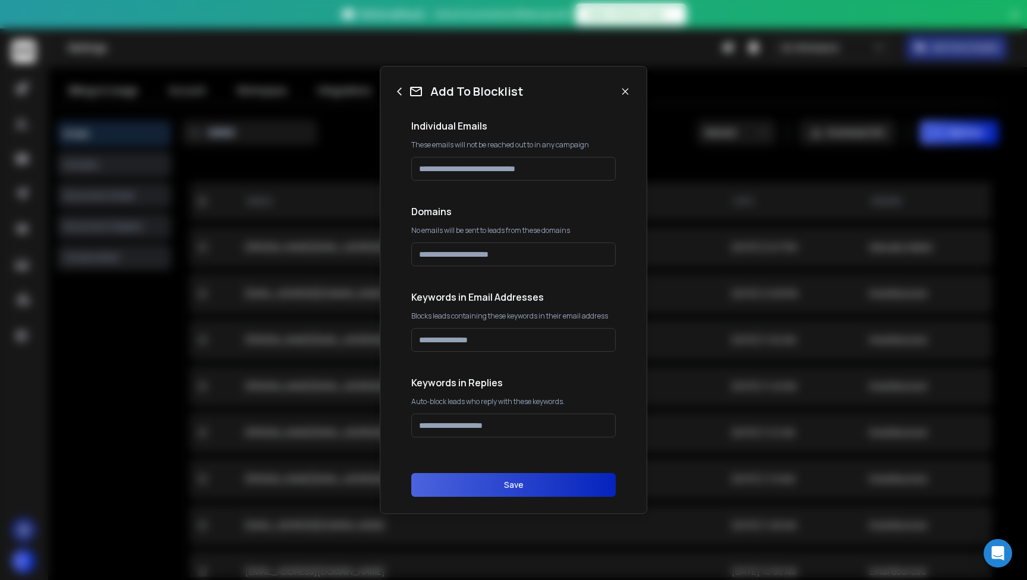
click at [436, 170] on input at bounding box center [513, 169] width 205 height 24
paste input "**********"
type input "**********"
click at [487, 483] on button "Save" at bounding box center [513, 485] width 205 height 24
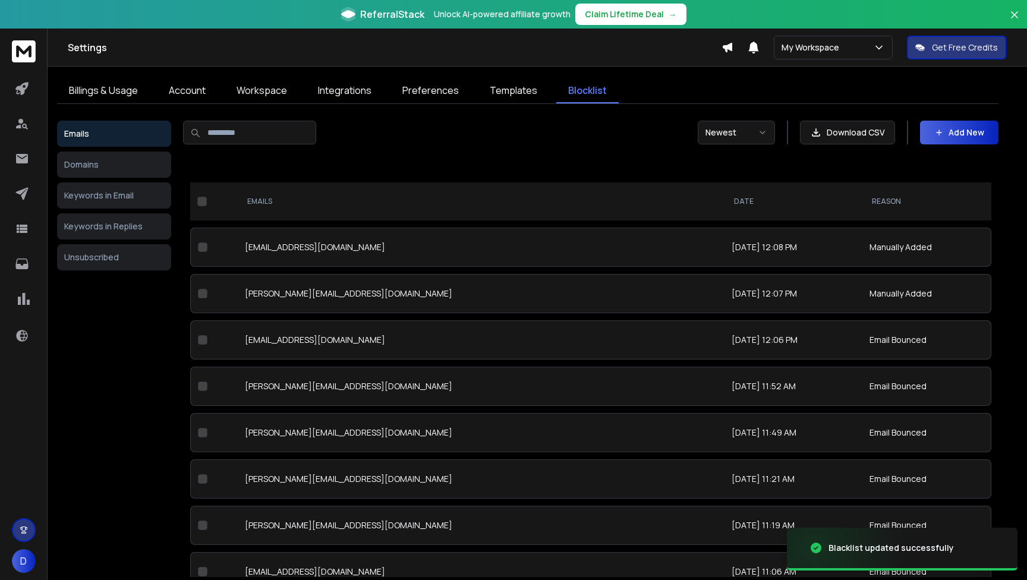
click at [249, 136] on input at bounding box center [249, 133] width 133 height 24
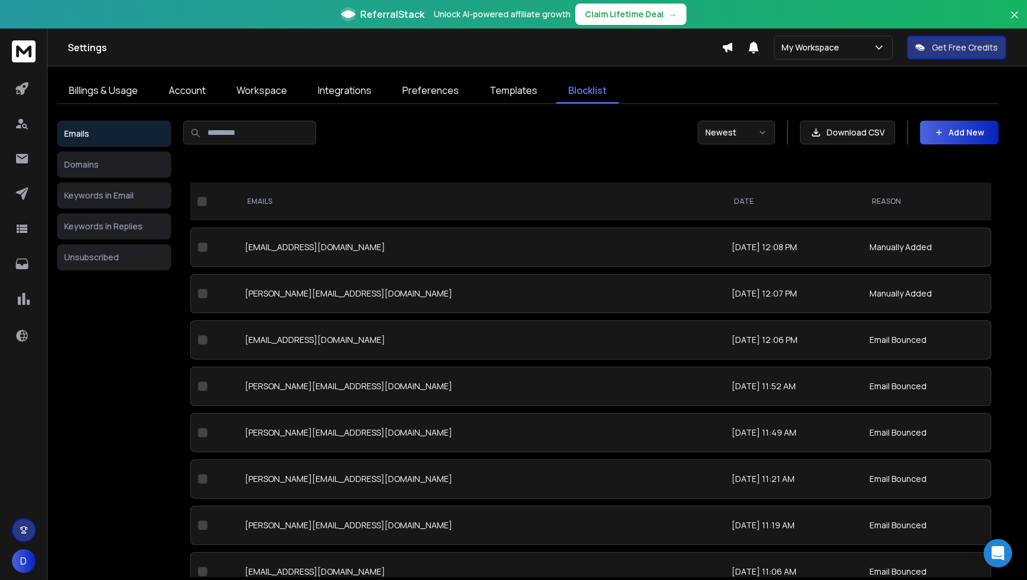
click at [954, 133] on p "Add New" at bounding box center [967, 133] width 36 height 12
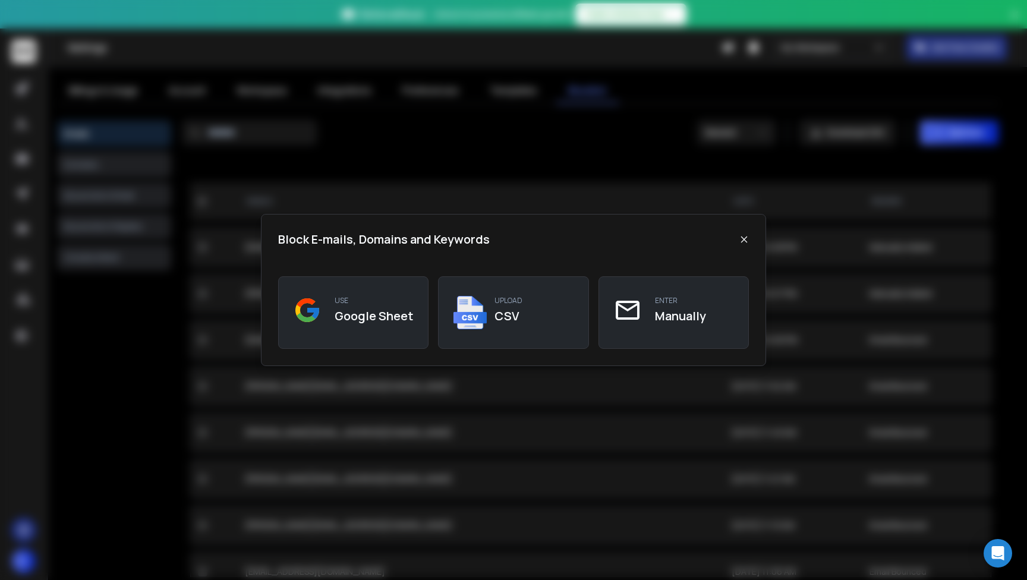
click at [697, 282] on div "enter Manually" at bounding box center [674, 312] width 150 height 73
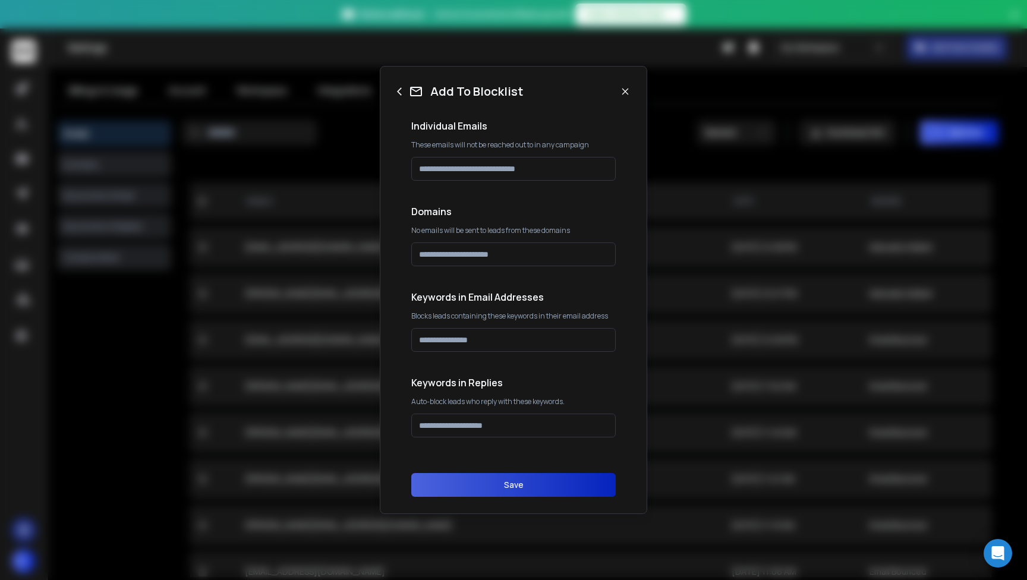
click at [474, 168] on input at bounding box center [513, 169] width 205 height 24
paste input "**********"
type input "**********"
click at [504, 489] on button "Save" at bounding box center [513, 485] width 205 height 24
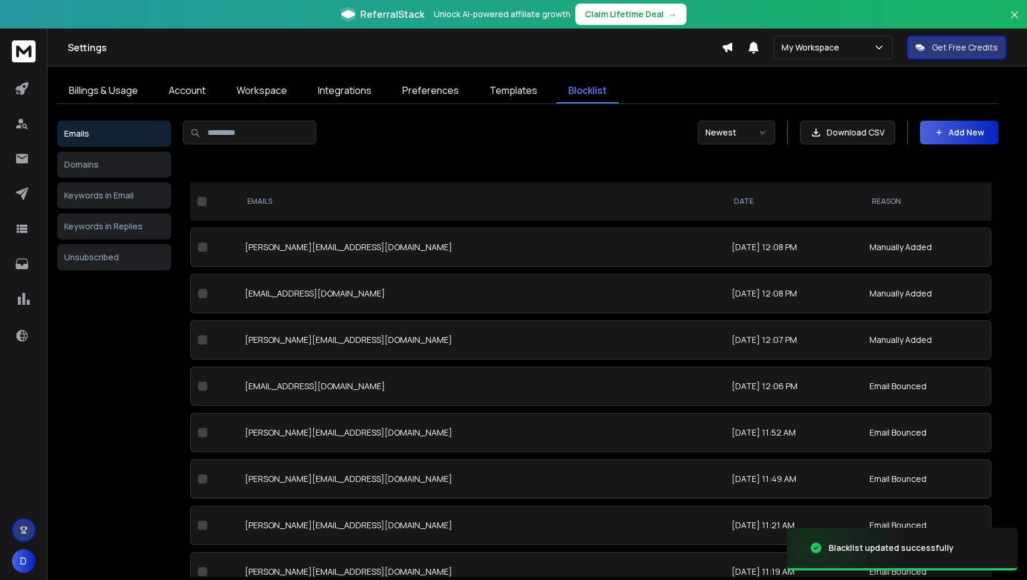
click at [967, 133] on p "Add New" at bounding box center [967, 133] width 36 height 12
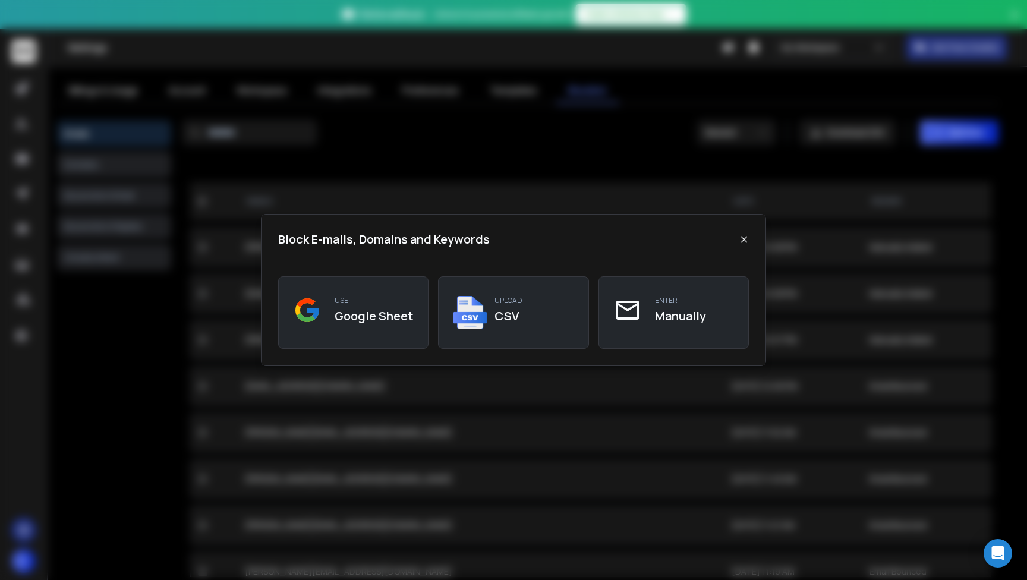
click at [649, 329] on div "enter Manually" at bounding box center [674, 312] width 150 height 73
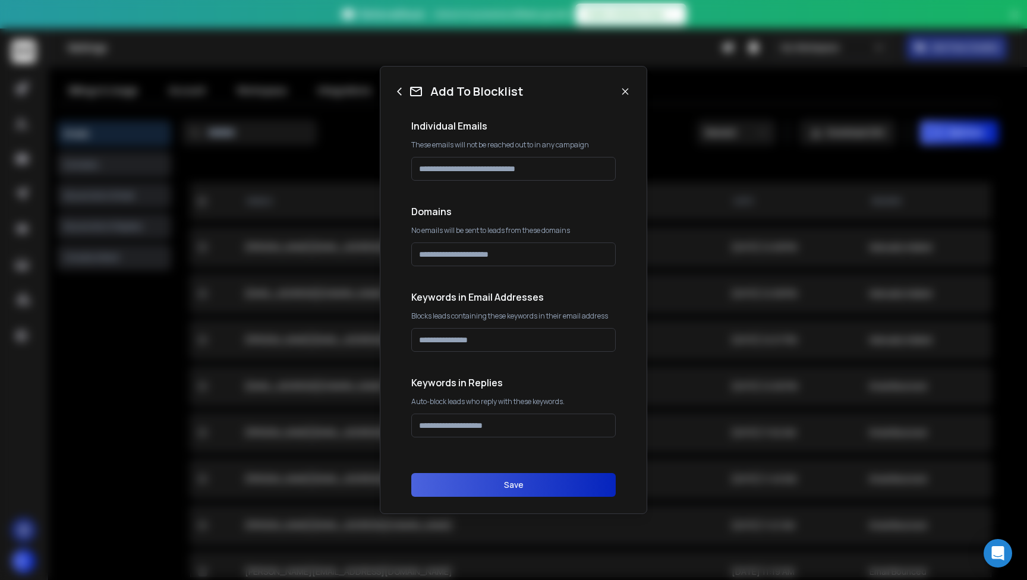
click at [452, 166] on input at bounding box center [513, 169] width 205 height 24
paste input "**********"
type input "**********"
click at [494, 482] on button "Save" at bounding box center [513, 485] width 205 height 24
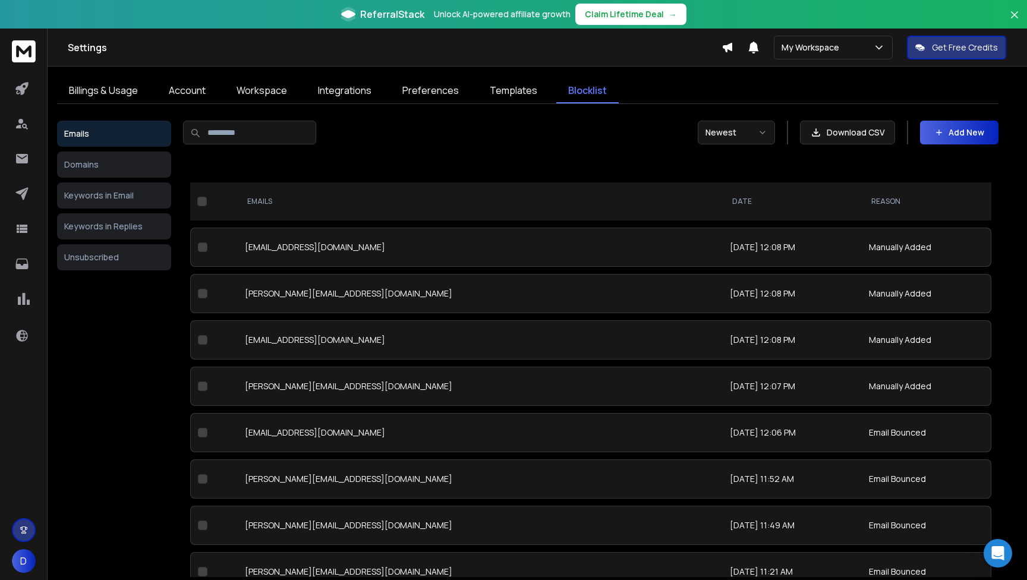
click at [988, 125] on button "Add New" at bounding box center [959, 133] width 78 height 24
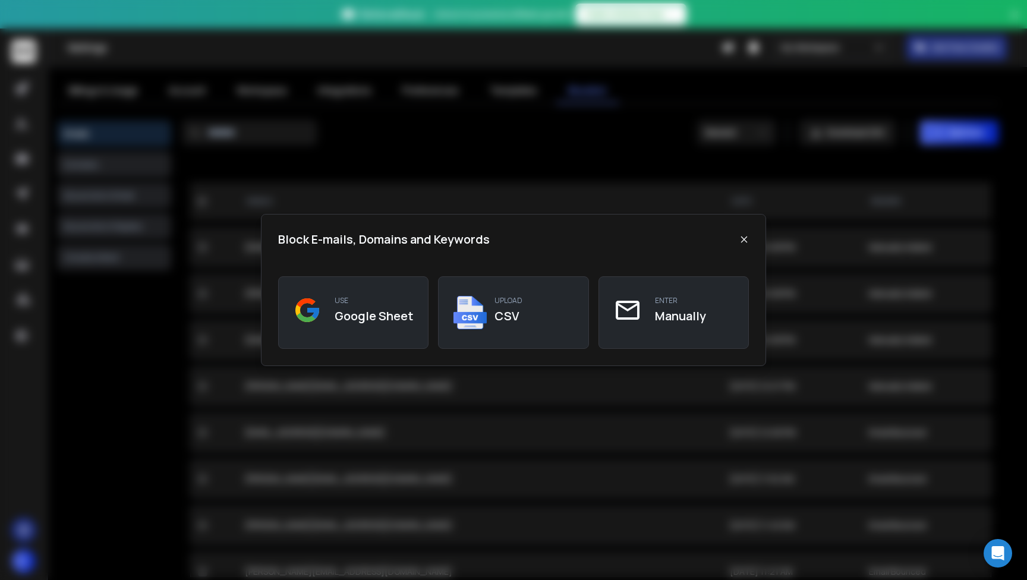
click at [672, 332] on div "enter Manually" at bounding box center [674, 312] width 150 height 73
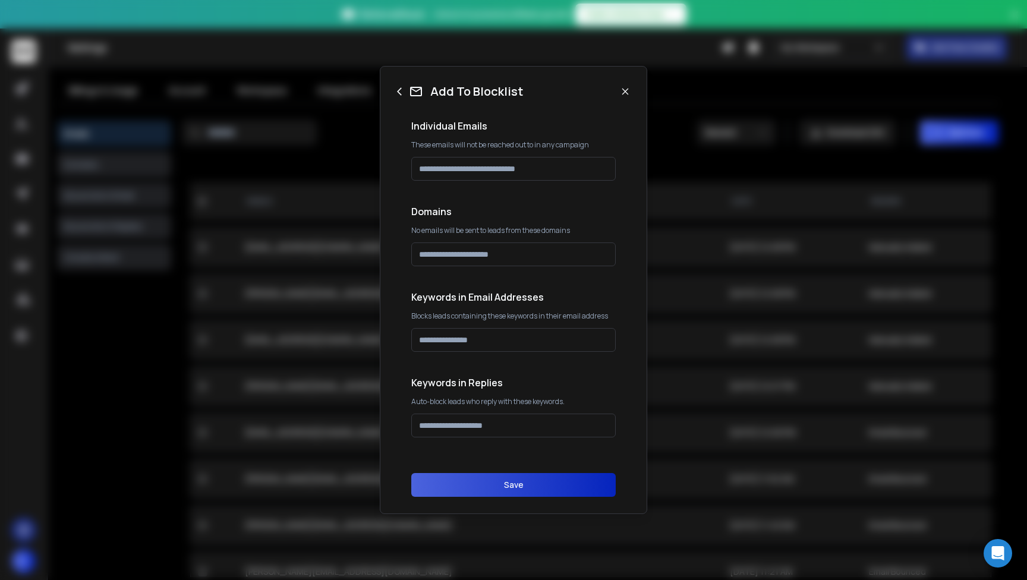
click at [460, 169] on input at bounding box center [513, 169] width 205 height 24
paste input "**********"
type input "**********"
click at [494, 482] on button "Save" at bounding box center [513, 485] width 205 height 24
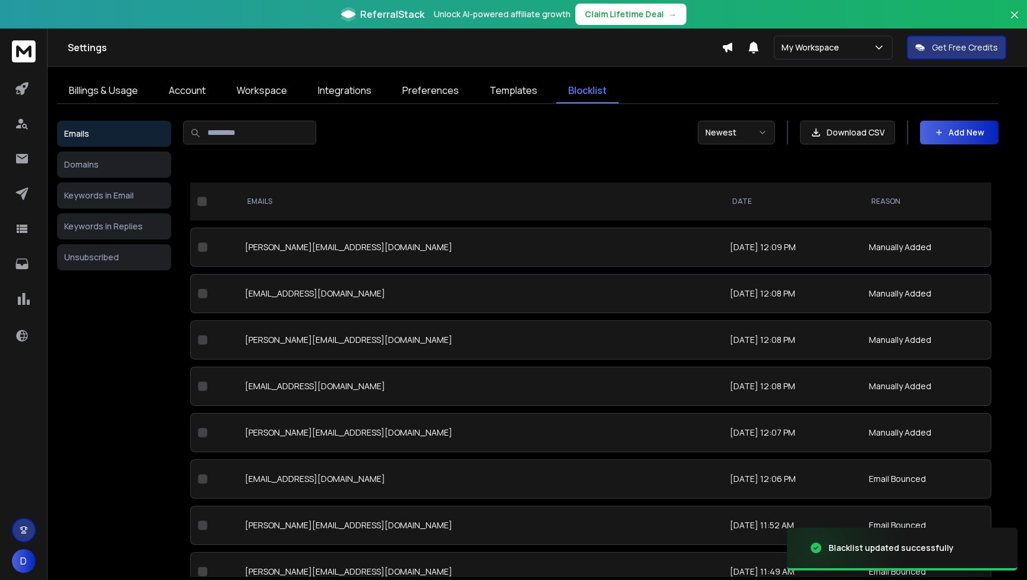
click at [962, 136] on p "Add New" at bounding box center [967, 133] width 36 height 12
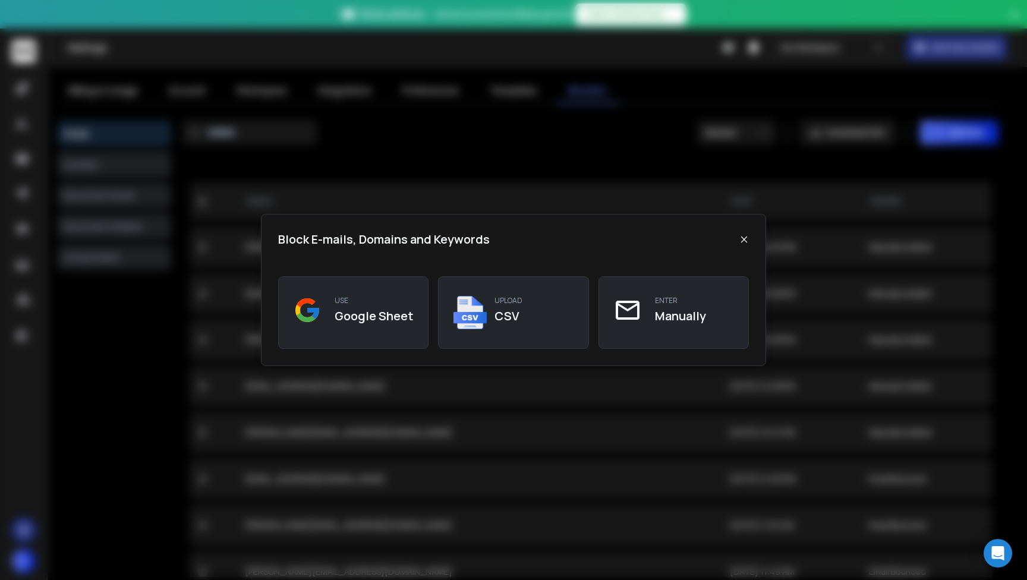
click at [651, 314] on div "enter Manually" at bounding box center [674, 312] width 150 height 73
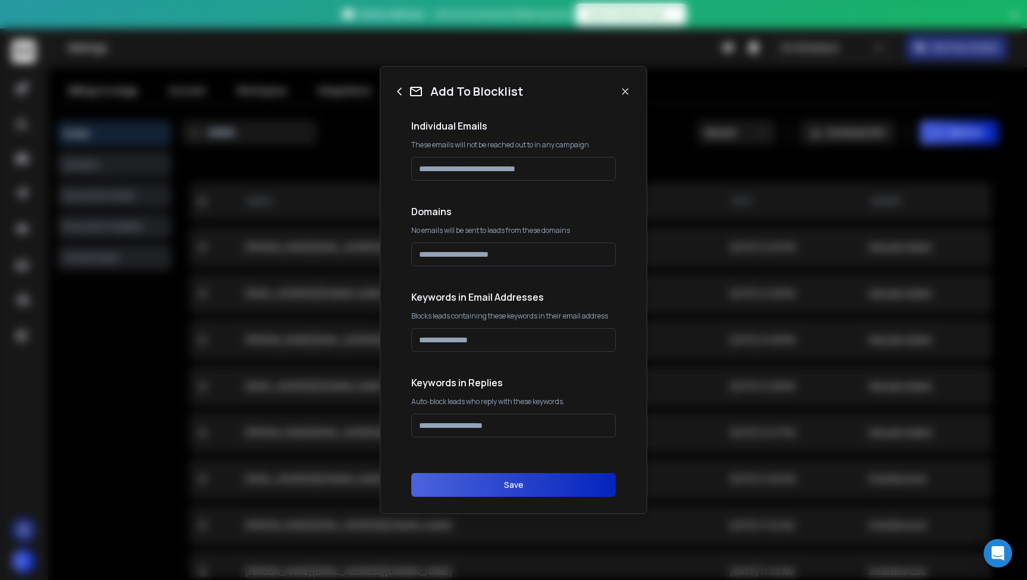
click at [472, 169] on input at bounding box center [513, 169] width 205 height 24
paste input "**********"
type input "**********"
click at [514, 489] on button "Save" at bounding box center [513, 485] width 205 height 24
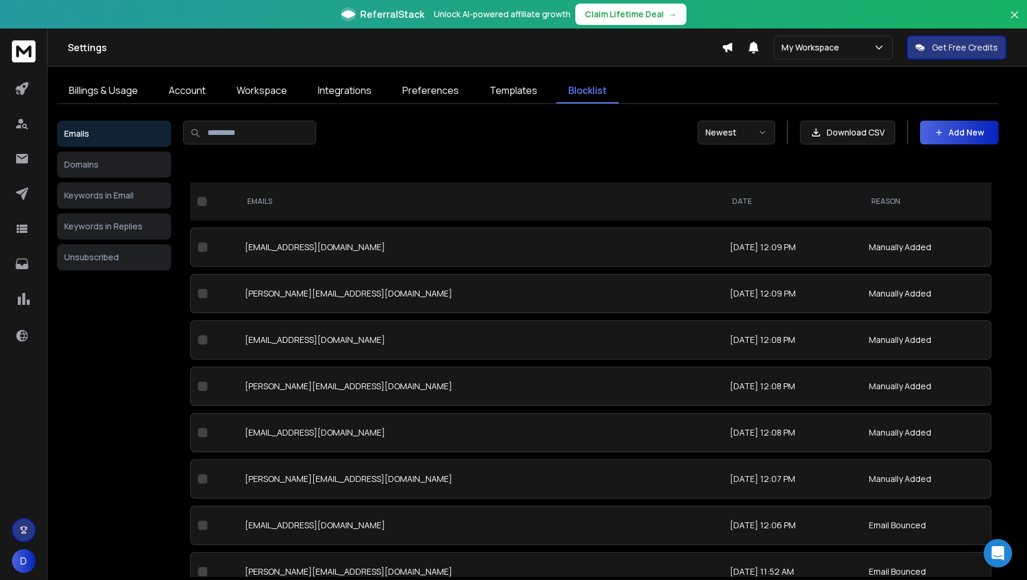
click at [949, 129] on p "Add New" at bounding box center [967, 133] width 36 height 12
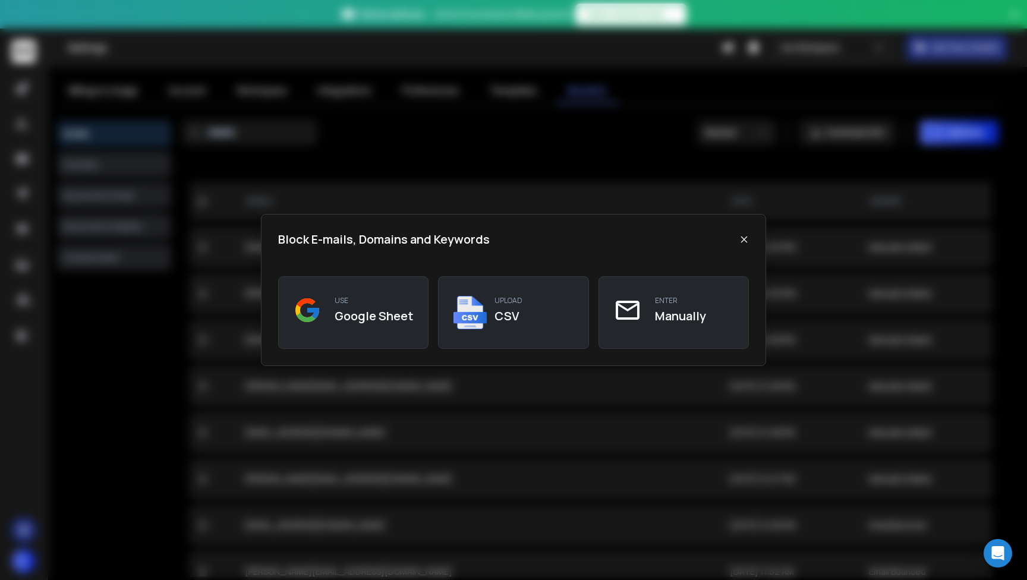
click at [694, 320] on h3 "Manually" at bounding box center [680, 316] width 51 height 17
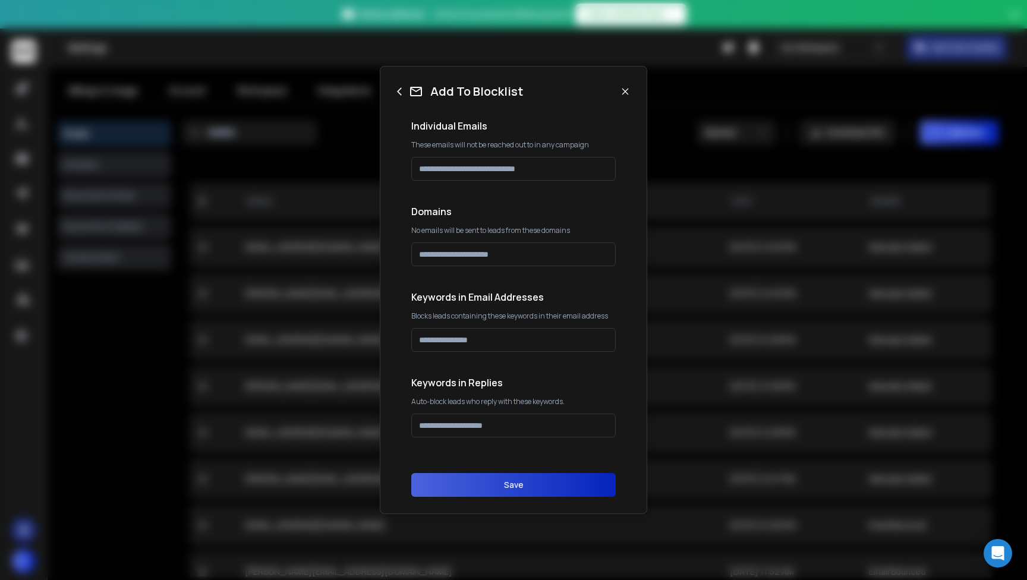
click at [477, 165] on input at bounding box center [513, 169] width 205 height 24
paste input "**********"
type input "**********"
click at [516, 496] on button "Save" at bounding box center [513, 485] width 205 height 24
